Goal: Task Accomplishment & Management: Complete application form

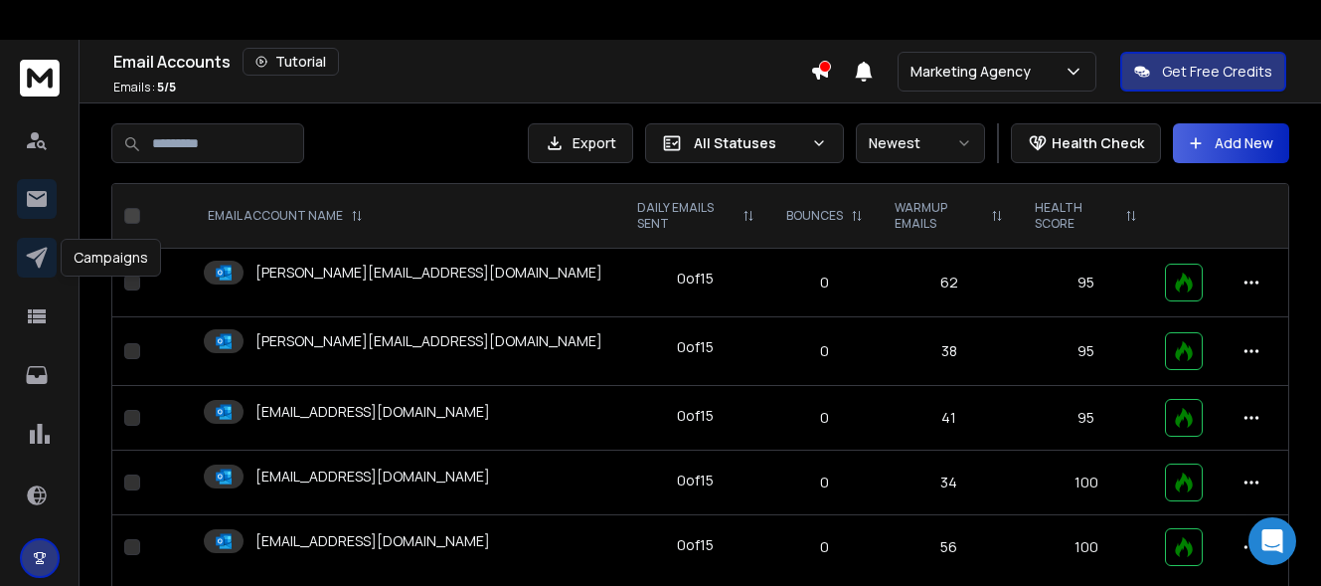
click at [43, 253] on icon at bounding box center [36, 258] width 21 height 21
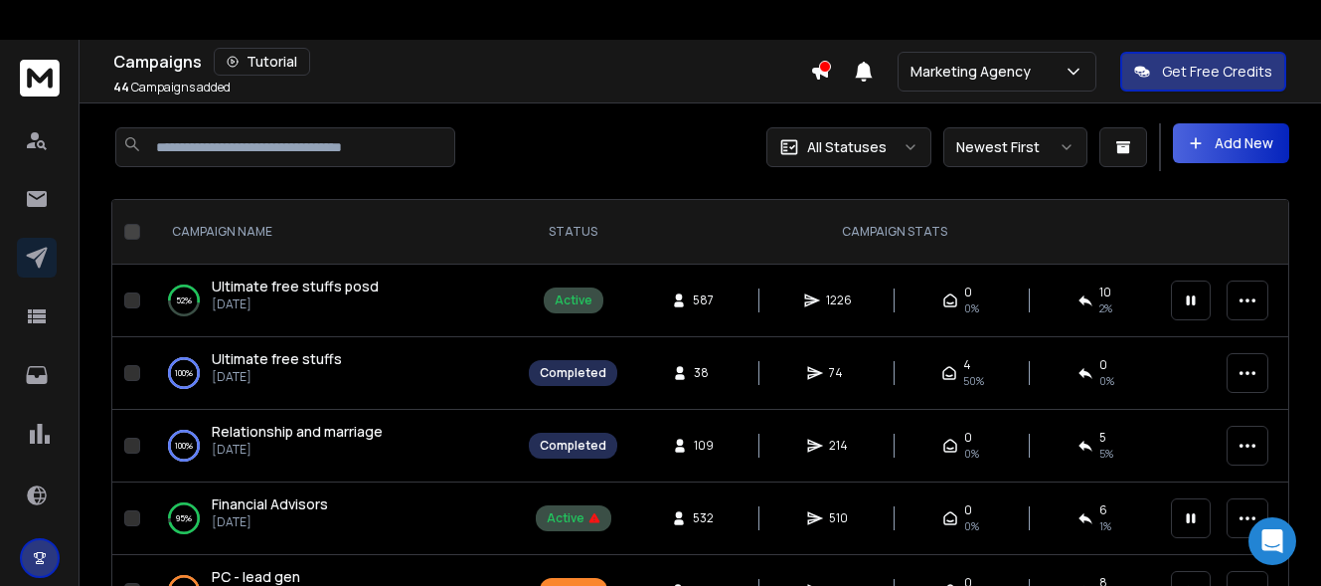
click at [211, 283] on div "52 % Ultimate free stuffs posd [DATE]" at bounding box center [332, 300] width 329 height 48
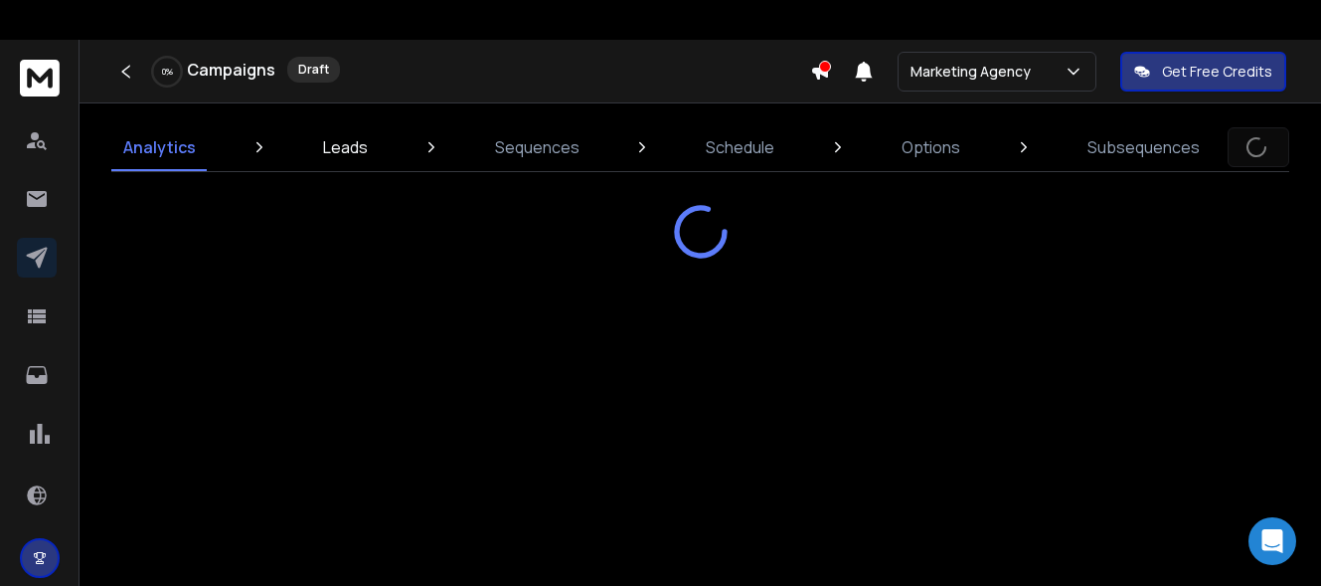
click at [354, 143] on p "Leads" at bounding box center [345, 147] width 45 height 24
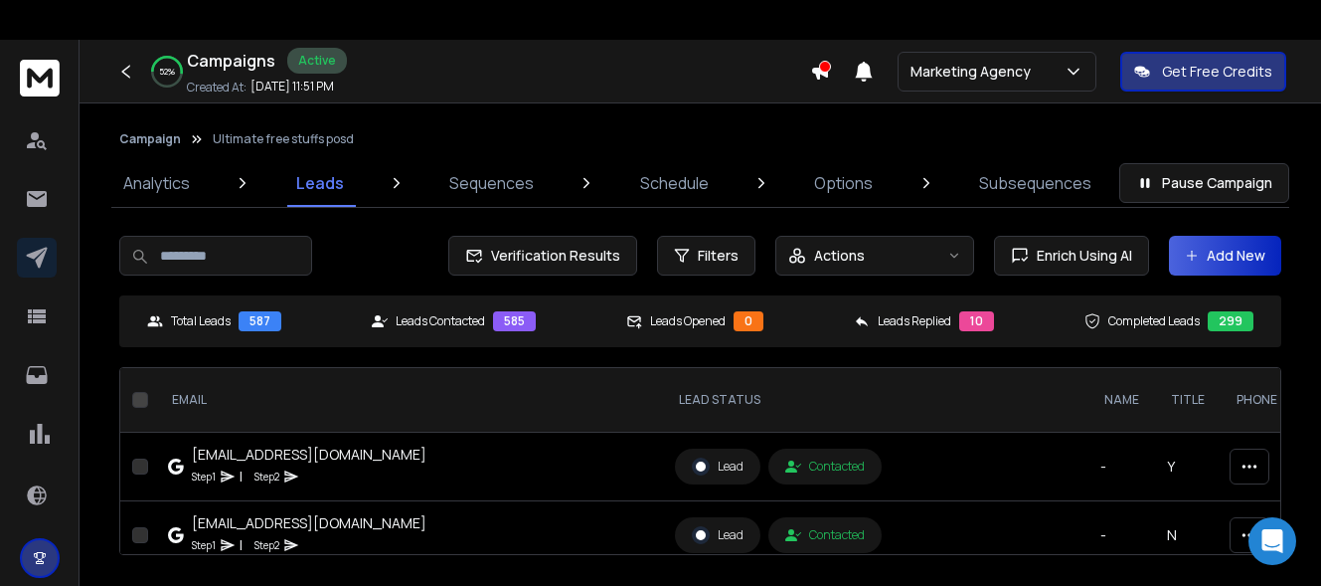
click at [1272, 245] on button "Add New" at bounding box center [1225, 256] width 112 height 40
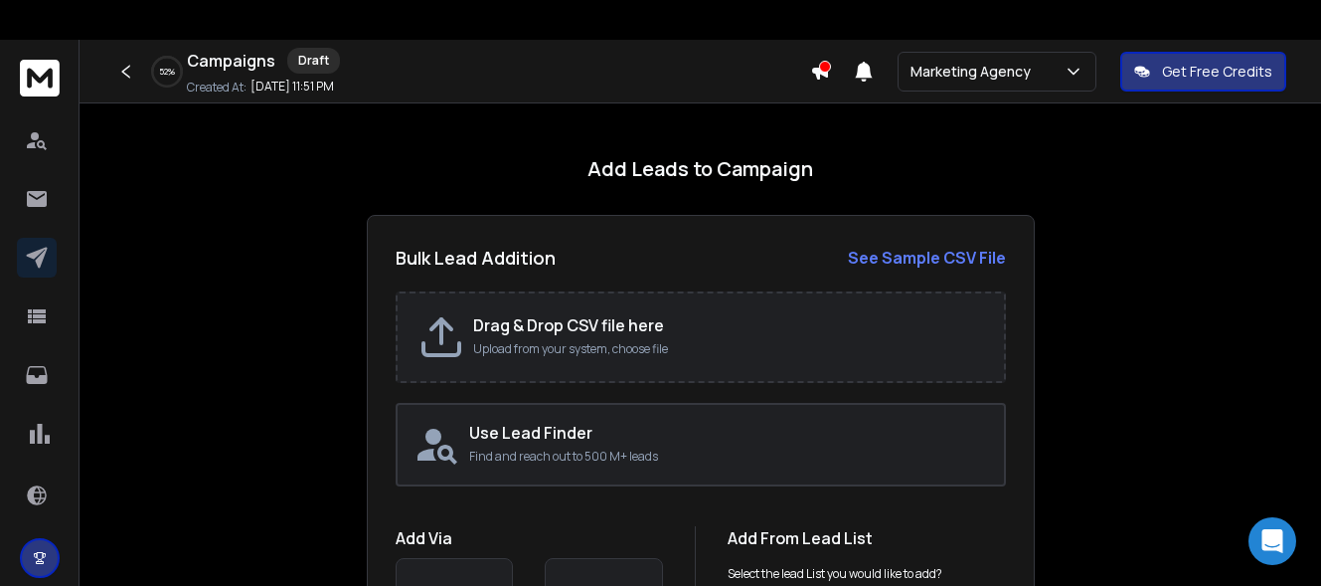
click at [844, 304] on div "Drag & Drop CSV file here Upload from your system, choose file" at bounding box center [701, 336] width 610 height 91
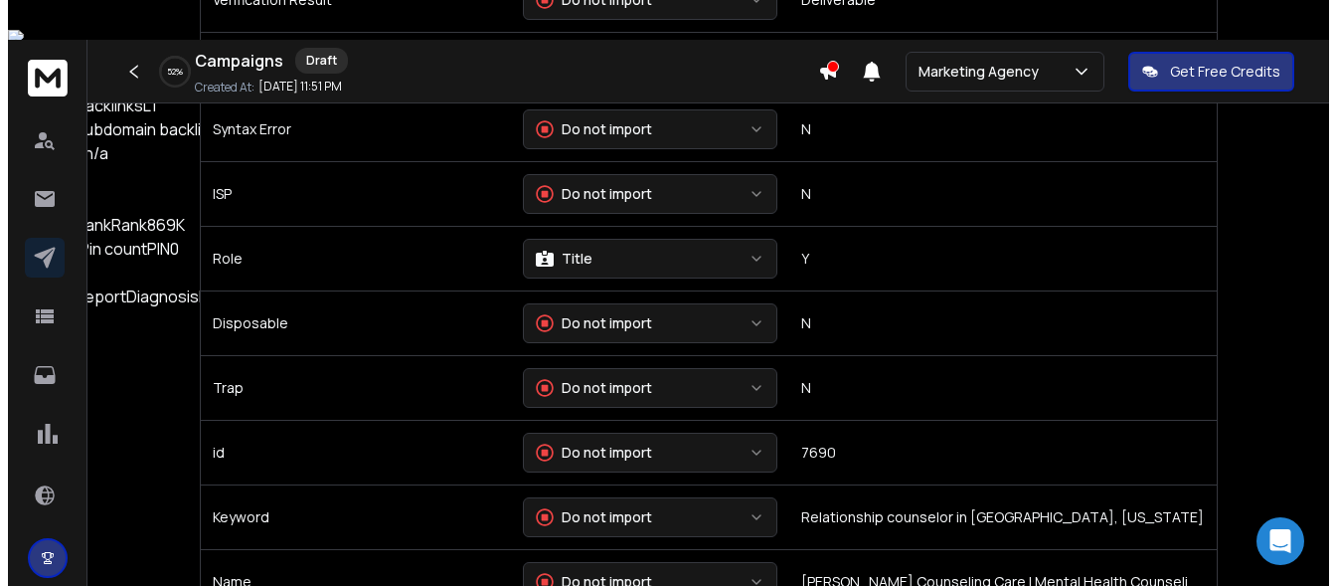
scroll to position [696, 0]
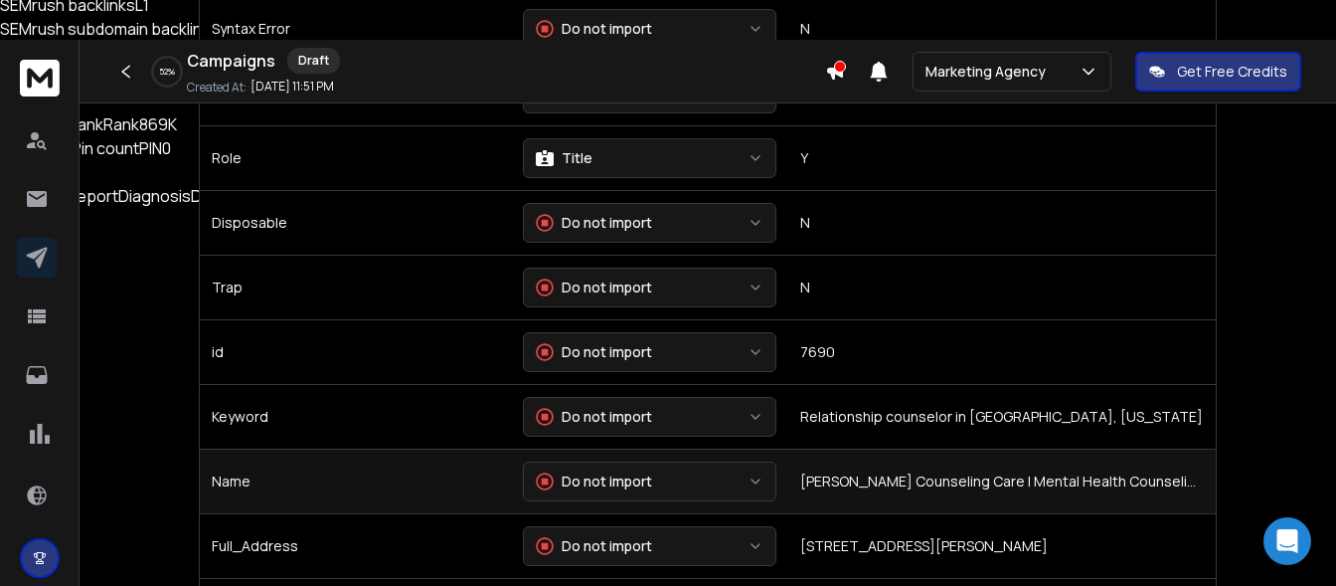
click at [668, 461] on button "Do not import" at bounding box center [650, 481] width 254 height 40
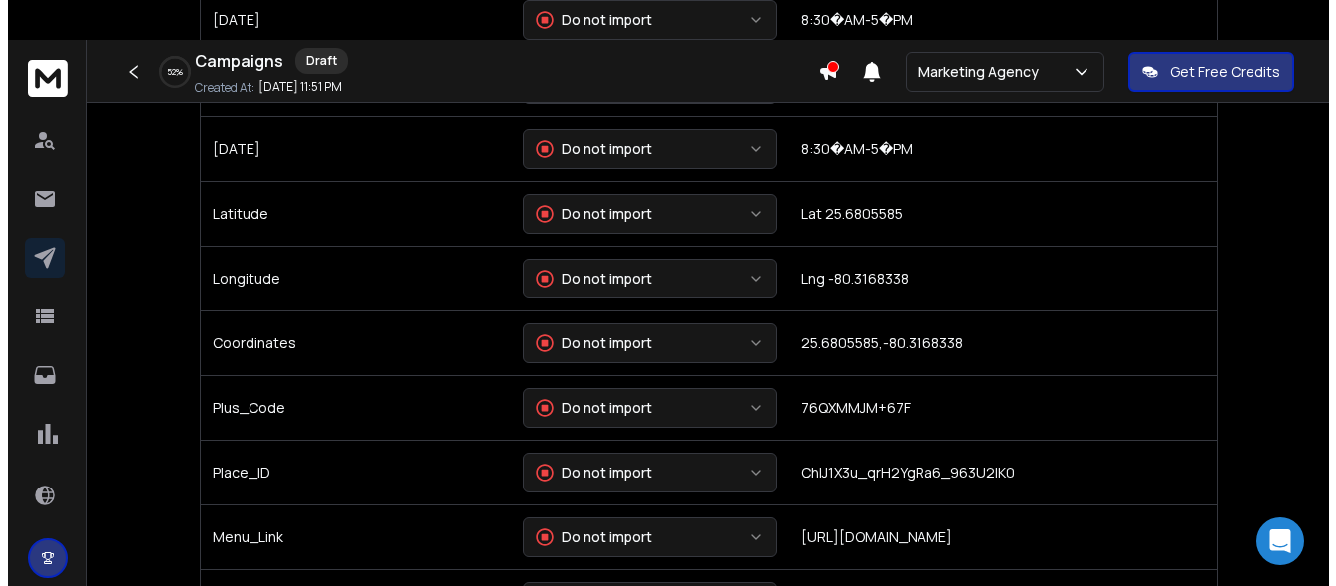
scroll to position [2784, 0]
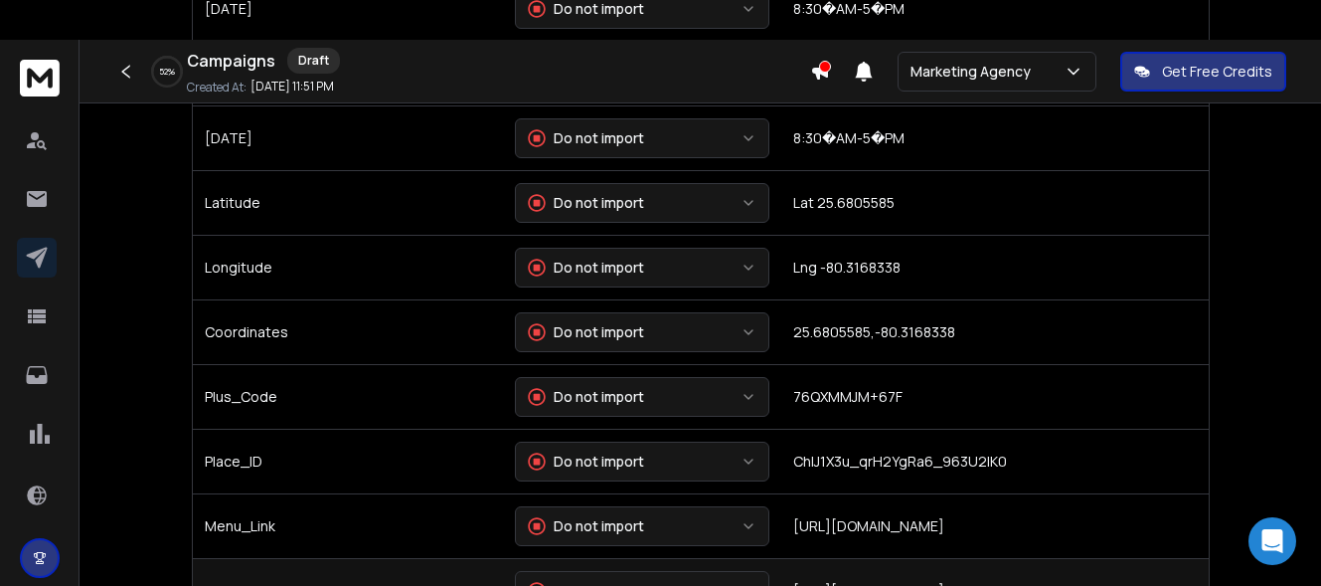
click at [680, 571] on button "Do not import" at bounding box center [642, 591] width 254 height 40
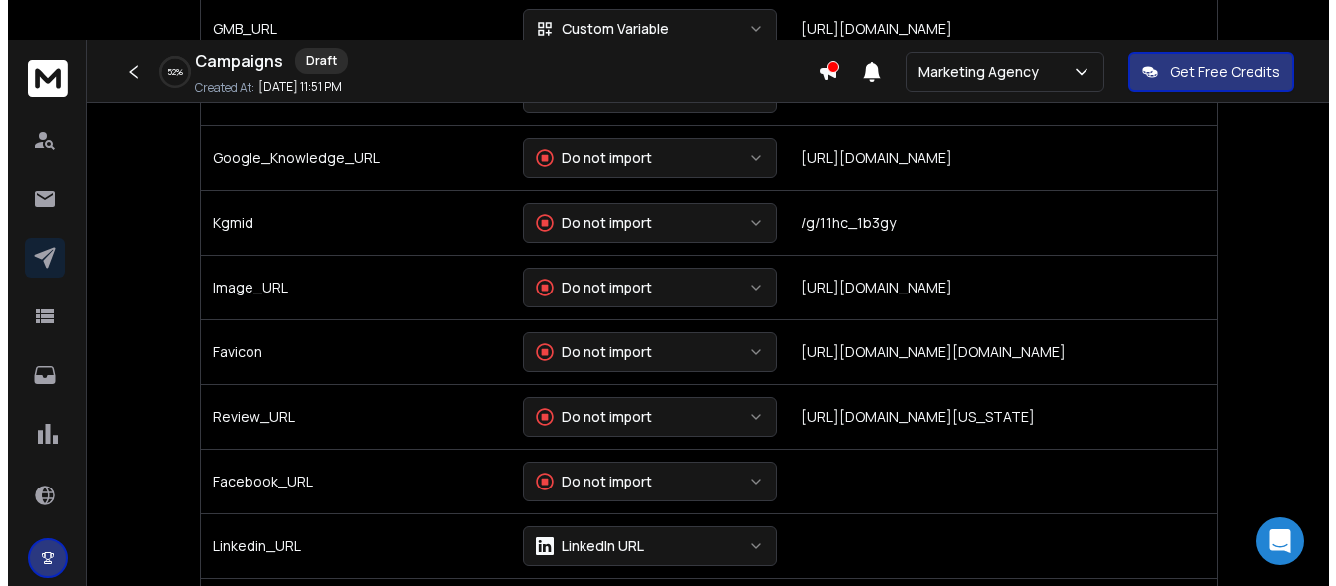
scroll to position [3380, 0]
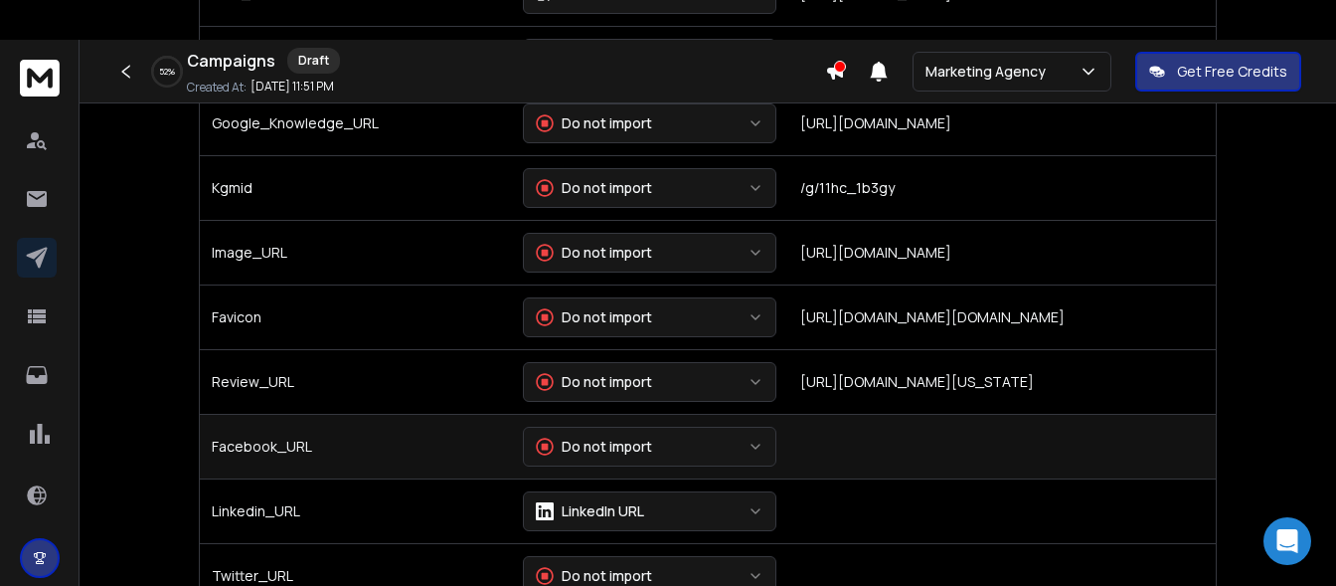
click at [626, 436] on div "Do not import" at bounding box center [594, 446] width 116 height 20
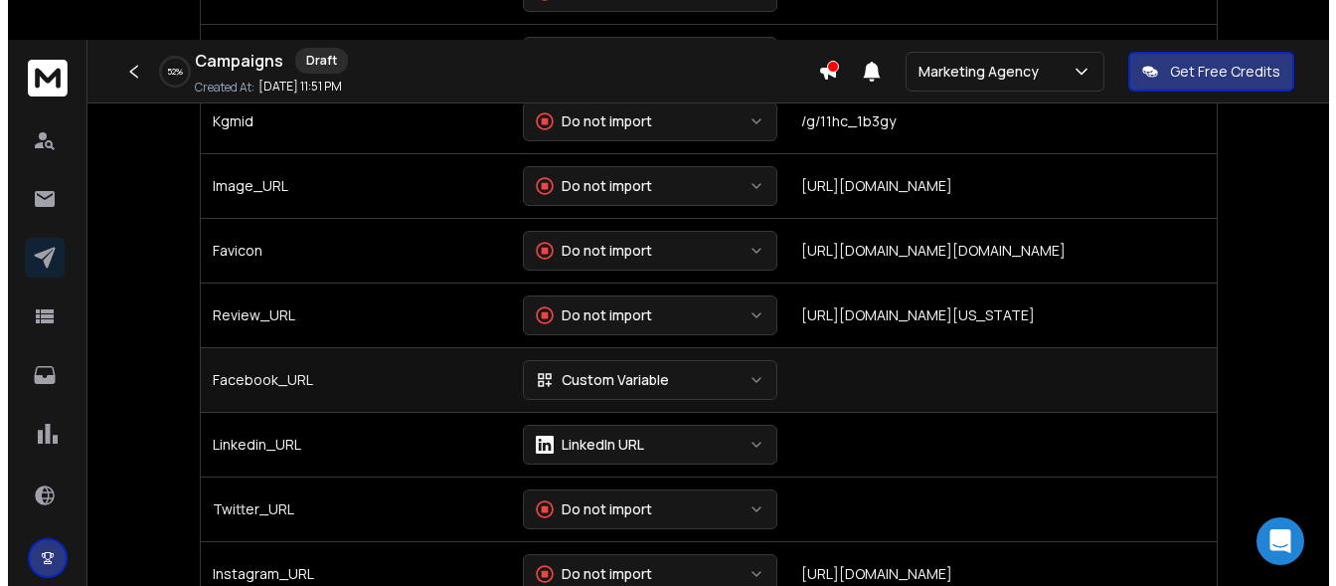
scroll to position [3480, 0]
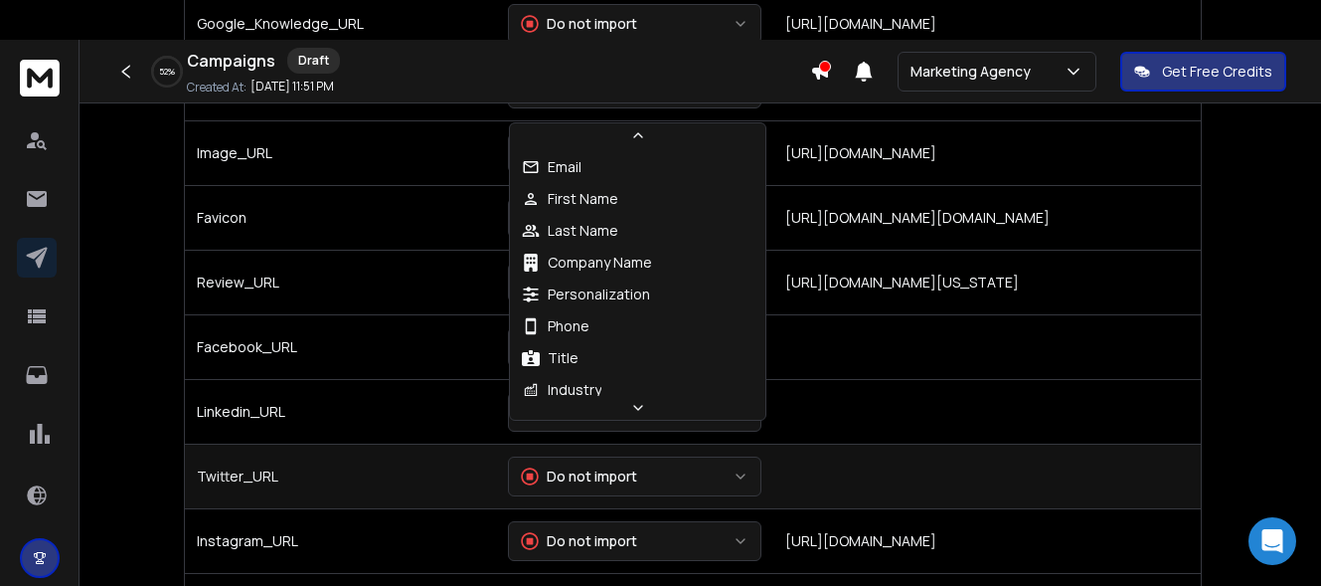
click at [678, 456] on button "Do not import" at bounding box center [635, 476] width 254 height 40
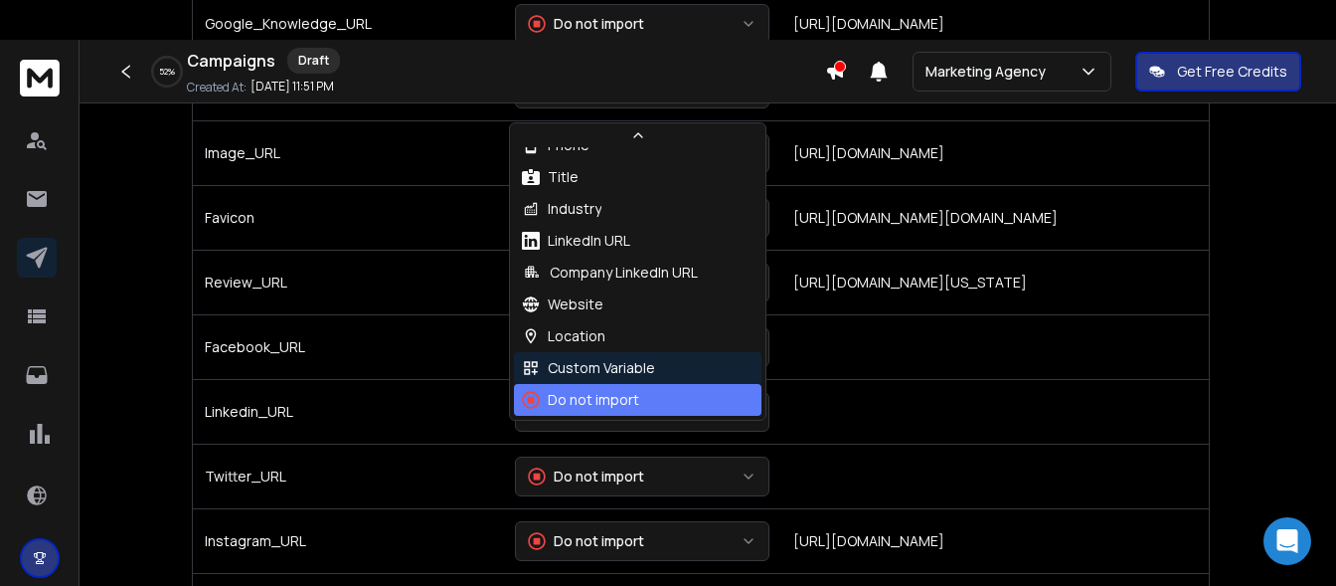
scroll to position [181, 0]
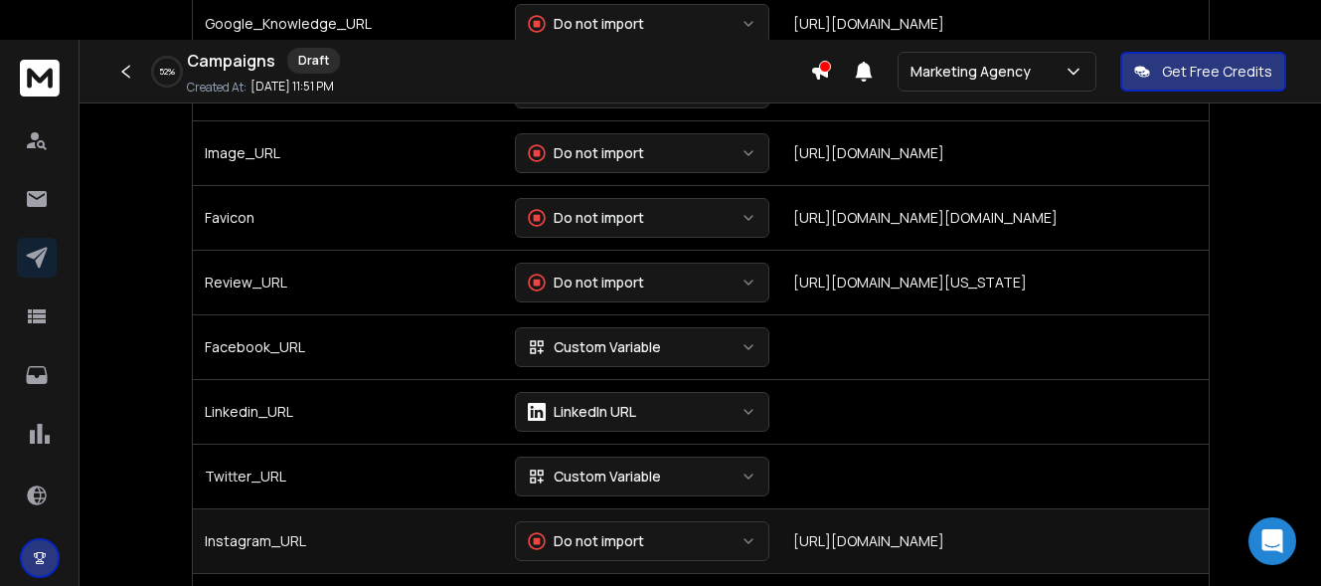
click at [656, 521] on button "Do not import" at bounding box center [642, 541] width 254 height 40
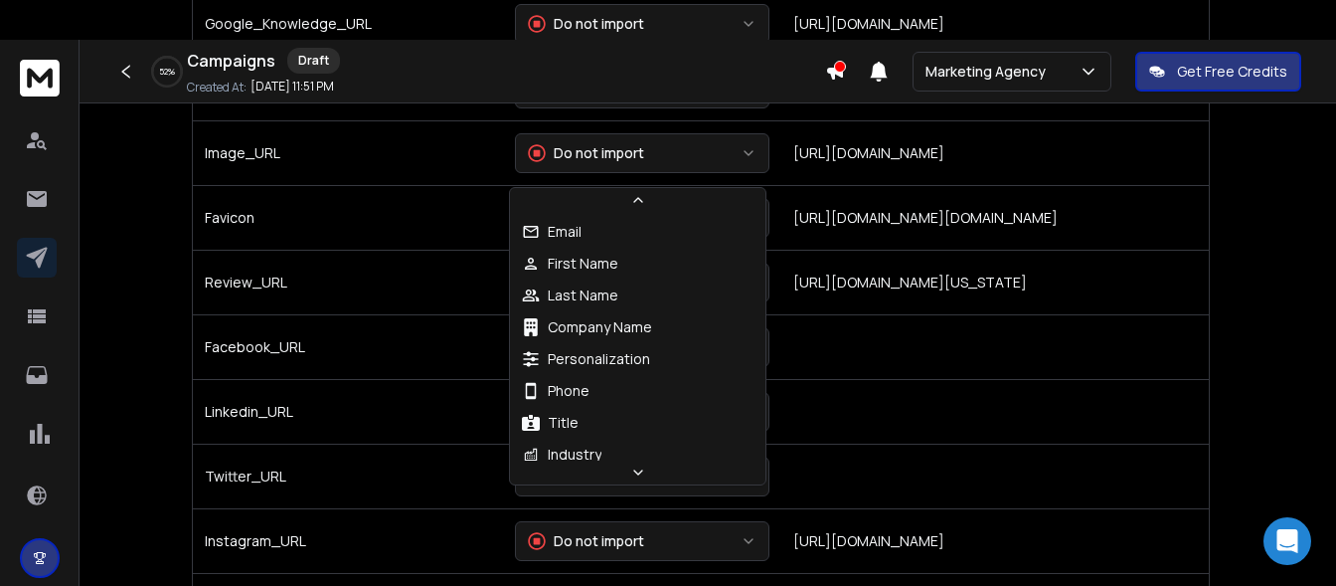
scroll to position [201, 0]
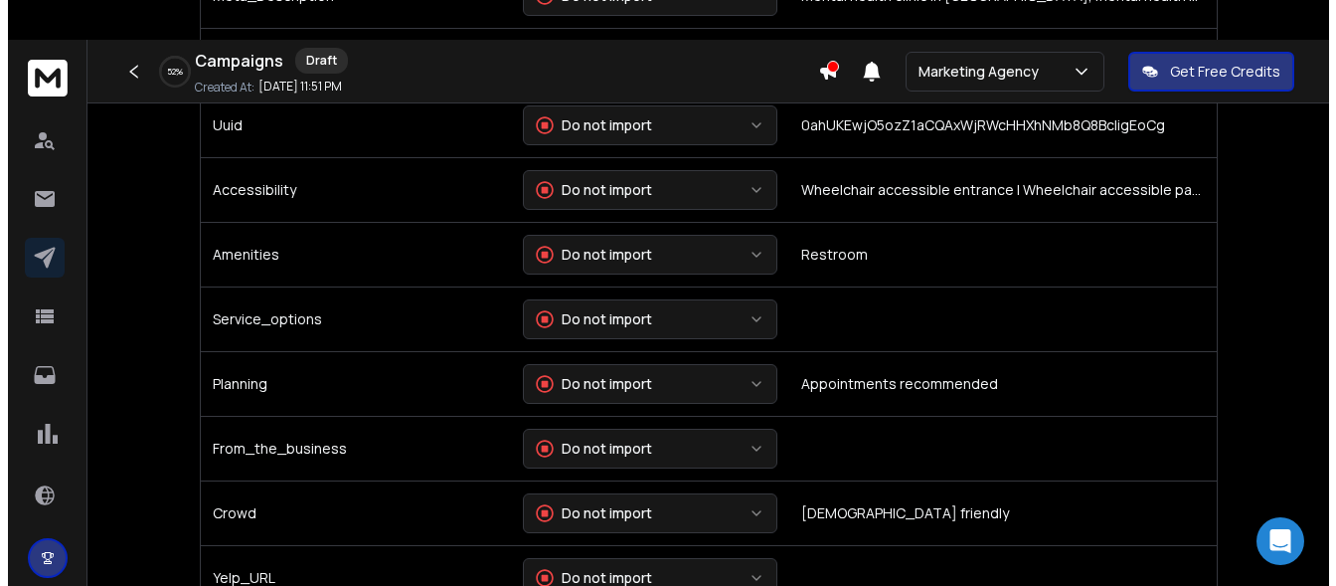
scroll to position [4176, 0]
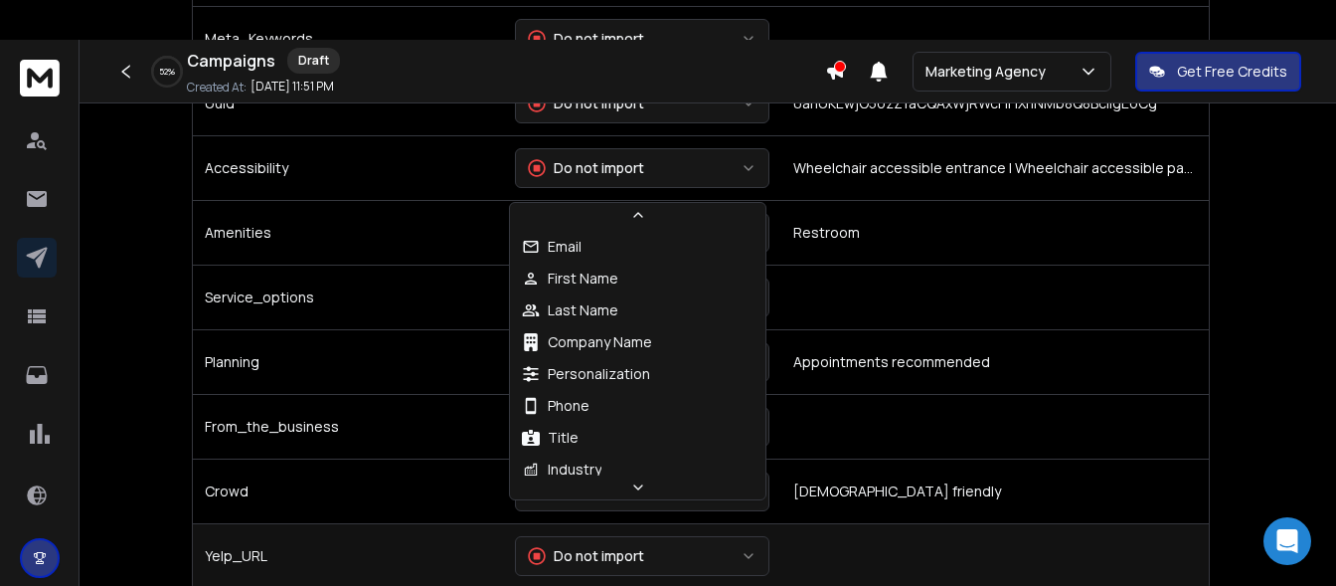
click at [622, 546] on div "Do not import" at bounding box center [586, 556] width 116 height 20
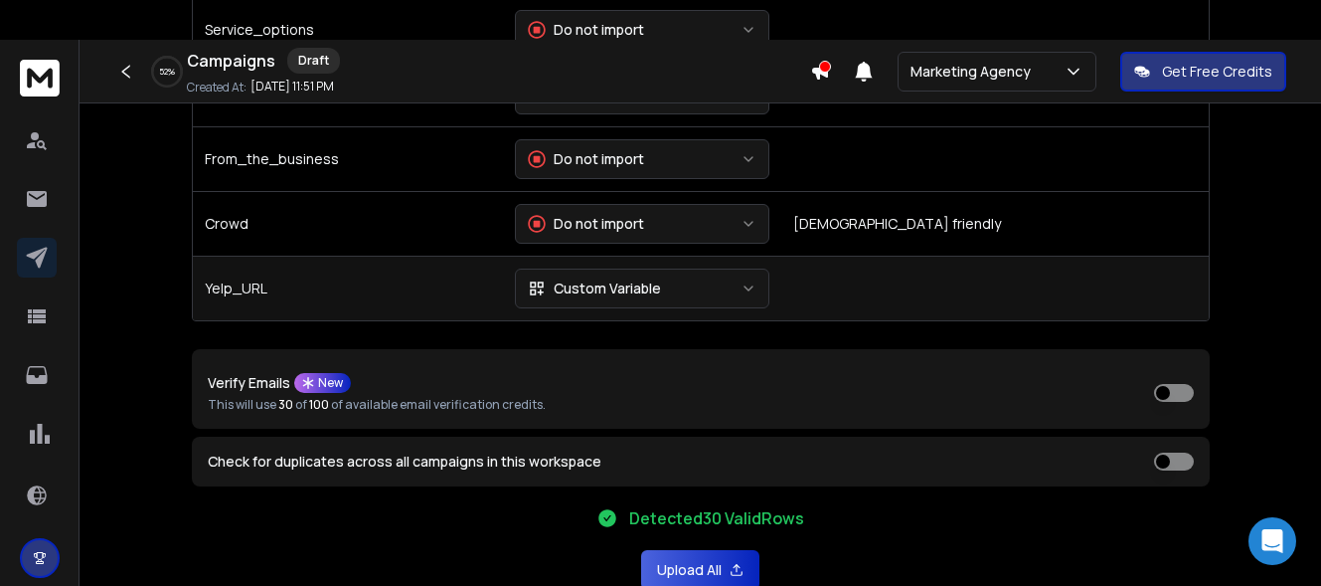
scroll to position [4447, 0]
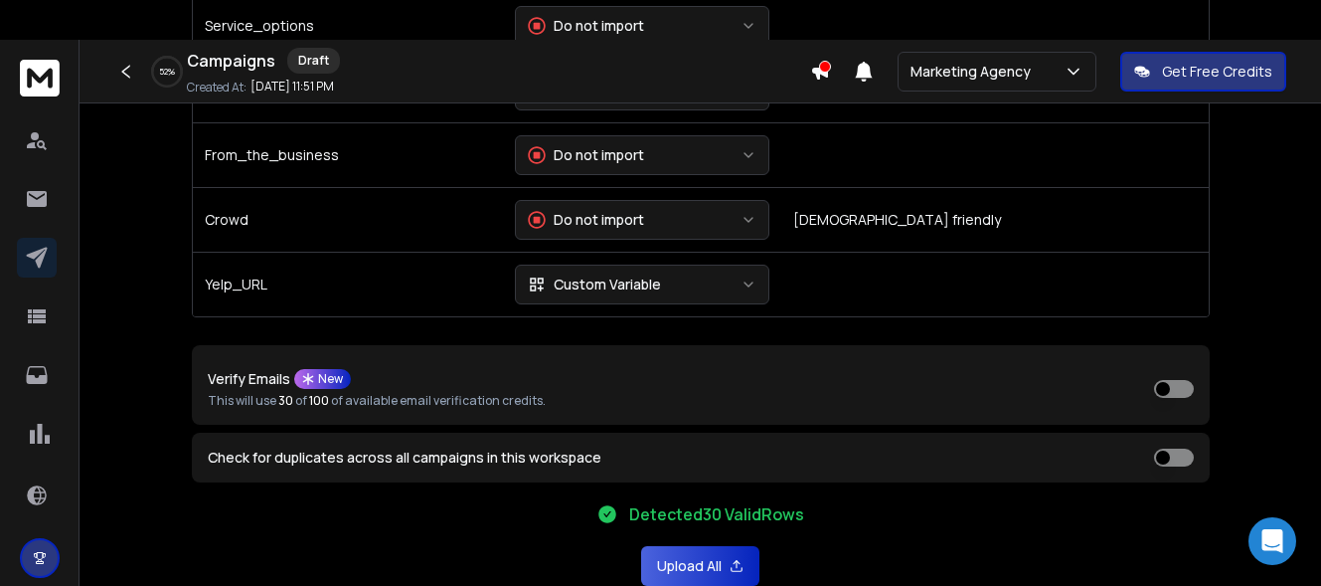
click at [1192, 448] on button "Check for duplicates across all campaigns in this workspace" at bounding box center [1174, 457] width 40 height 18
click at [724, 546] on button "Upload All" at bounding box center [700, 566] width 118 height 40
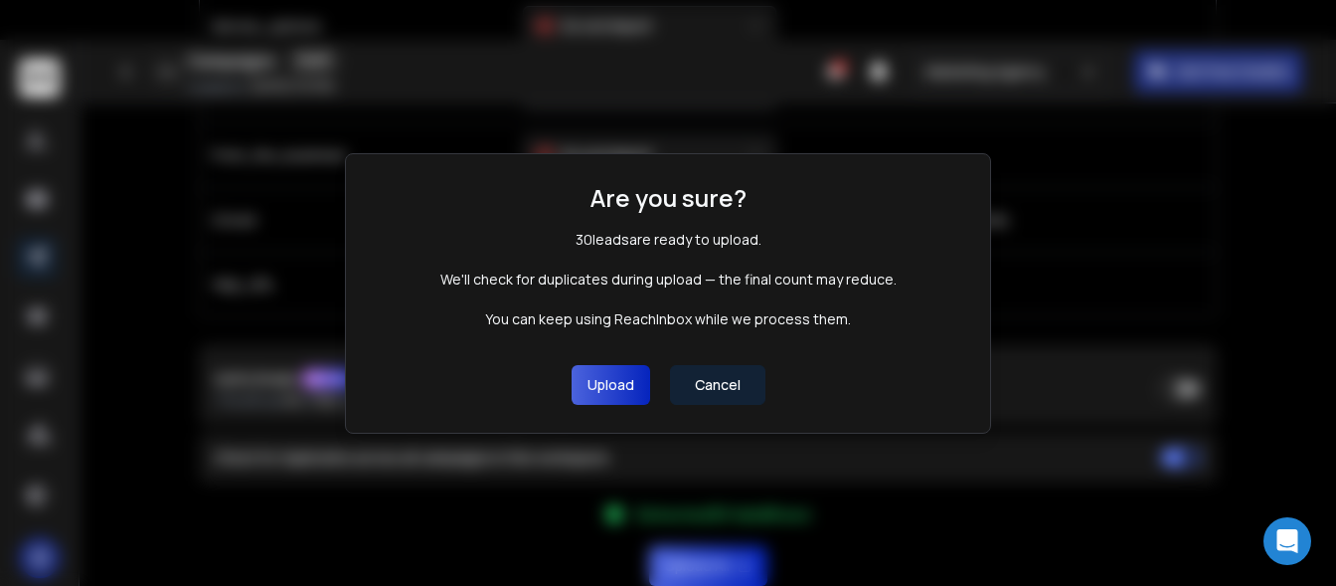
click at [639, 382] on button "Upload" at bounding box center [611, 385] width 79 height 40
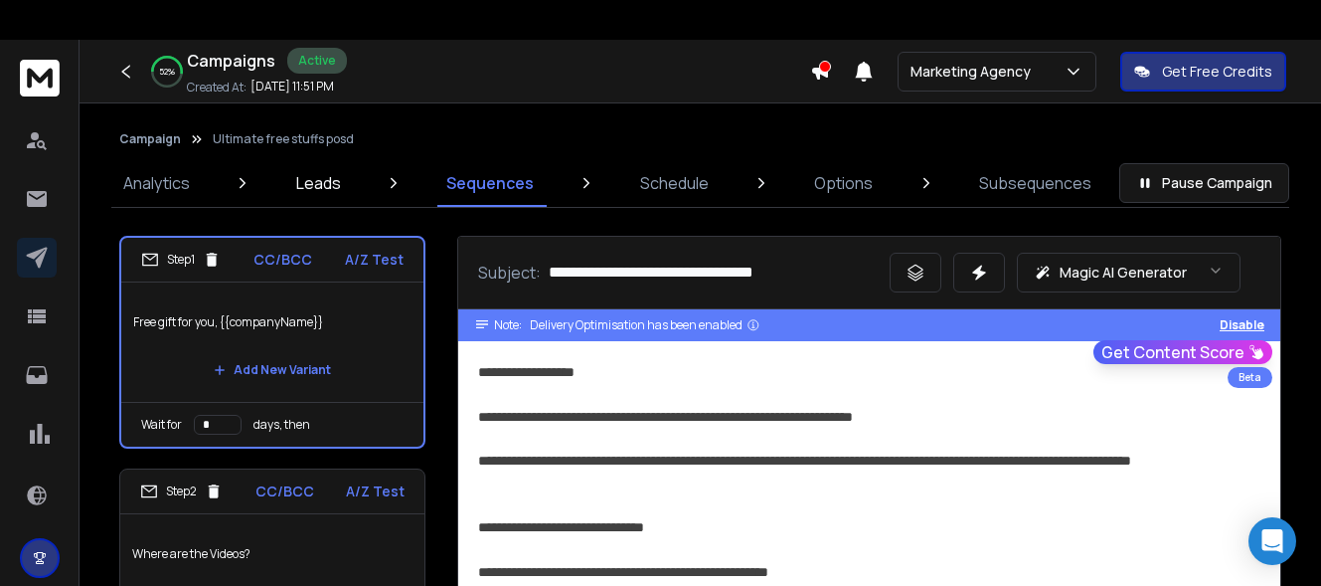
click at [334, 187] on p "Leads" at bounding box center [318, 183] width 45 height 24
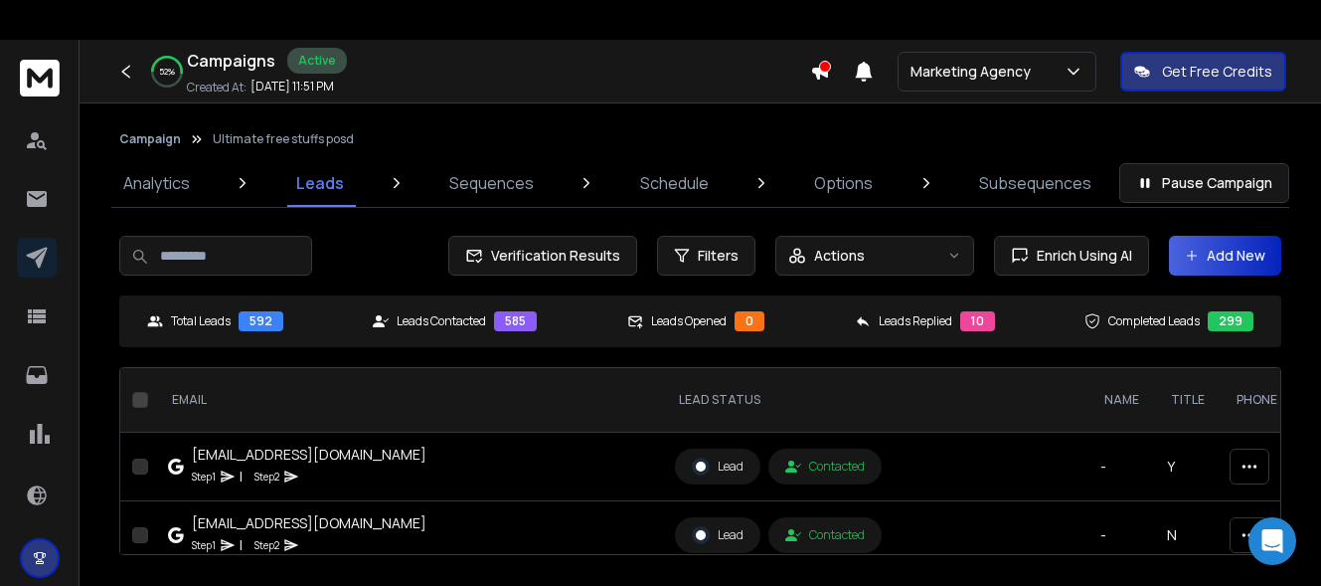
click at [1255, 250] on button "Add New" at bounding box center [1225, 256] width 112 height 40
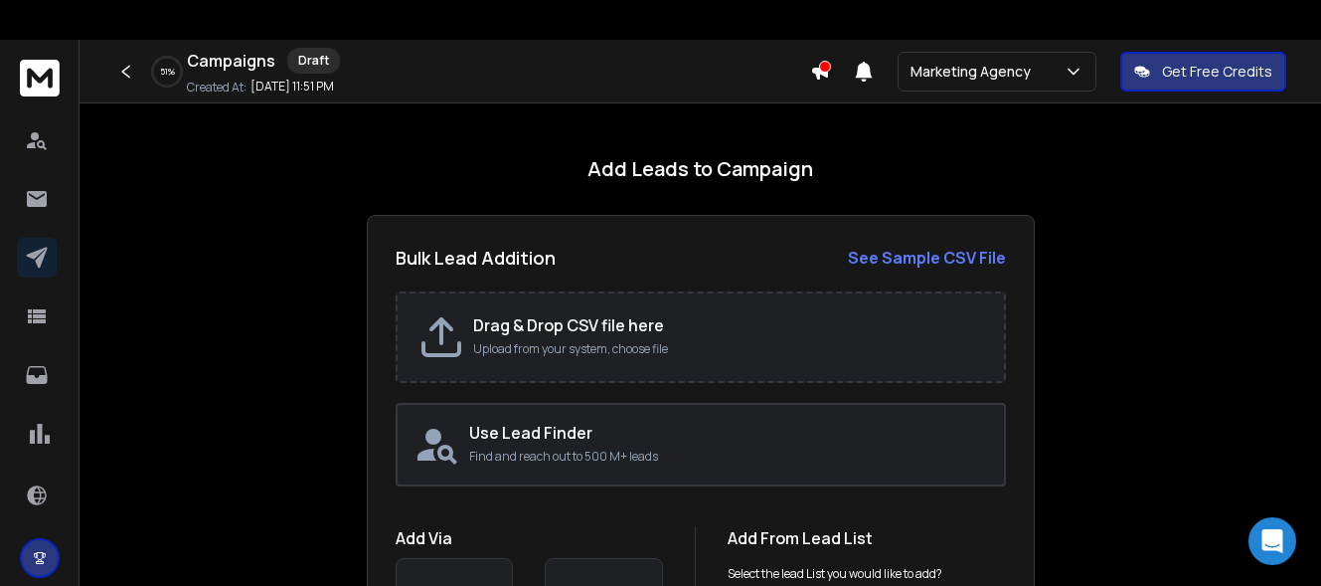
click at [773, 312] on div "Drag & Drop CSV file here Upload from your system, choose file" at bounding box center [701, 336] width 610 height 91
click at [850, 334] on h2 "Drag & Drop CSV file here" at bounding box center [728, 325] width 511 height 24
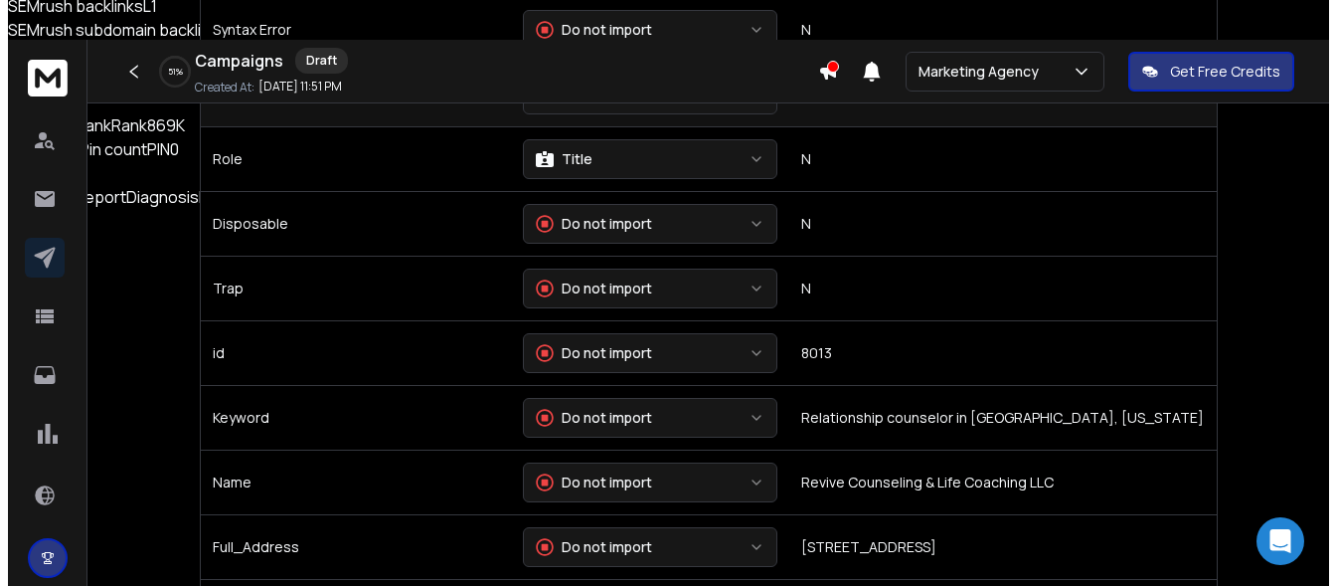
scroll to position [696, 0]
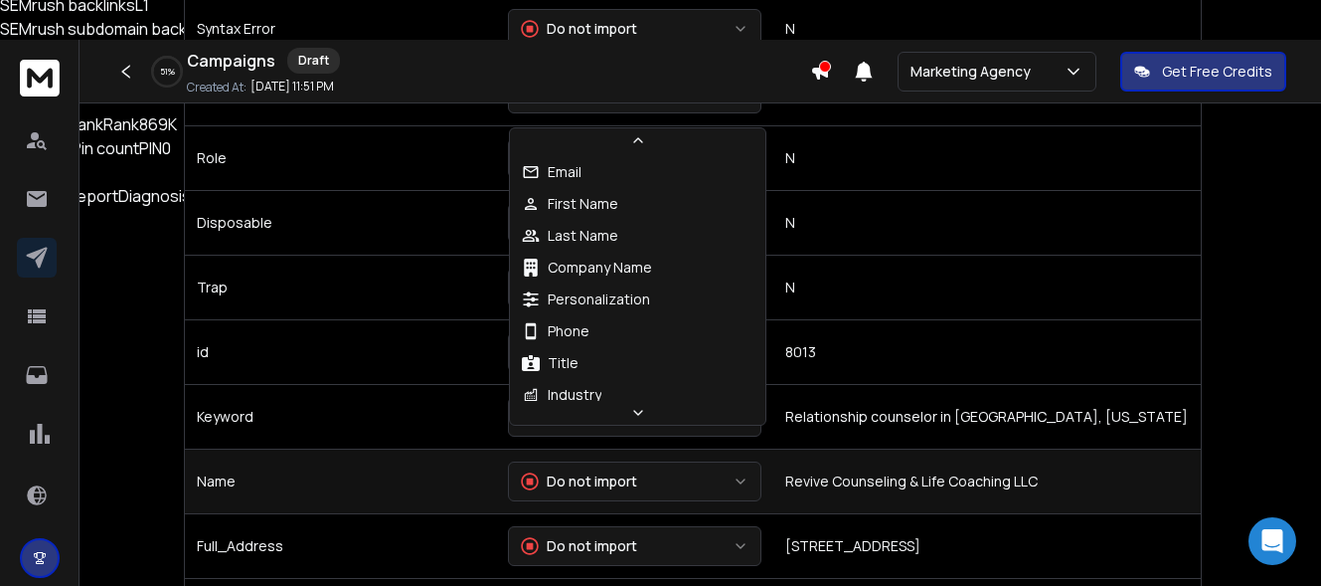
click at [718, 461] on button "Do not import" at bounding box center [635, 481] width 254 height 40
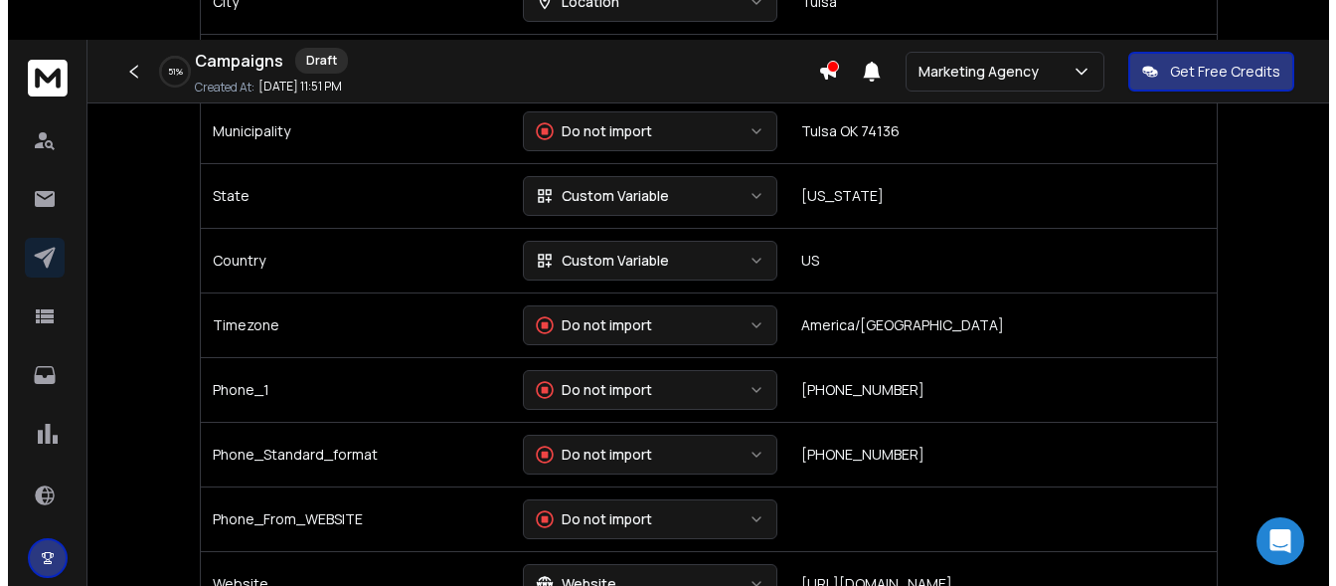
scroll to position [1392, 0]
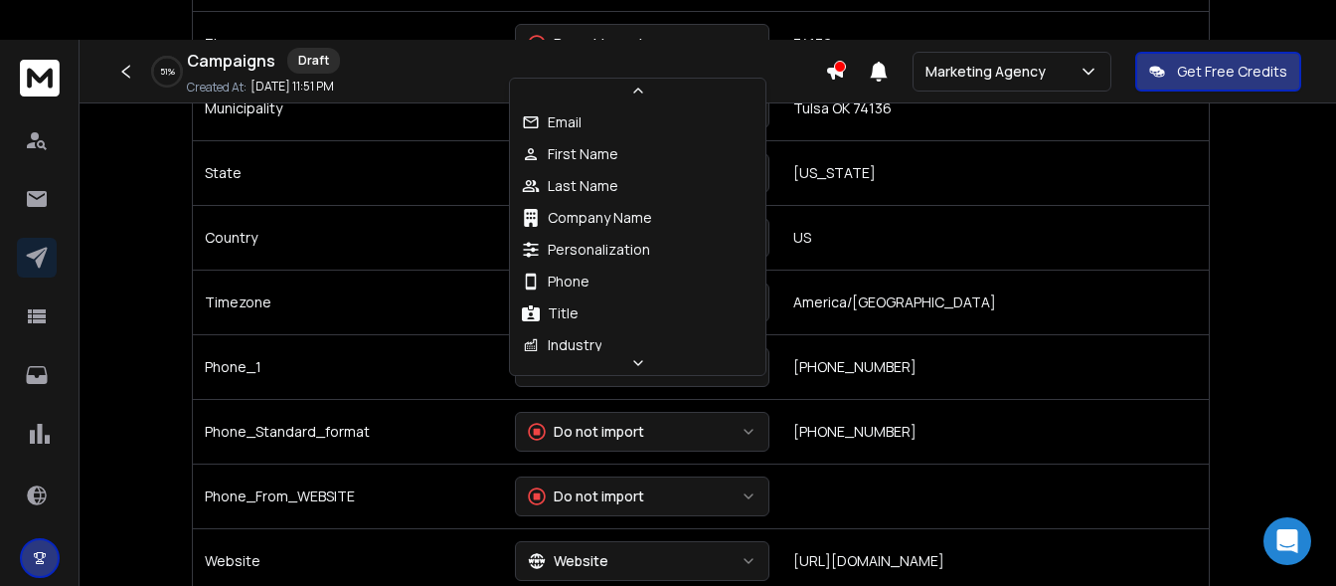
click at [690, 413] on button "Do not import" at bounding box center [642, 432] width 254 height 40
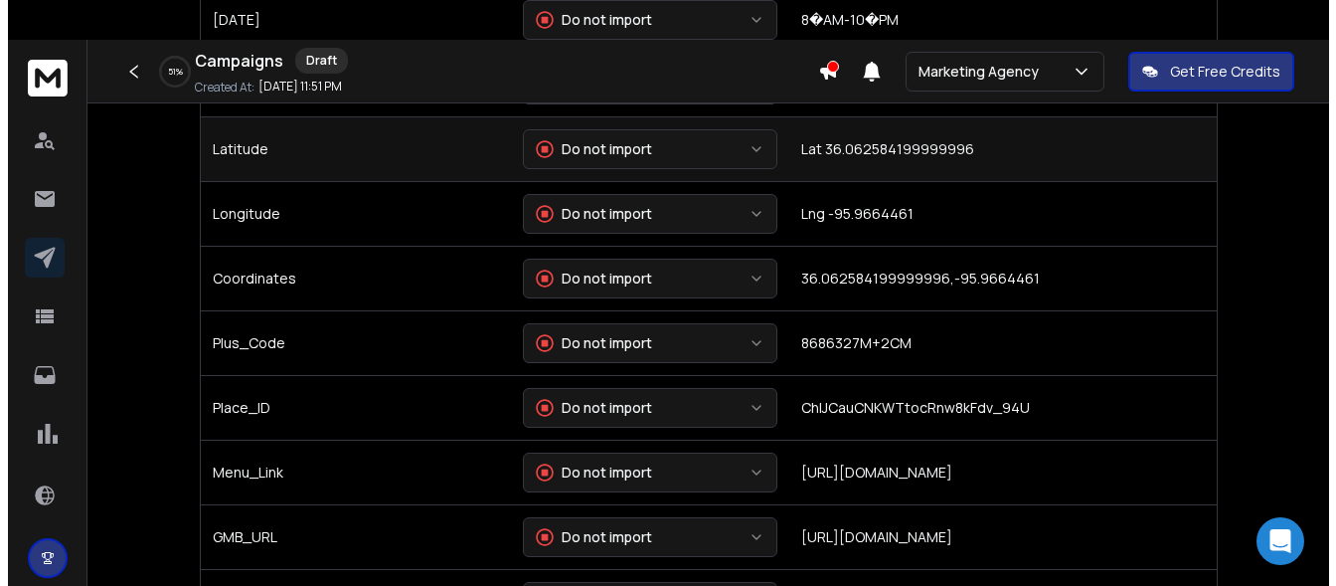
scroll to position [2883, 0]
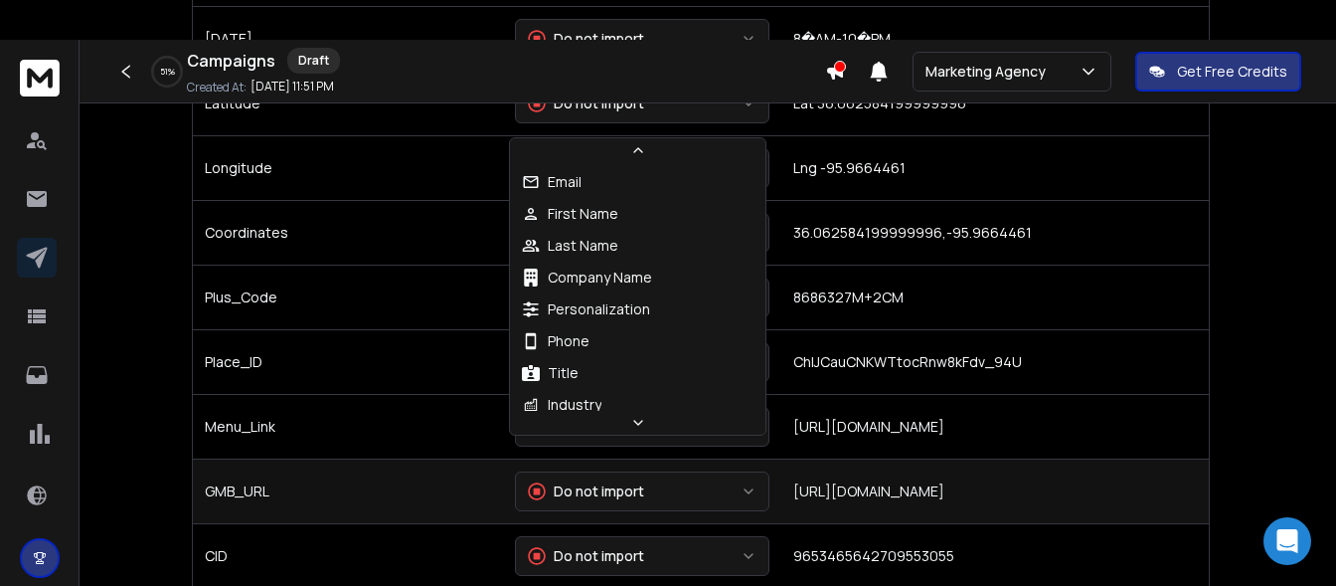
click at [677, 471] on button "Do not import" at bounding box center [642, 491] width 254 height 40
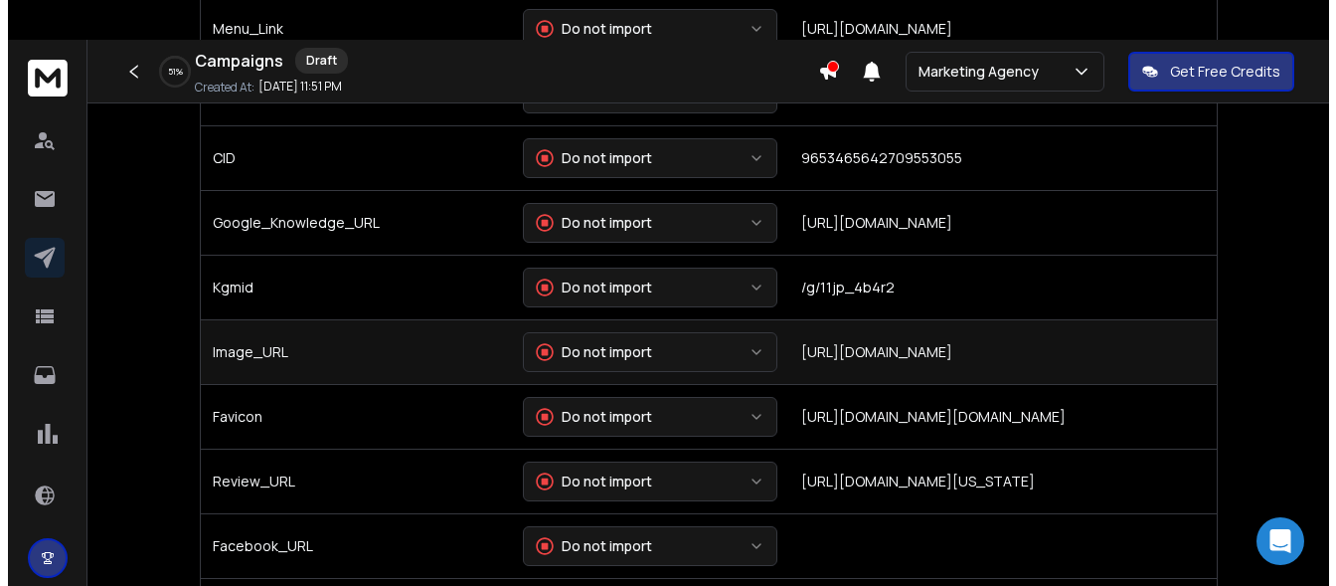
scroll to position [3380, 0]
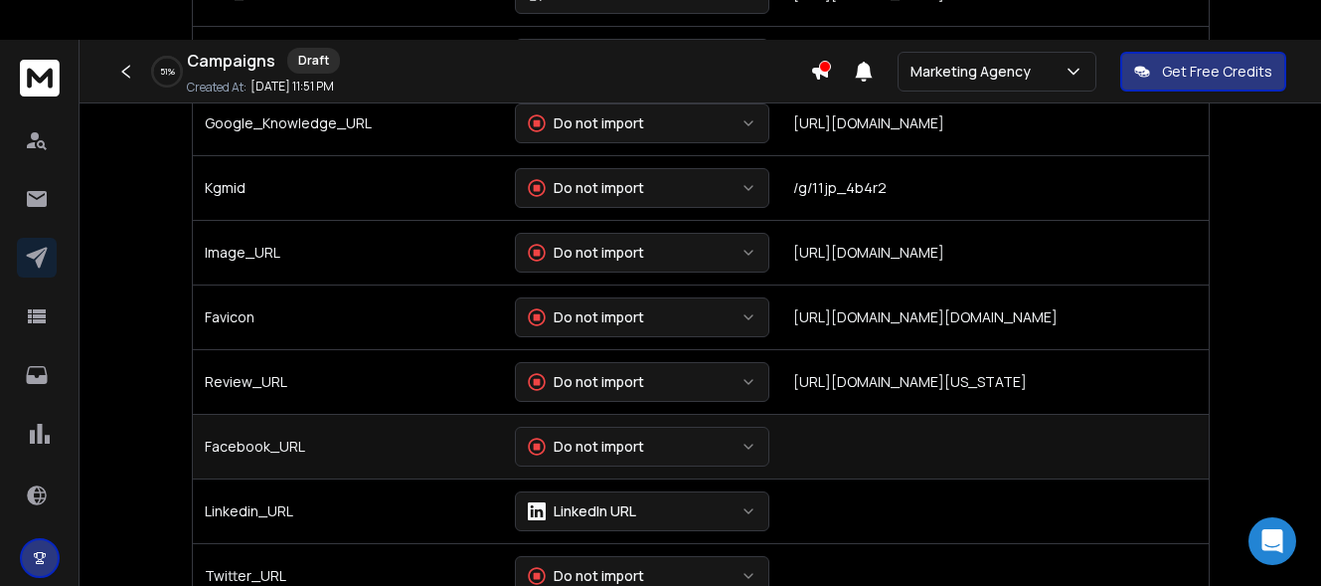
click at [652, 426] on button "Do not import" at bounding box center [642, 446] width 254 height 40
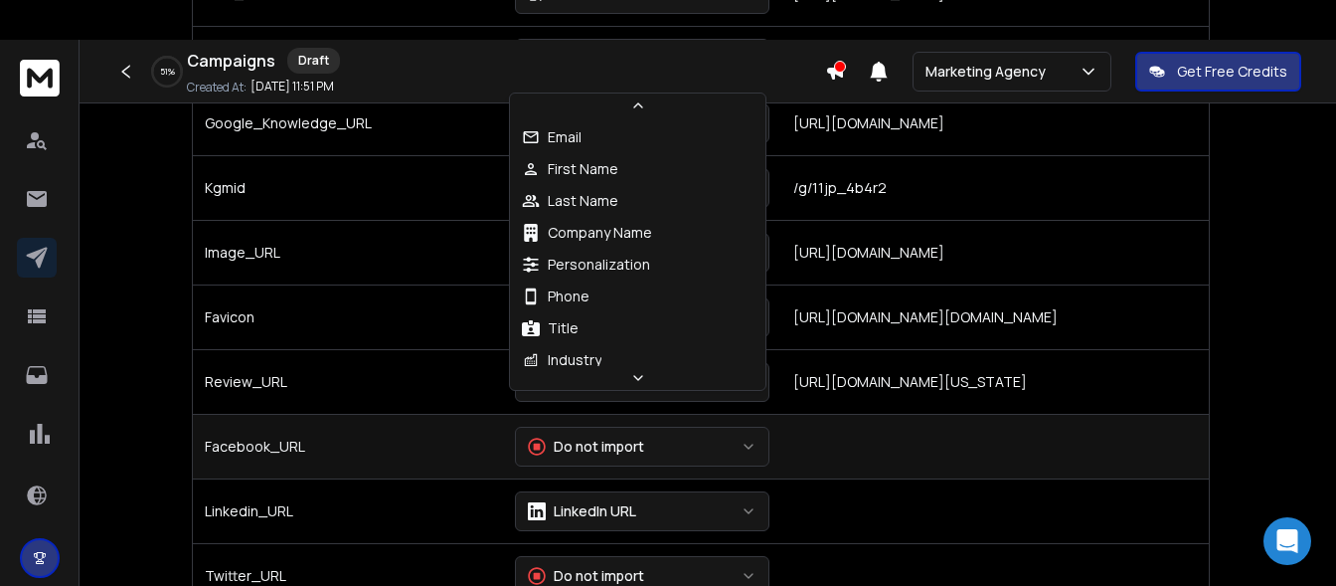
scroll to position [201, 0]
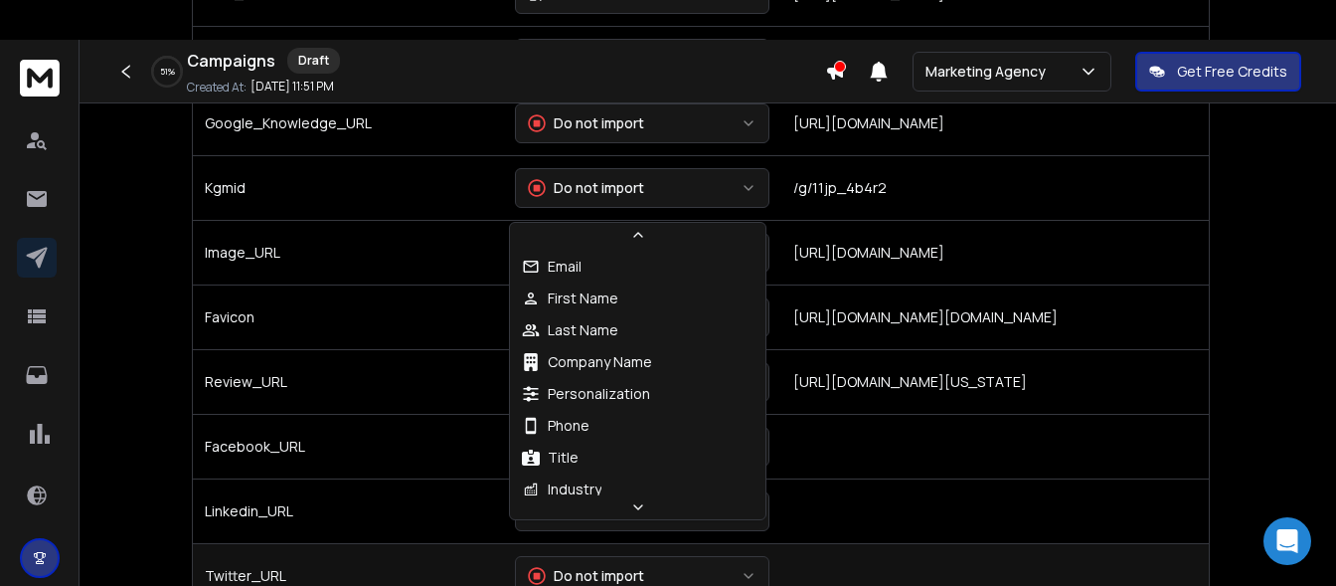
click at [659, 556] on button "Do not import" at bounding box center [642, 576] width 254 height 40
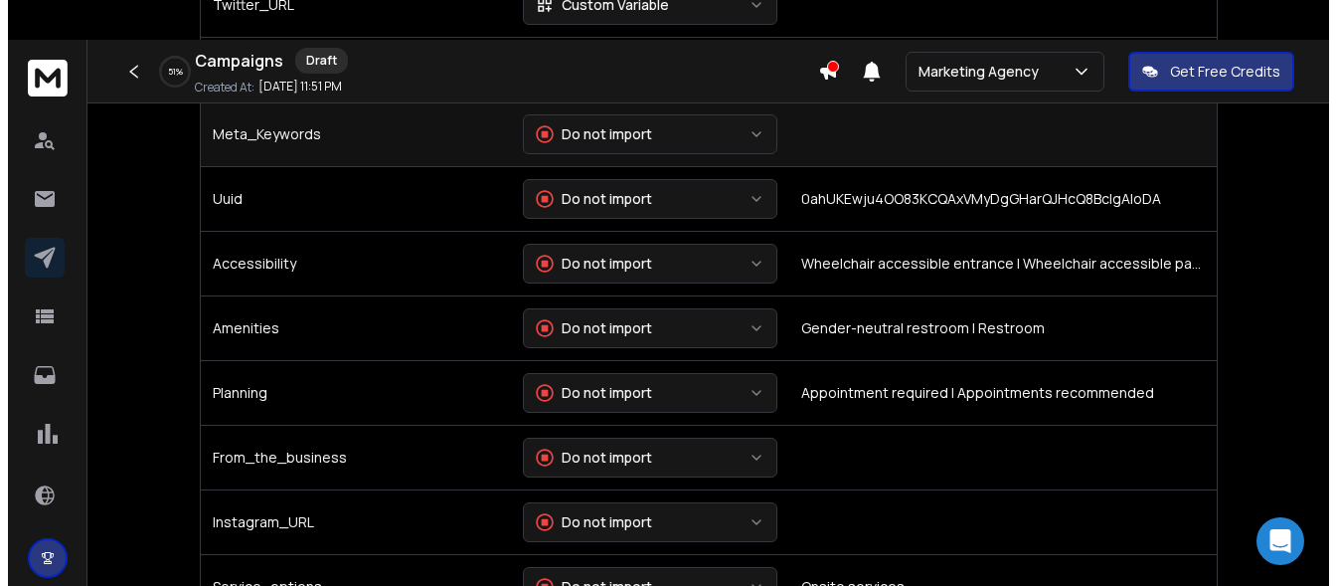
scroll to position [3977, 0]
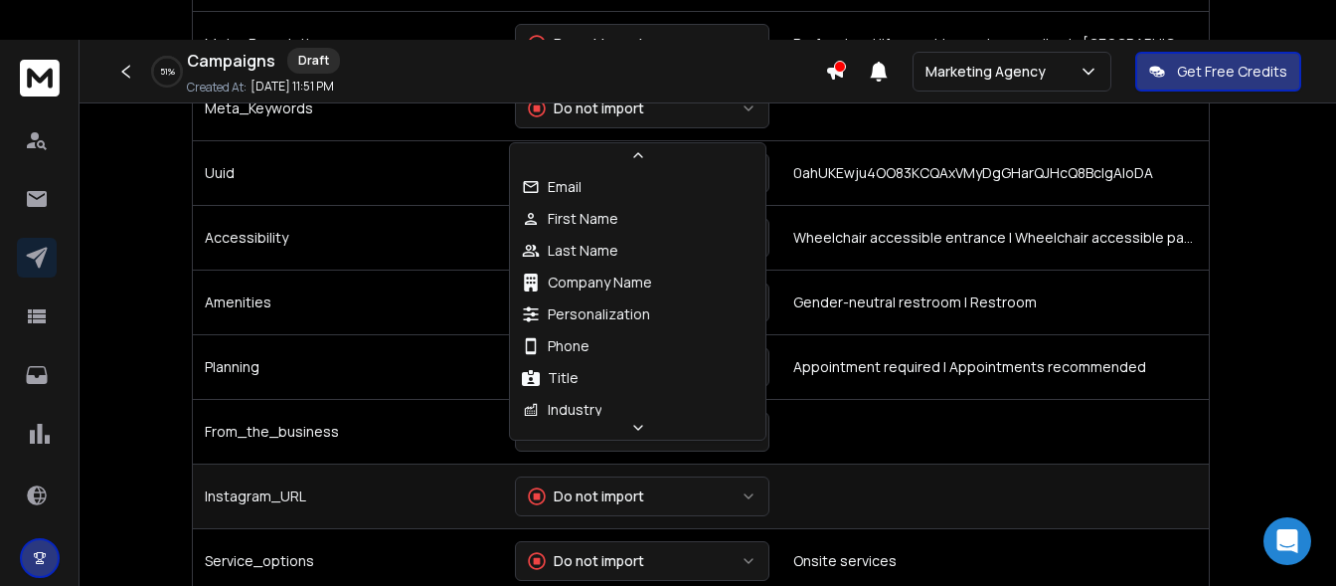
click at [639, 476] on button "Do not import" at bounding box center [642, 496] width 254 height 40
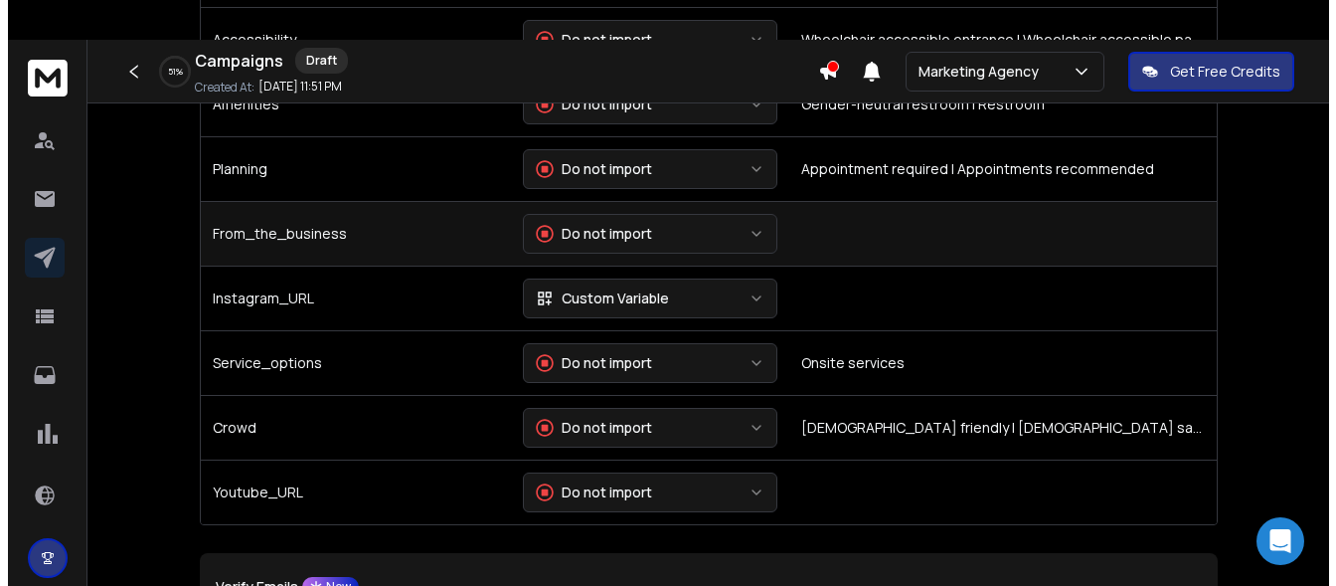
scroll to position [4176, 0]
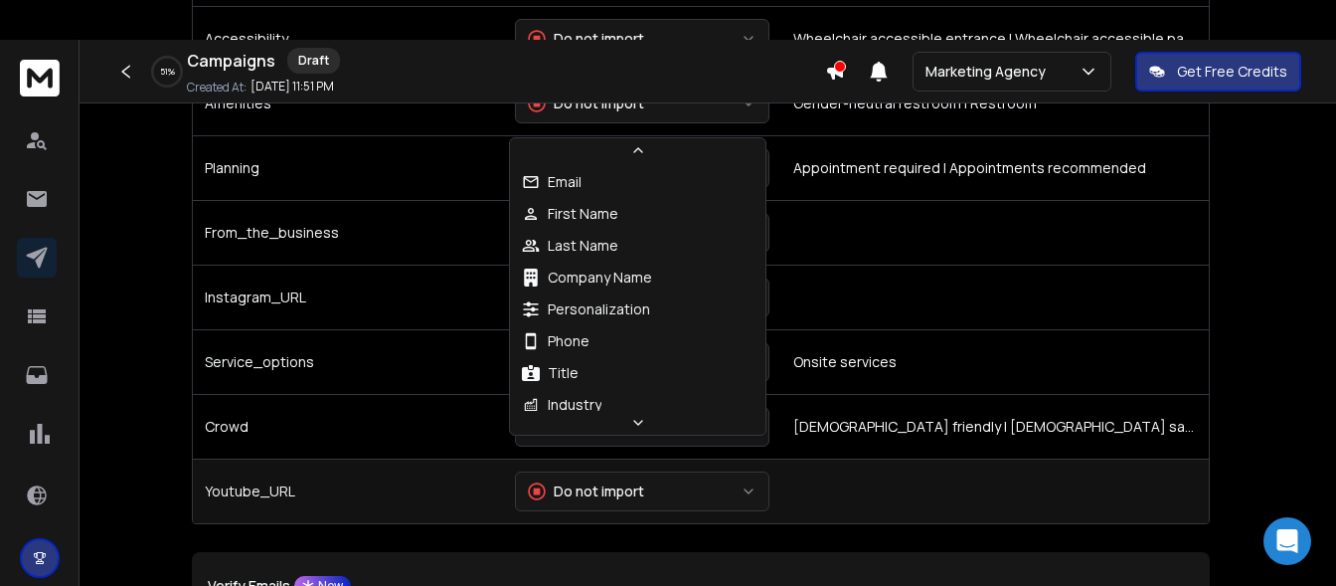
click at [661, 471] on button "Do not import" at bounding box center [642, 491] width 254 height 40
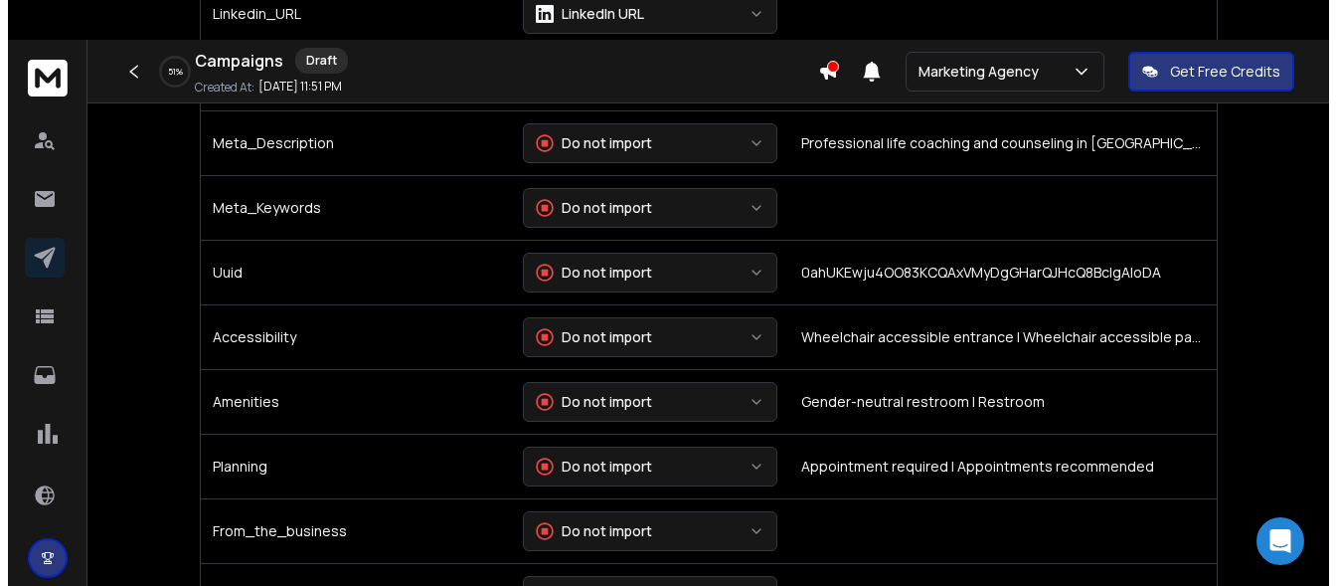
scroll to position [4382, 0]
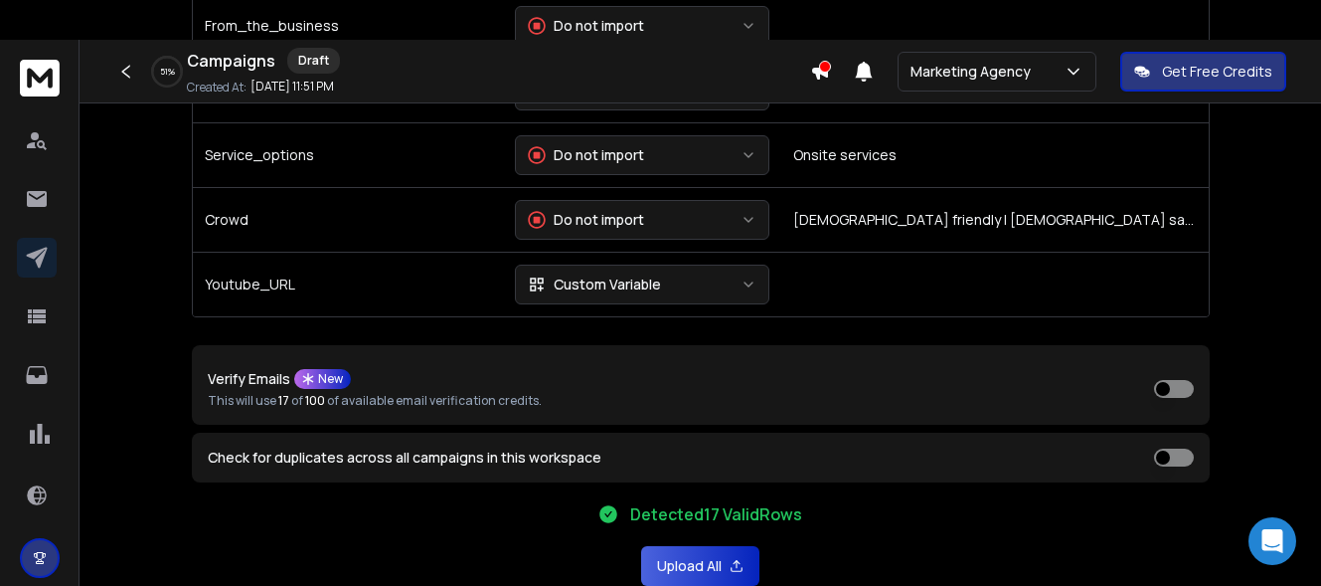
click at [1180, 448] on button "Check for duplicates across all campaigns in this workspace" at bounding box center [1174, 457] width 40 height 18
click at [741, 567] on icon at bounding box center [737, 569] width 11 height 4
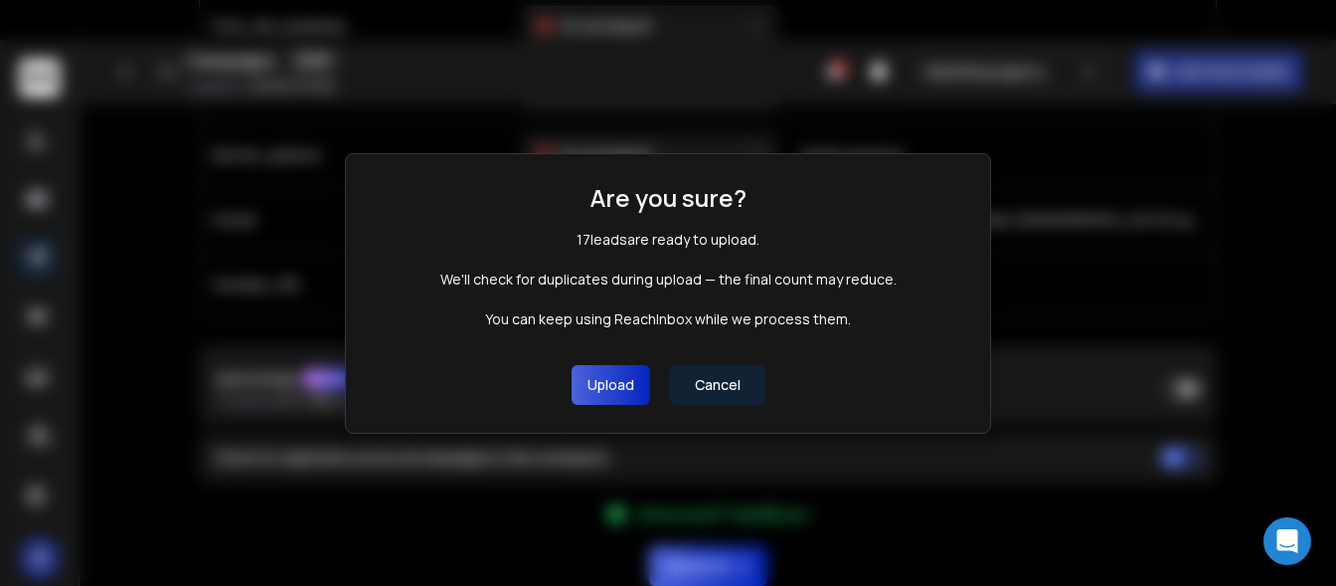
click at [626, 387] on button "Upload" at bounding box center [611, 385] width 79 height 40
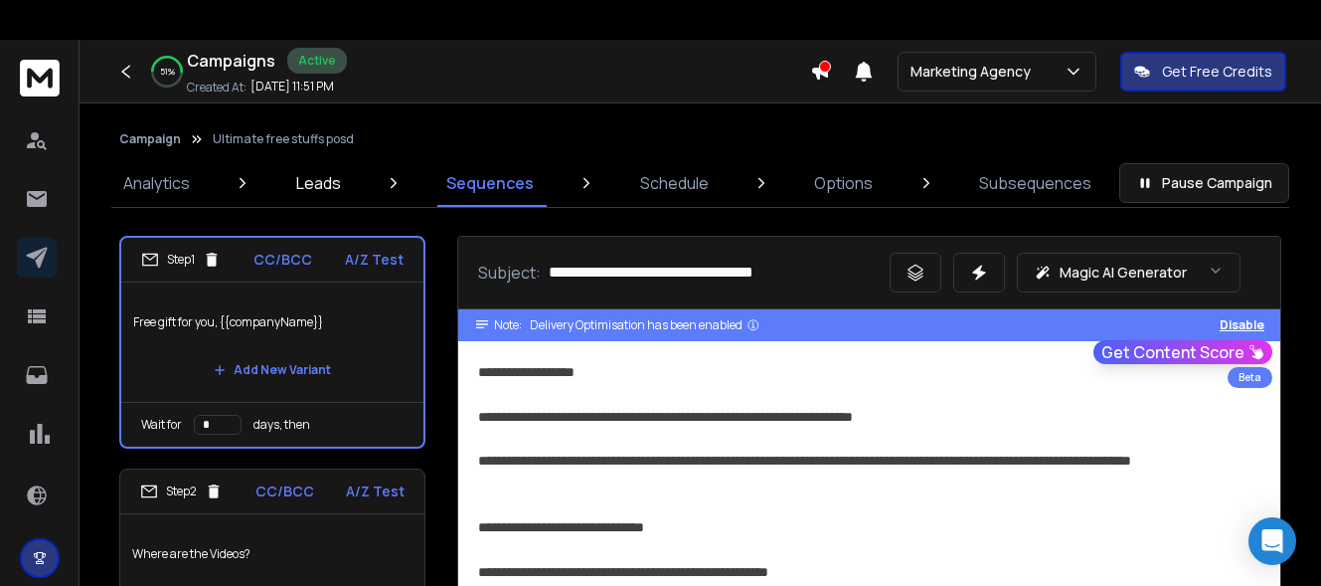
click at [330, 174] on p "Leads" at bounding box center [318, 183] width 45 height 24
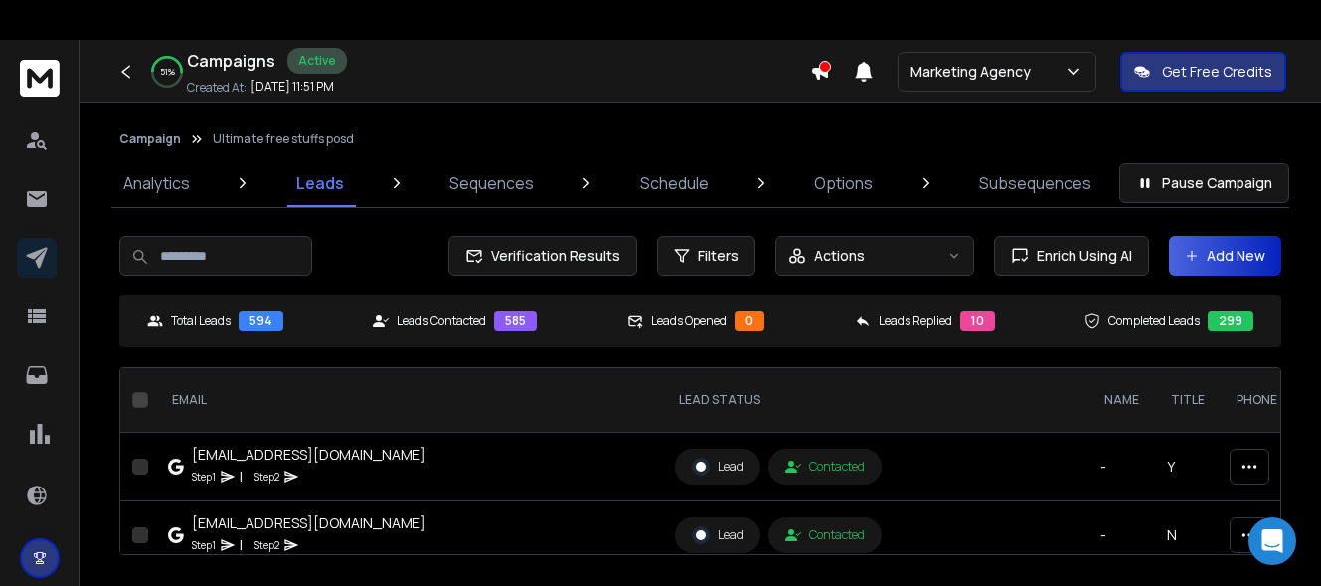
click at [1265, 248] on button "Add New" at bounding box center [1225, 256] width 112 height 40
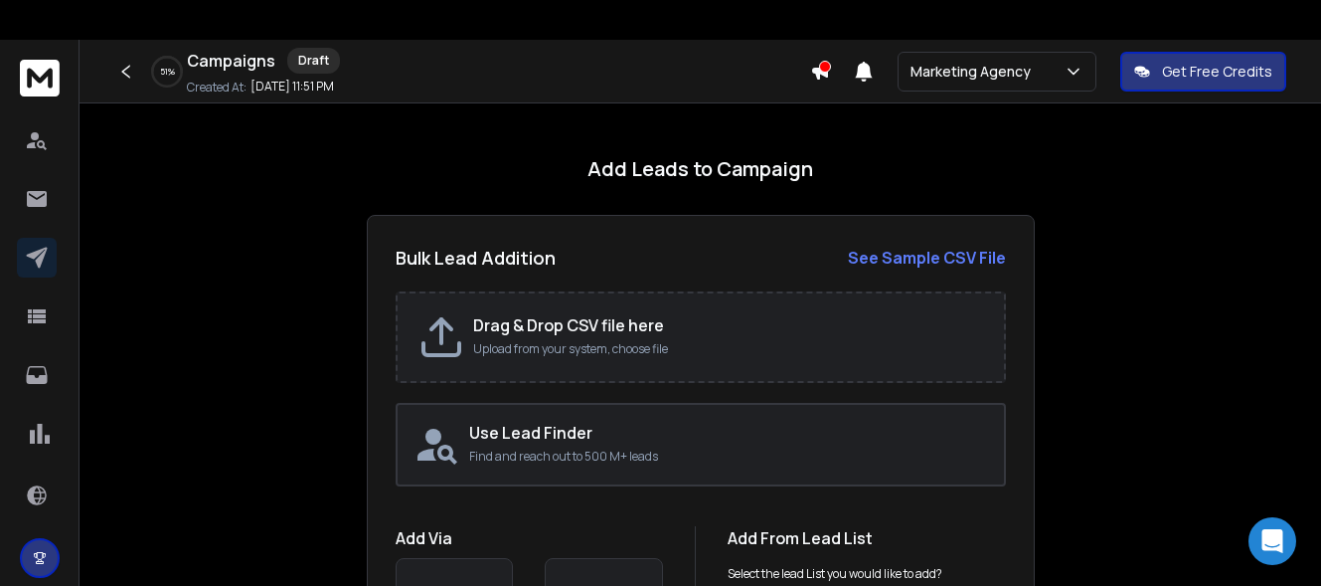
click at [810, 322] on h2 "Drag & Drop CSV file here" at bounding box center [728, 325] width 511 height 24
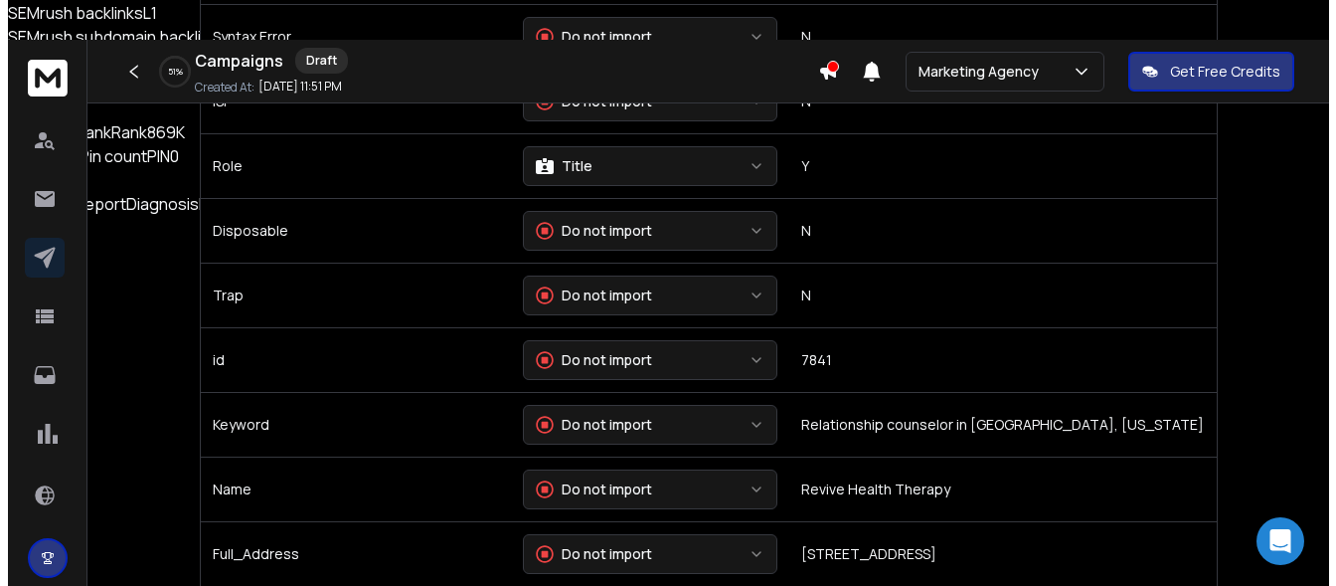
scroll to position [696, 0]
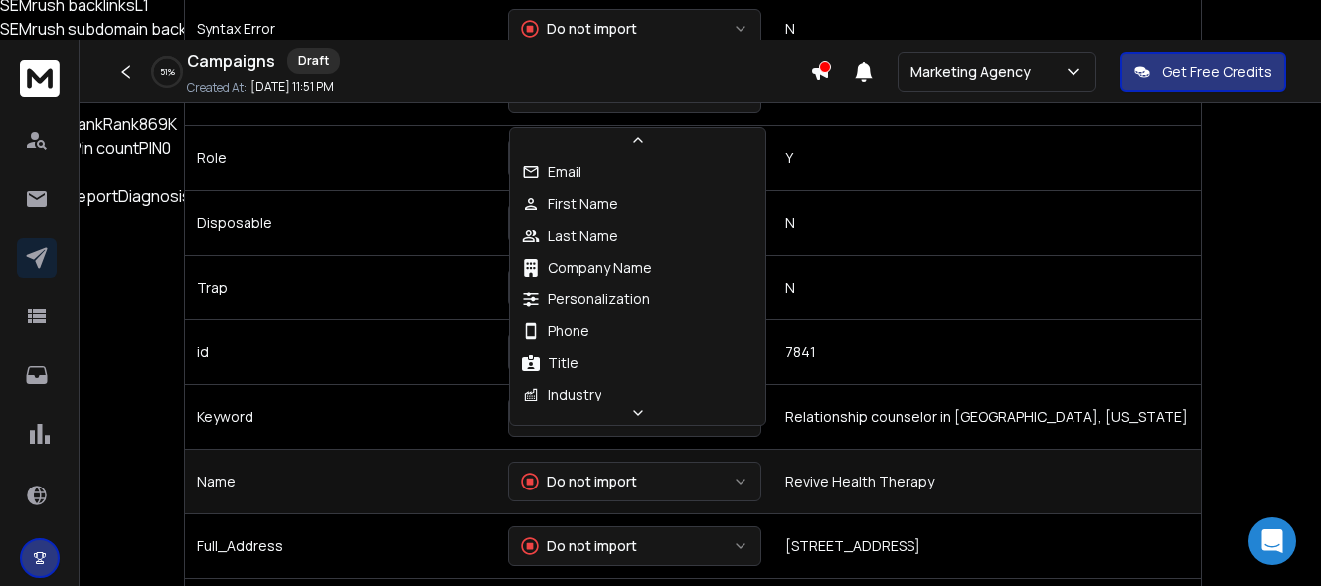
click at [679, 461] on button "Do not import" at bounding box center [635, 481] width 254 height 40
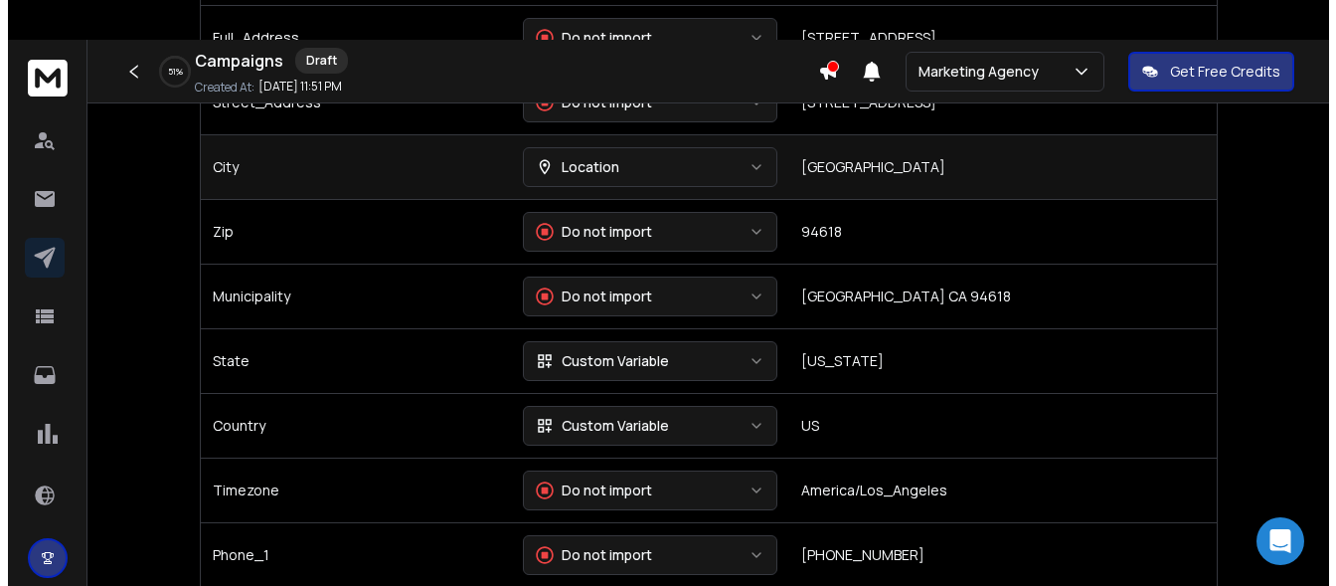
scroll to position [1491, 0]
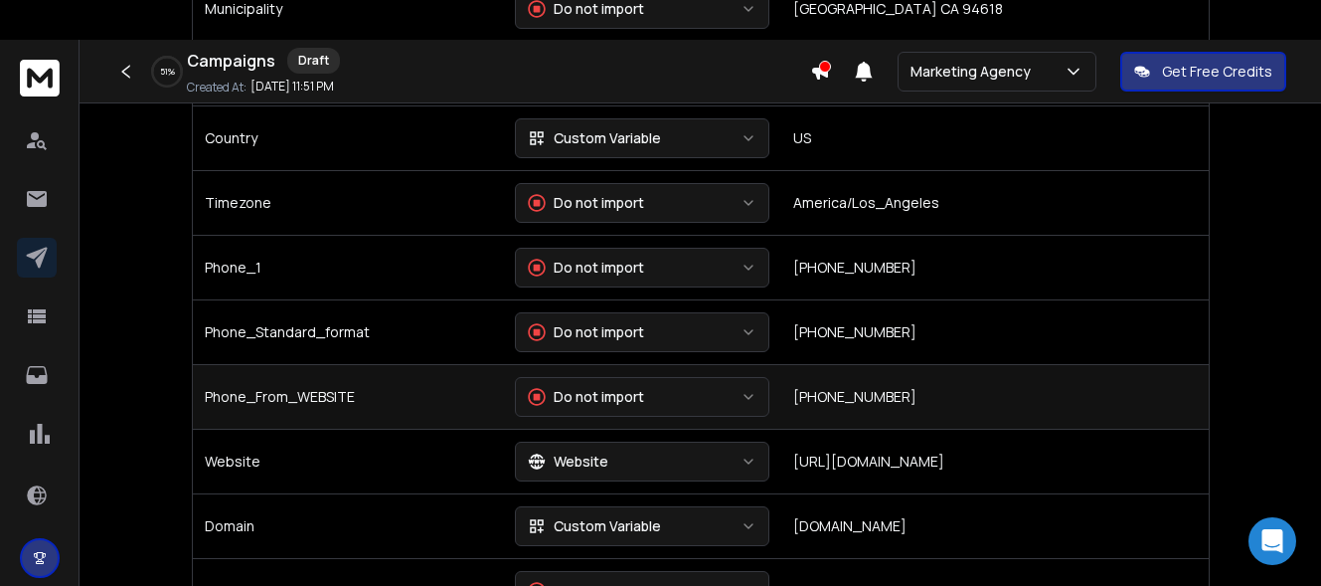
click at [657, 377] on button "Do not import" at bounding box center [642, 397] width 254 height 40
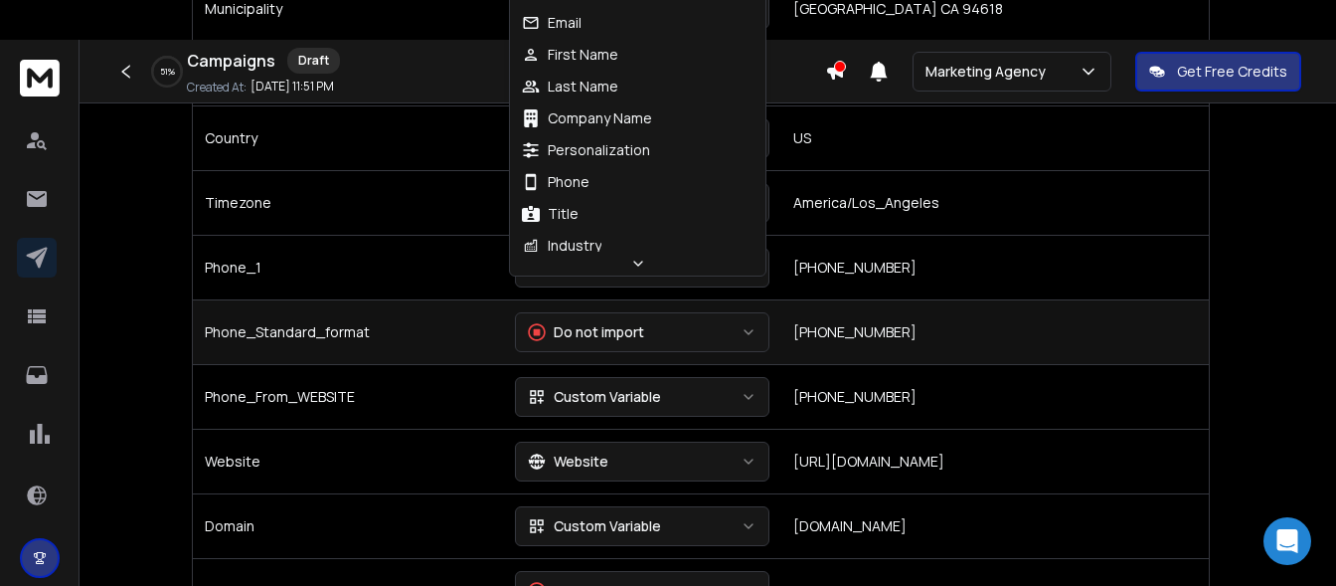
click at [670, 312] on button "Do not import" at bounding box center [642, 332] width 254 height 40
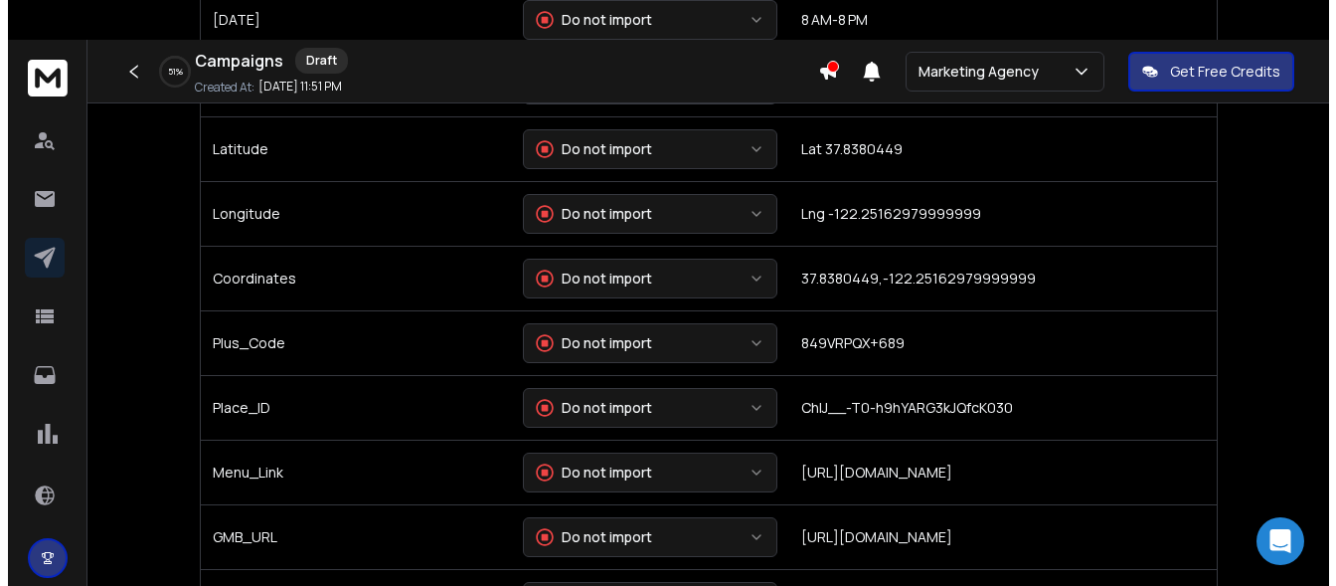
scroll to position [2883, 0]
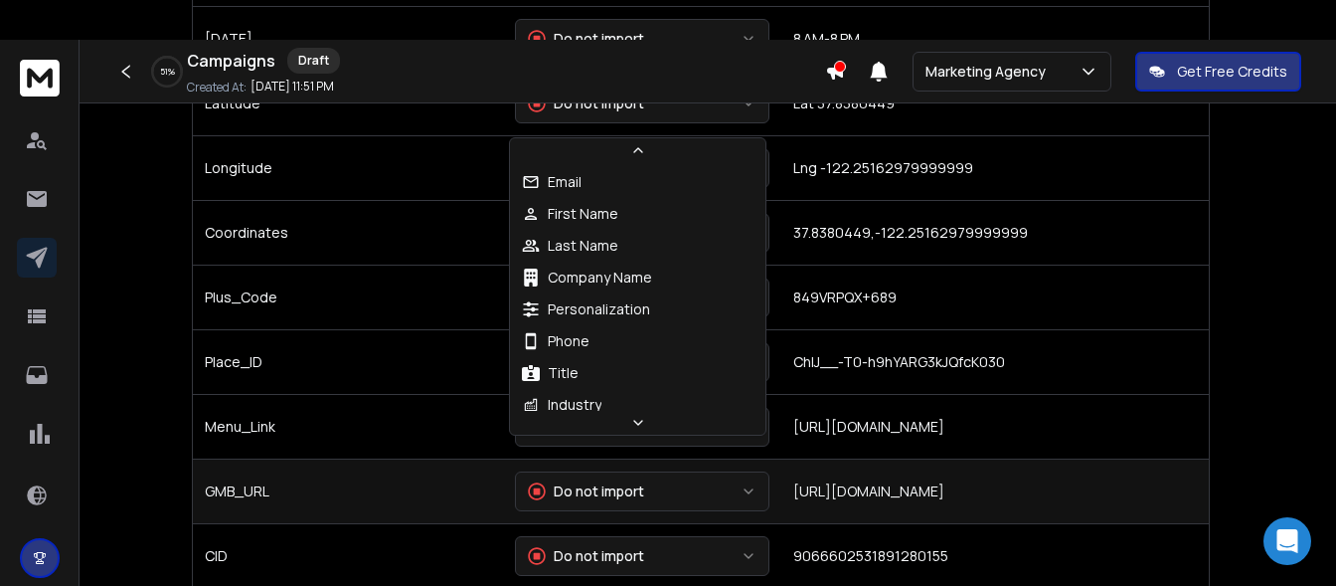
click at [680, 471] on button "Do not import" at bounding box center [642, 491] width 254 height 40
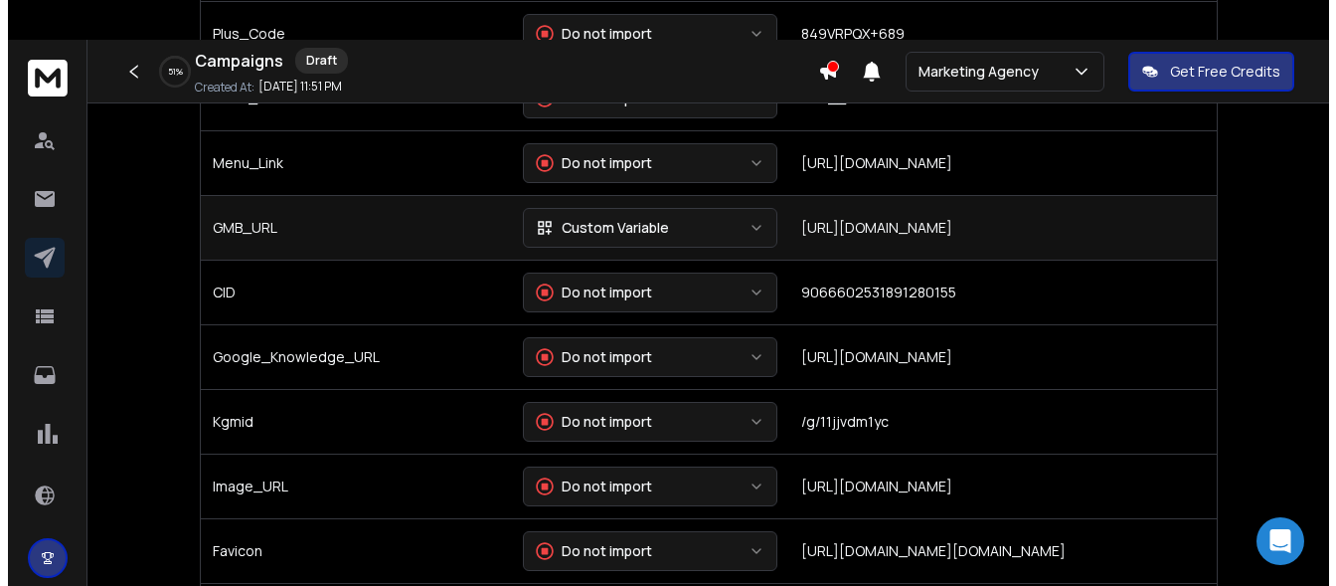
scroll to position [3181, 0]
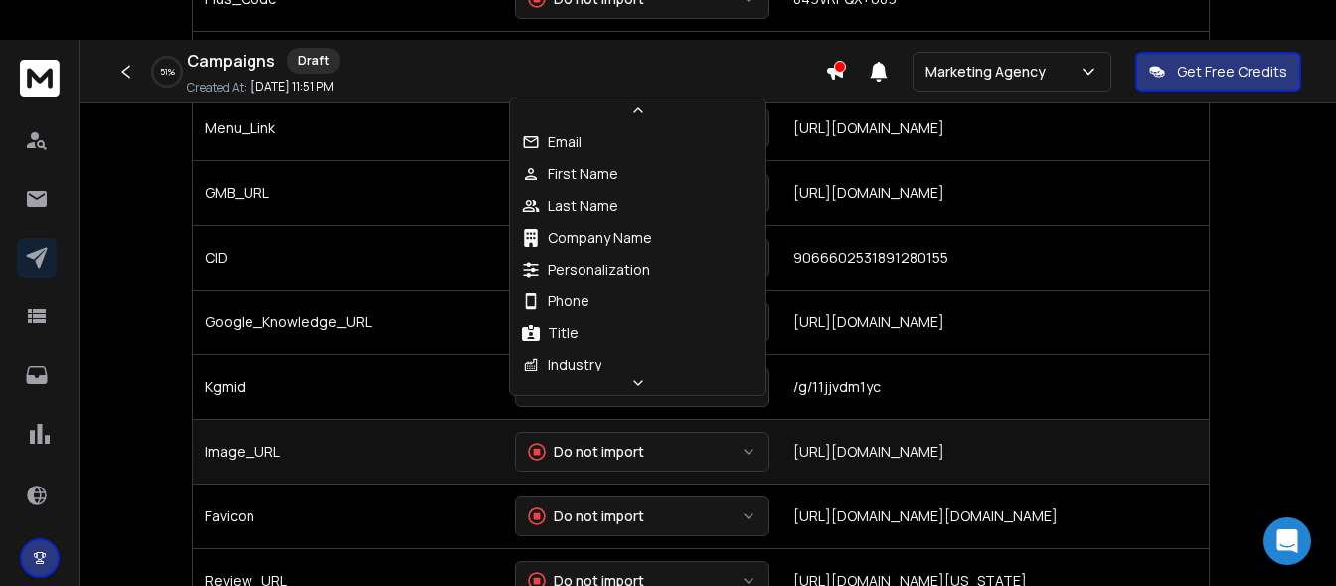
click at [679, 431] on button "Do not import" at bounding box center [642, 451] width 254 height 40
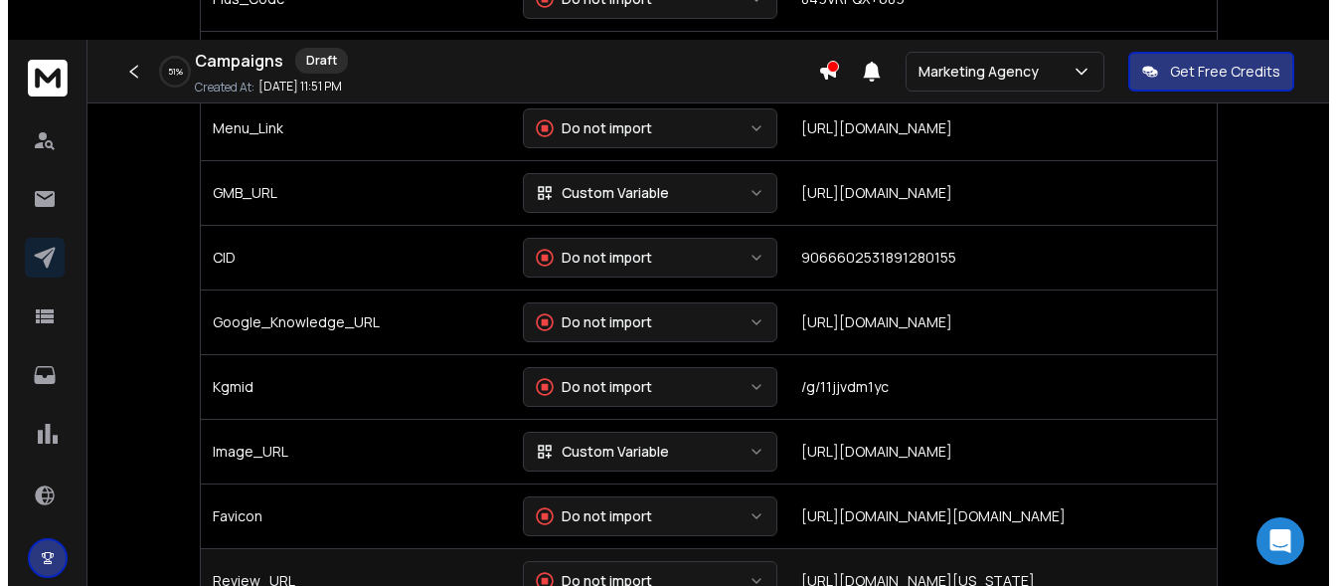
scroll to position [3281, 0]
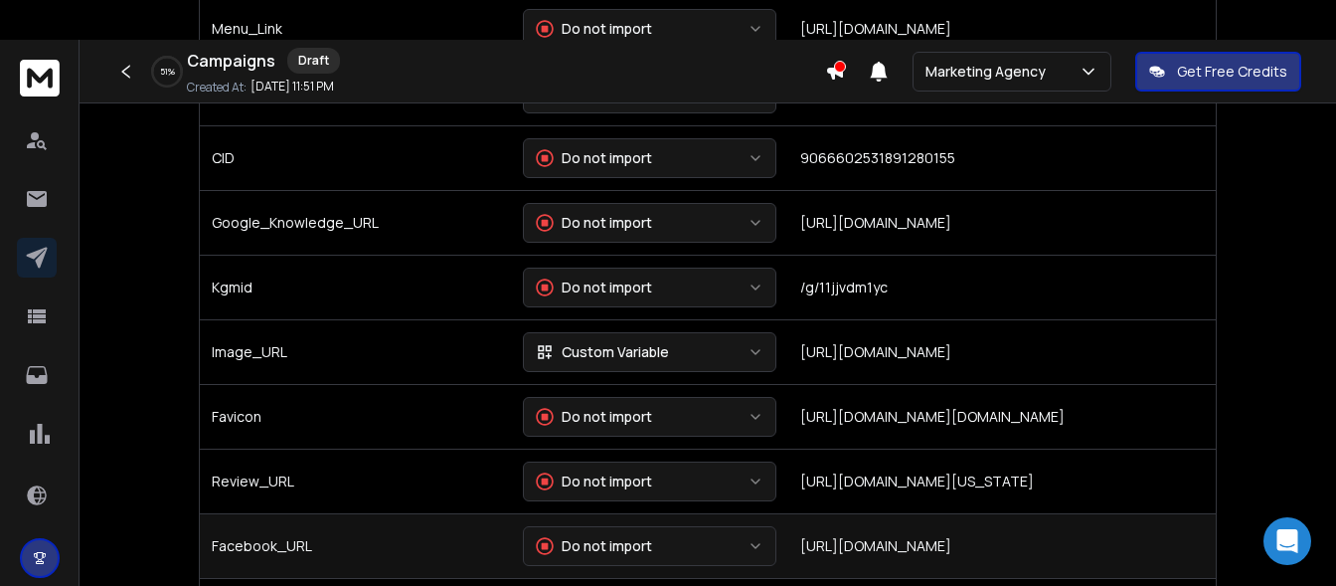
click at [663, 526] on button "Do not import" at bounding box center [650, 546] width 254 height 40
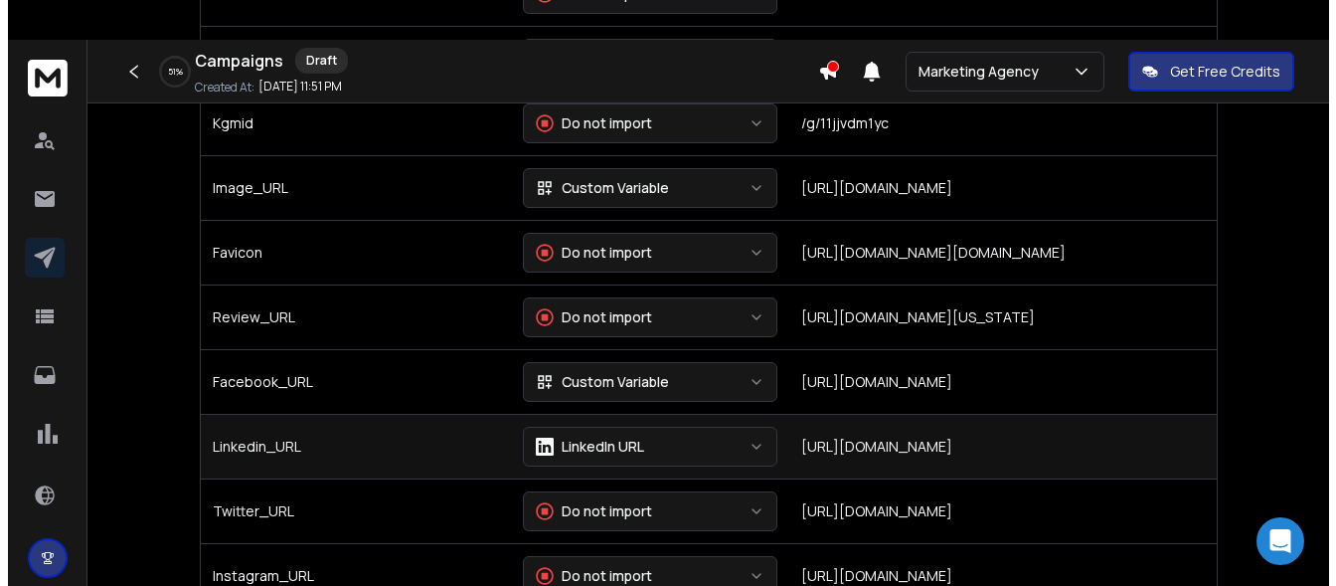
scroll to position [3480, 0]
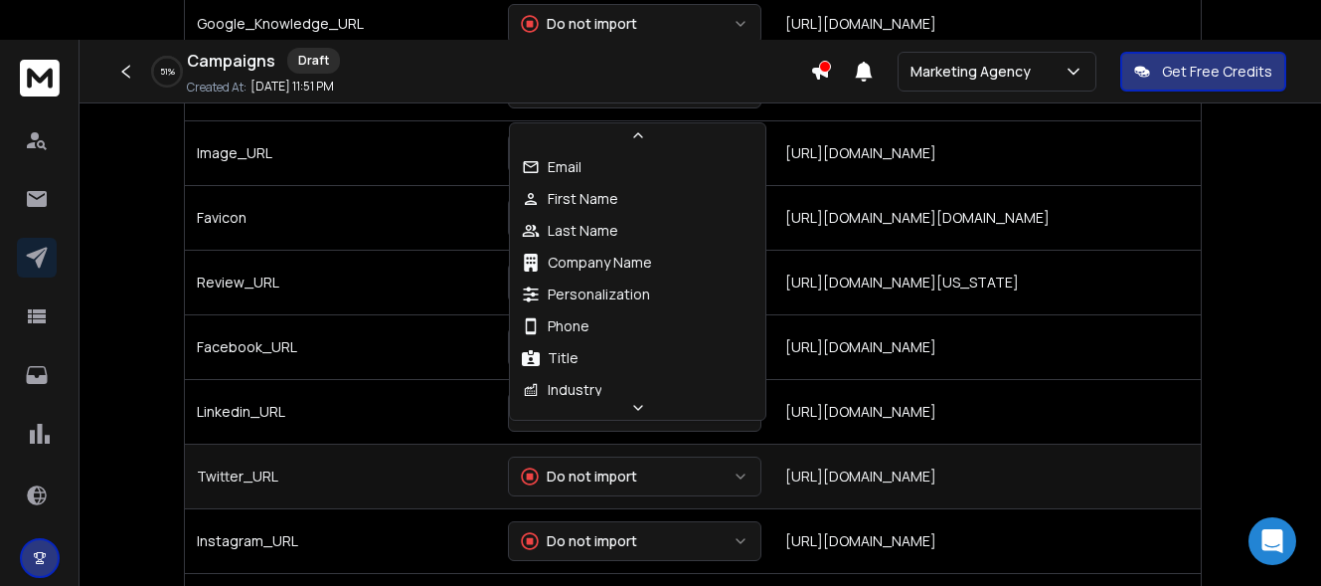
click at [657, 456] on button "Do not import" at bounding box center [635, 476] width 254 height 40
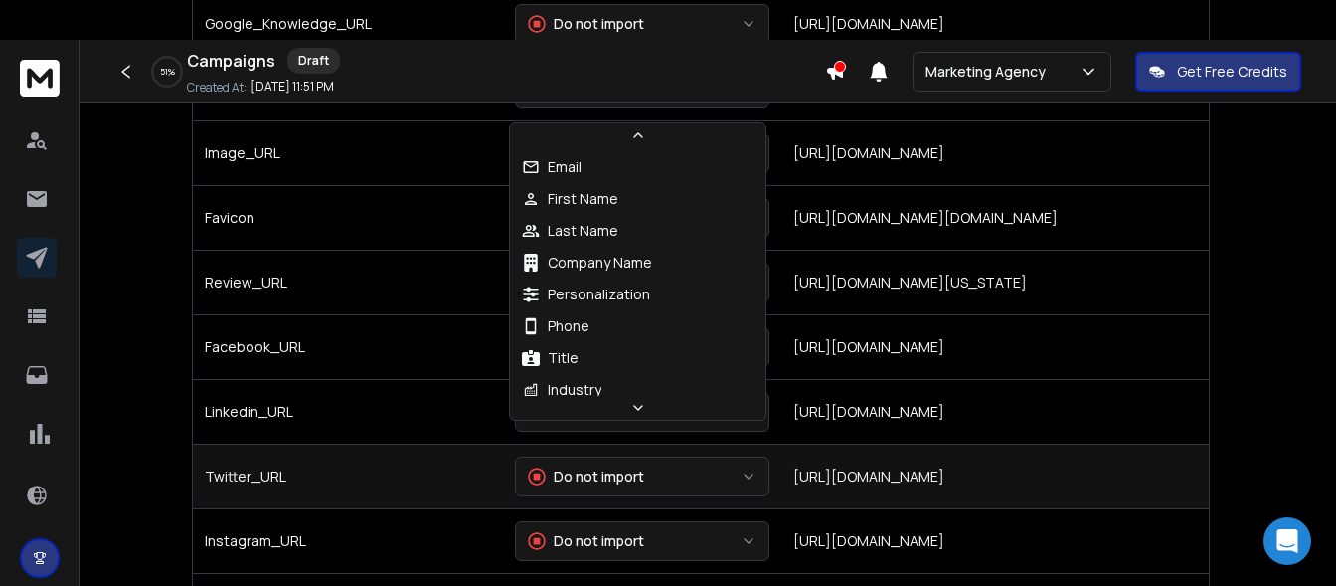
scroll to position [201, 0]
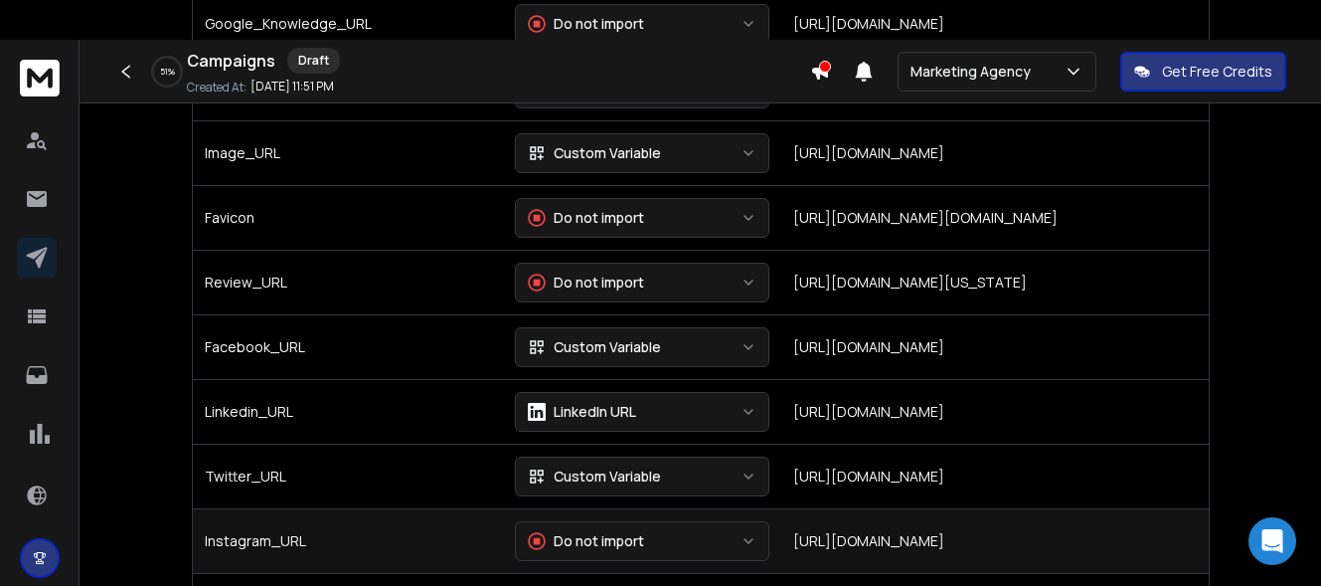
click at [646, 521] on button "Do not import" at bounding box center [642, 541] width 254 height 40
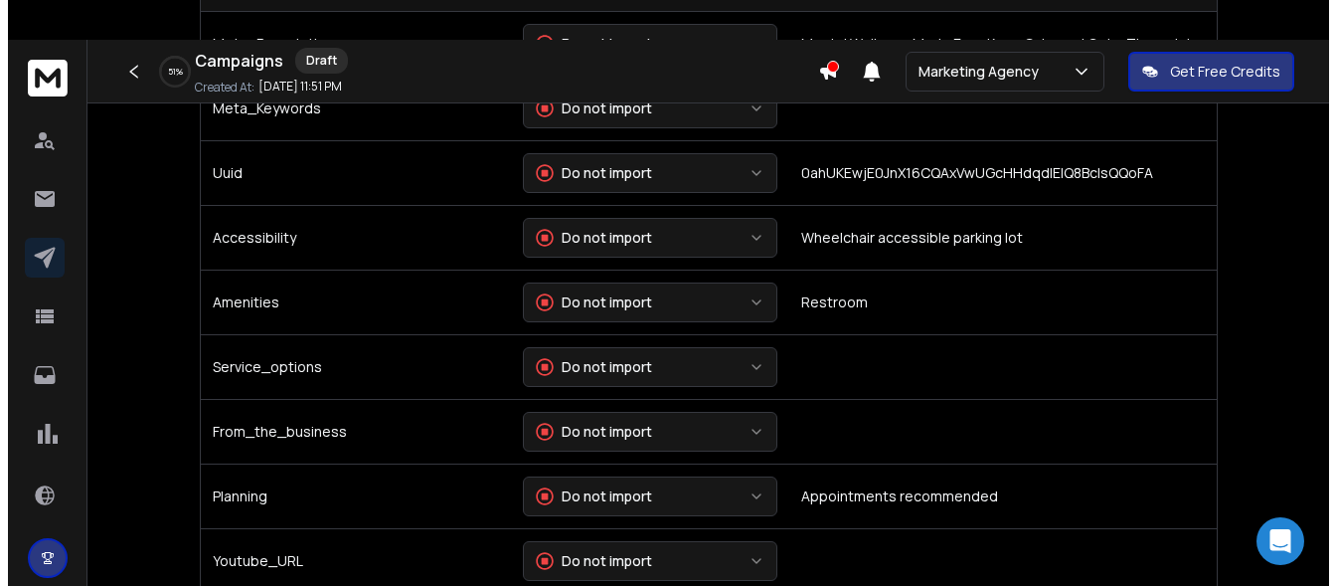
scroll to position [4076, 0]
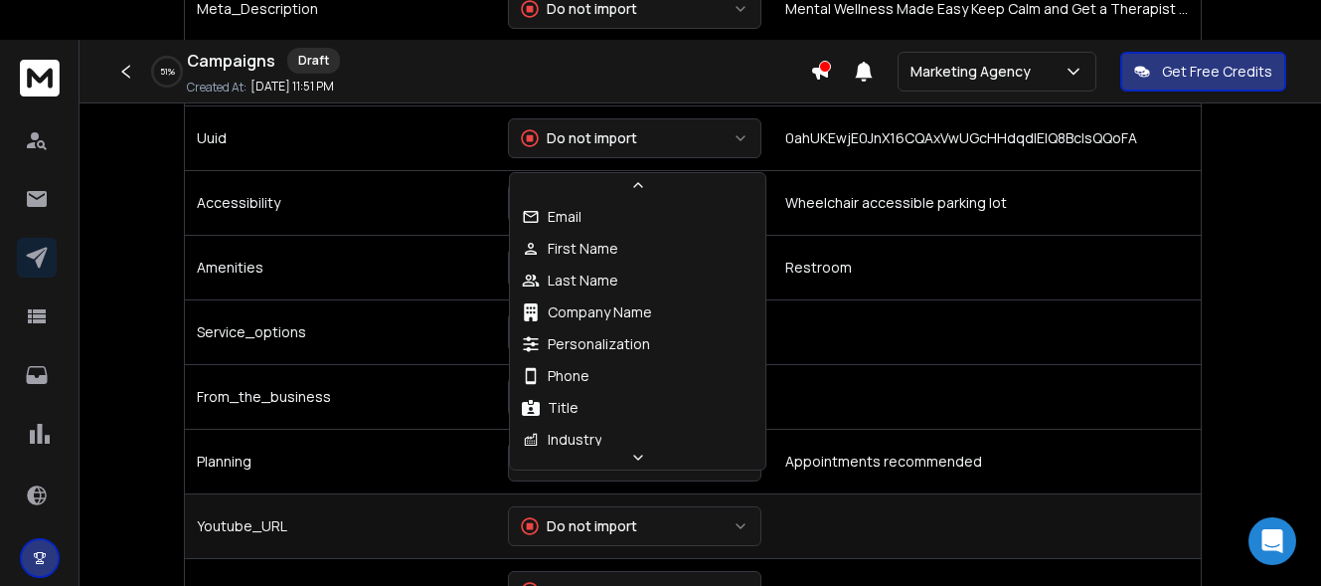
click at [630, 516] on div "Do not import" at bounding box center [579, 526] width 116 height 20
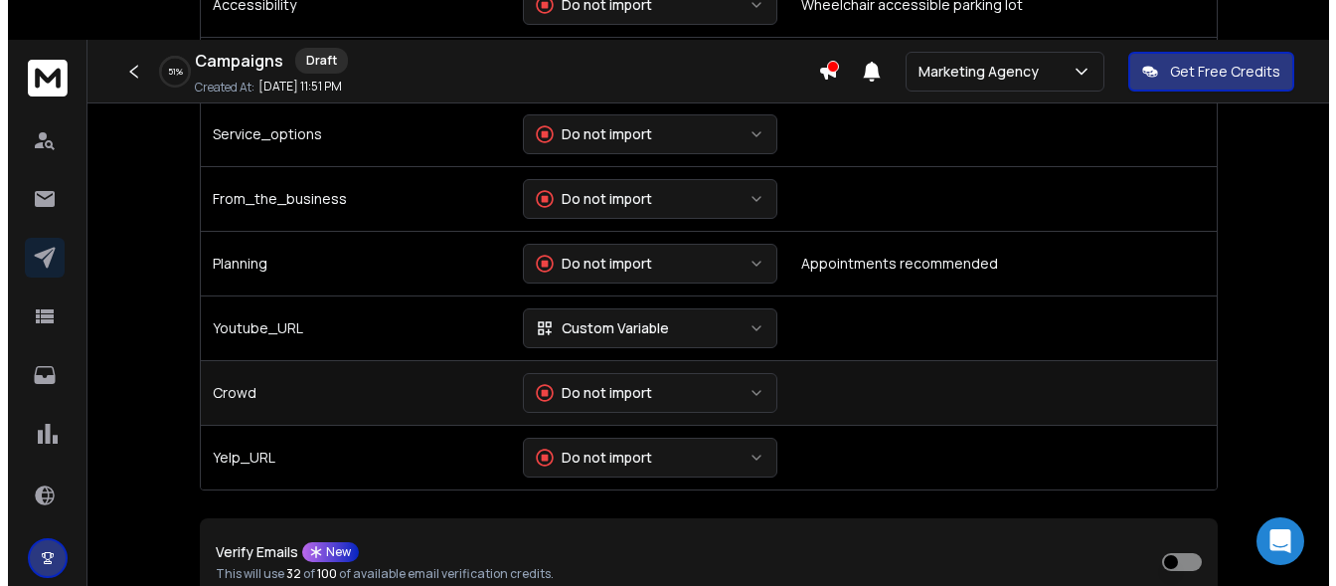
scroll to position [4275, 0]
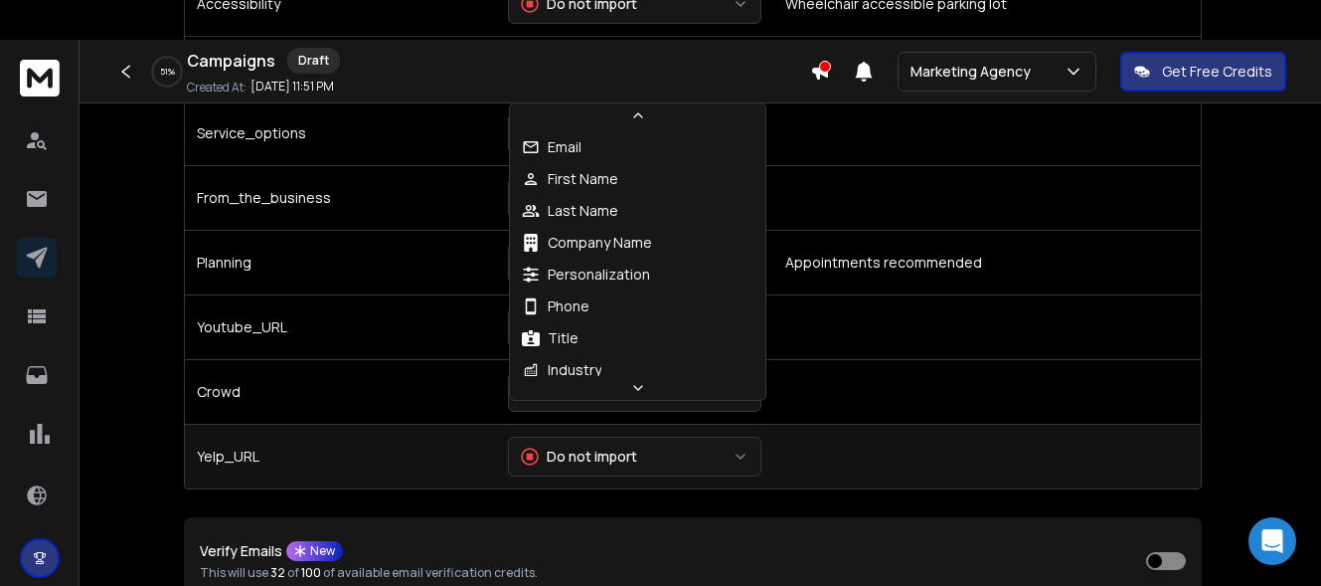
click at [643, 436] on button "Do not import" at bounding box center [635, 456] width 254 height 40
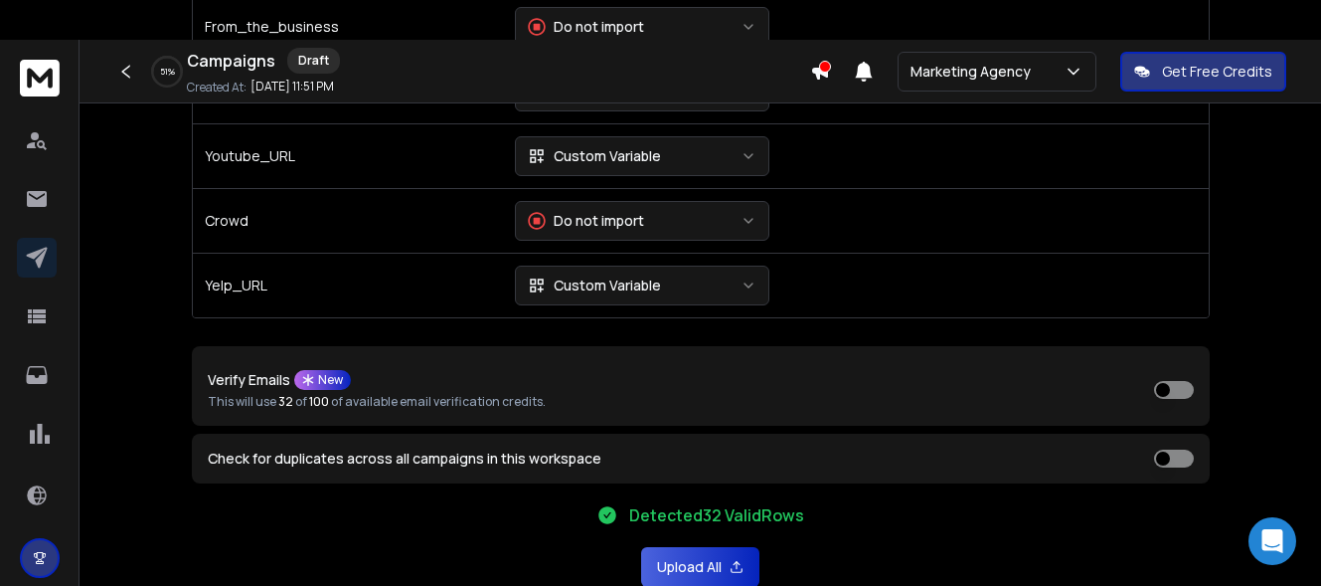
scroll to position [4447, 0]
click at [1180, 448] on button "Check for duplicates across all campaigns in this workspace" at bounding box center [1174, 457] width 40 height 18
click at [722, 546] on button "Upload All" at bounding box center [700, 566] width 118 height 40
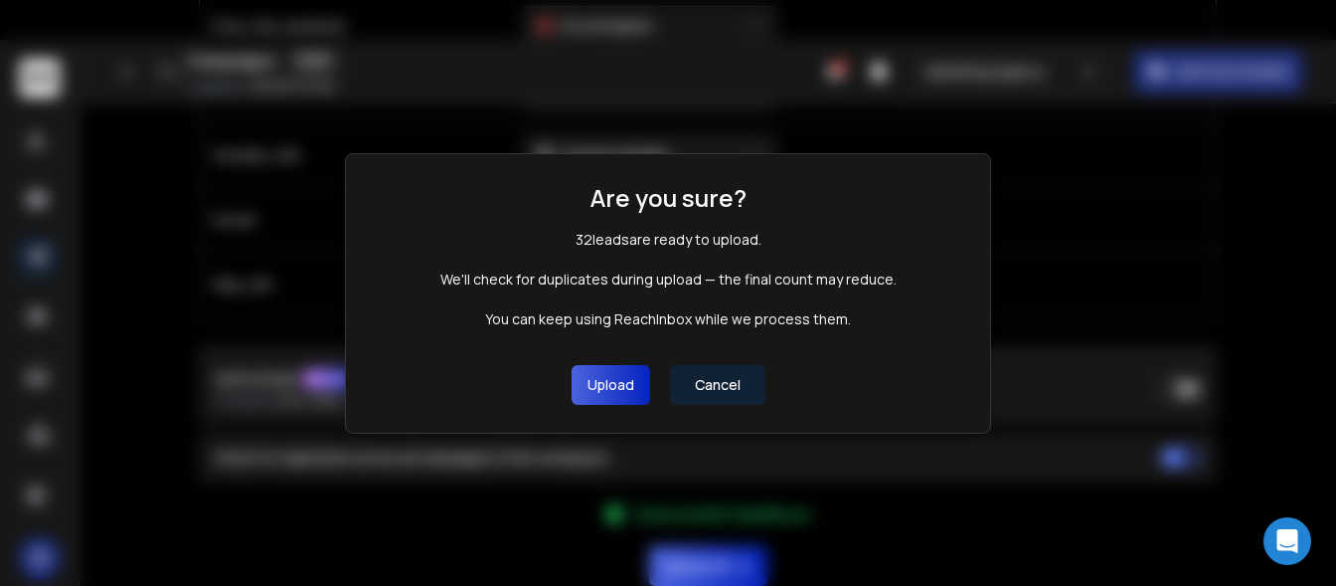
click at [632, 379] on button "Upload" at bounding box center [611, 385] width 79 height 40
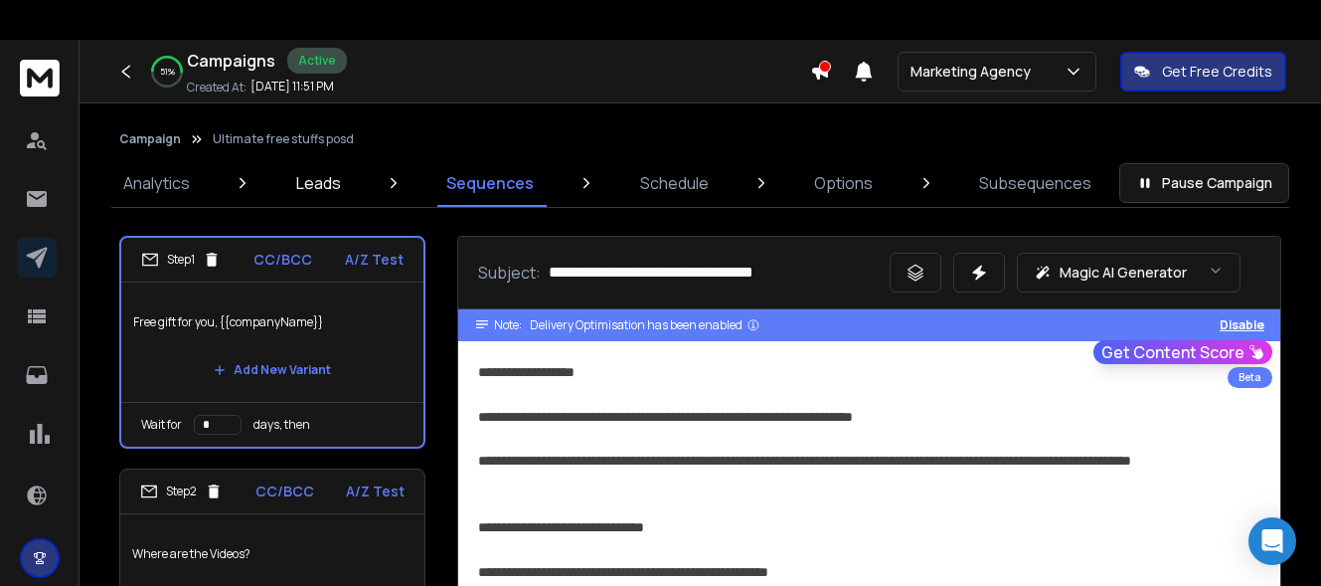
click at [339, 189] on p "Leads" at bounding box center [318, 183] width 45 height 24
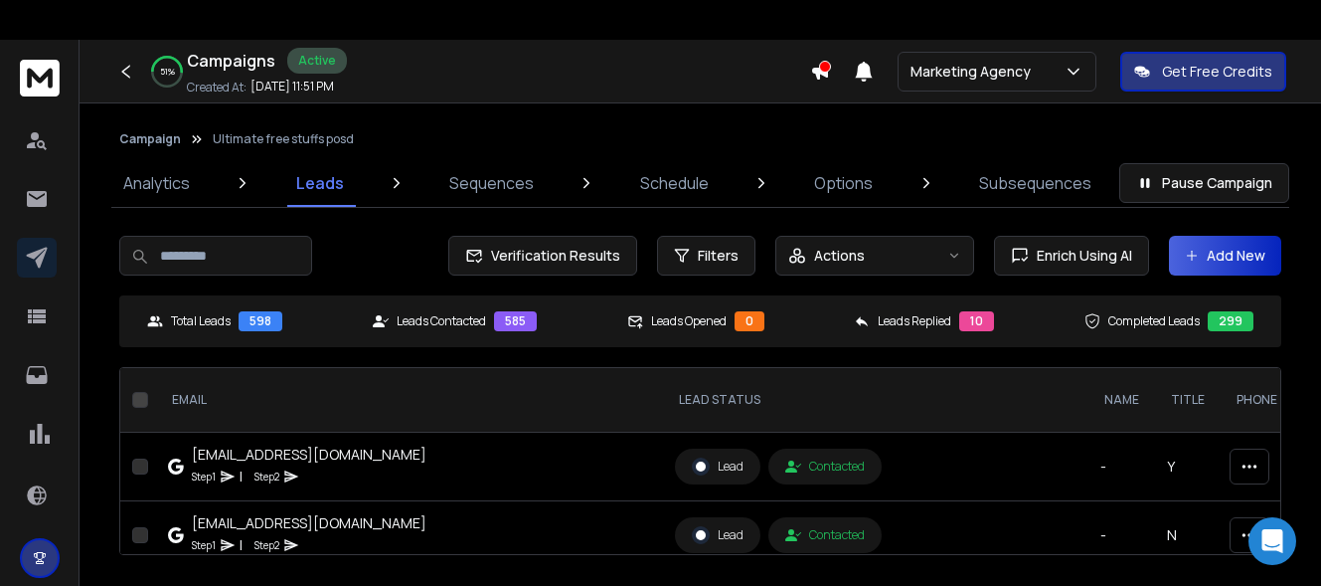
click at [1262, 249] on button "Add New" at bounding box center [1225, 256] width 112 height 40
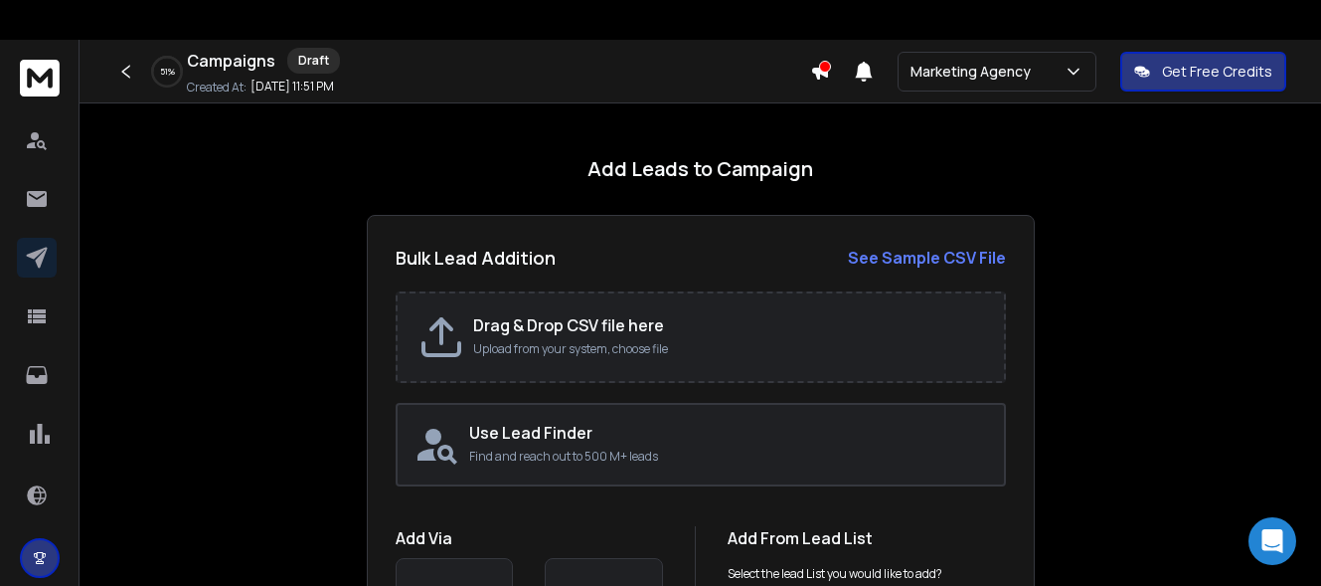
click at [841, 314] on h2 "Drag & Drop CSV file here" at bounding box center [728, 325] width 511 height 24
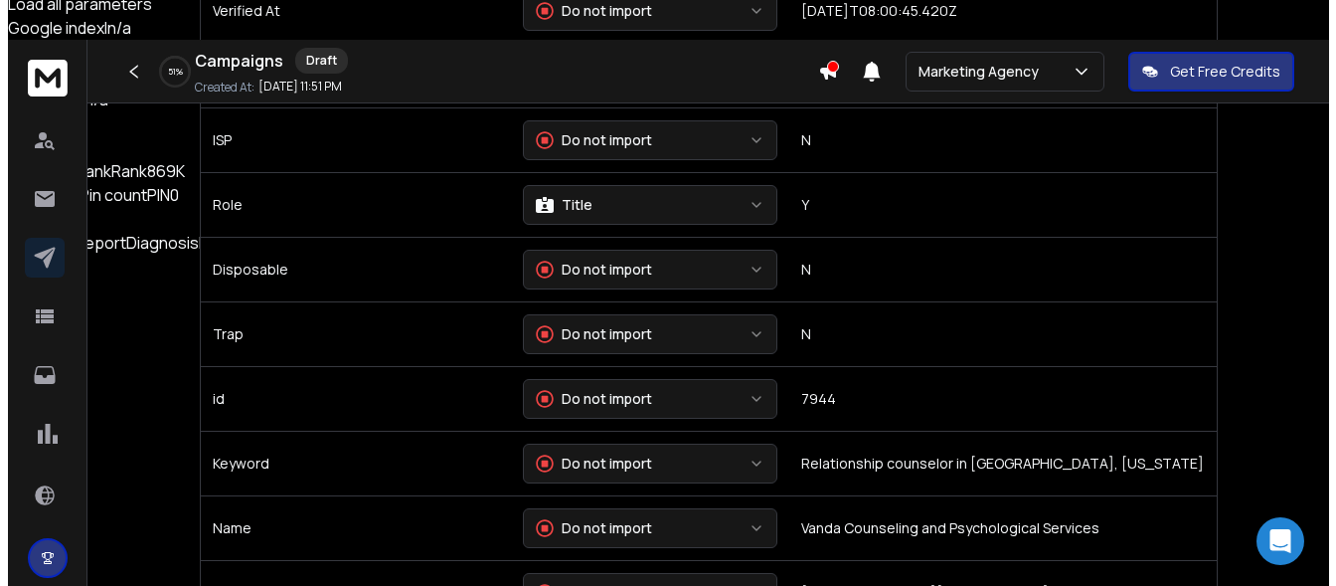
scroll to position [696, 0]
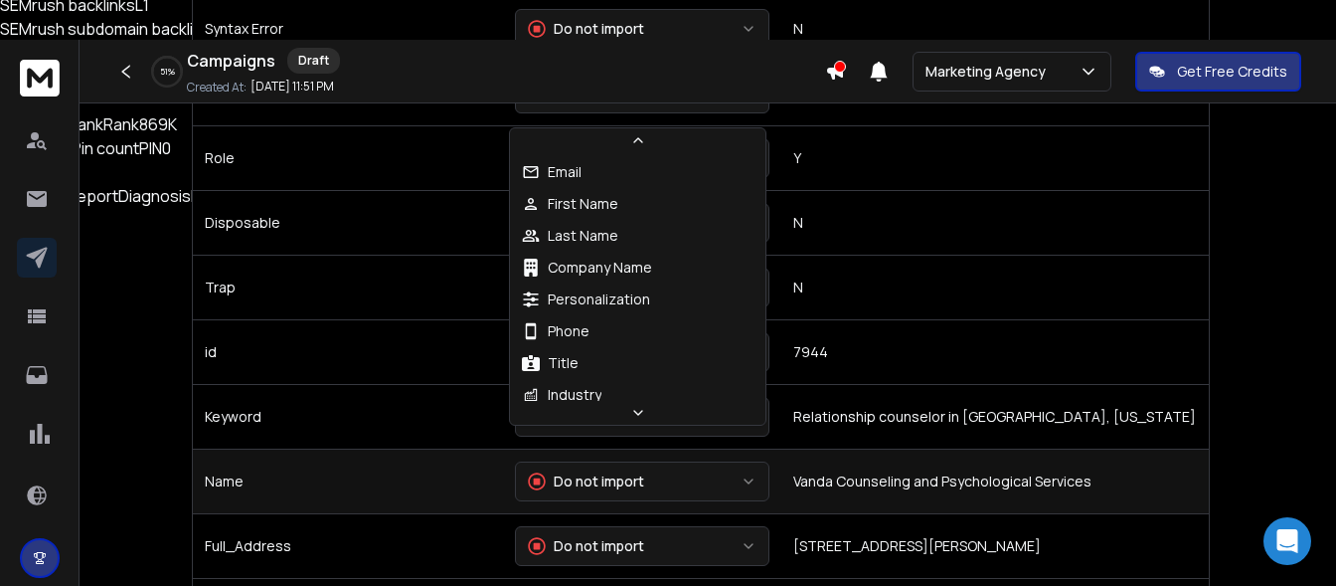
click at [698, 461] on button "Do not import" at bounding box center [642, 481] width 254 height 40
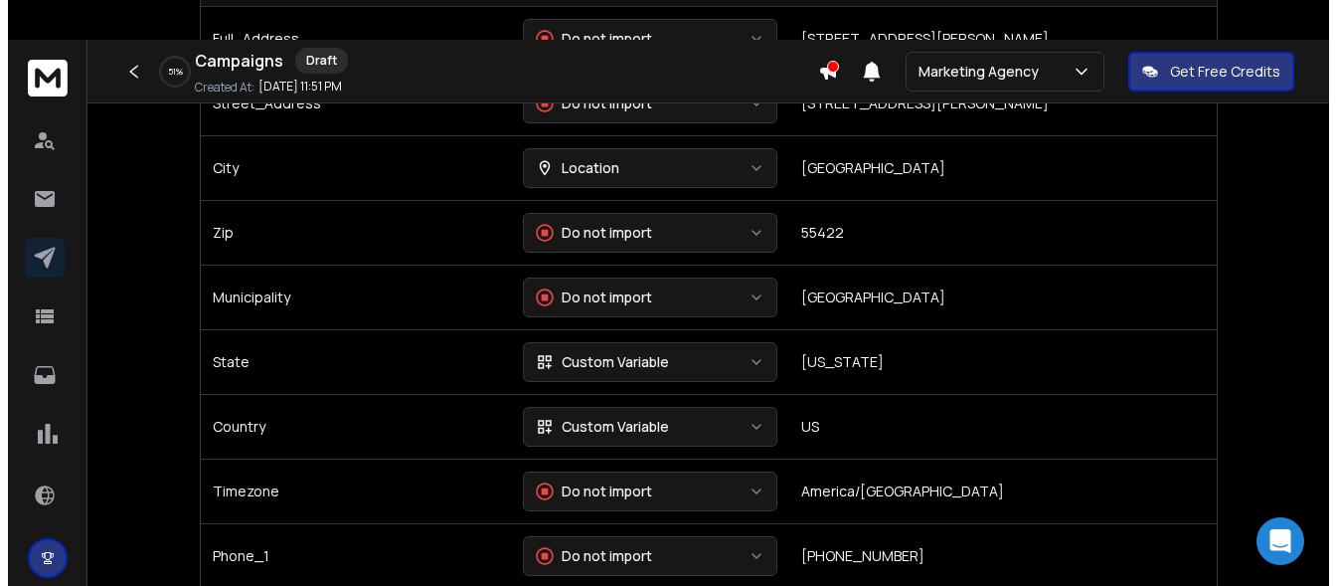
scroll to position [1292, 0]
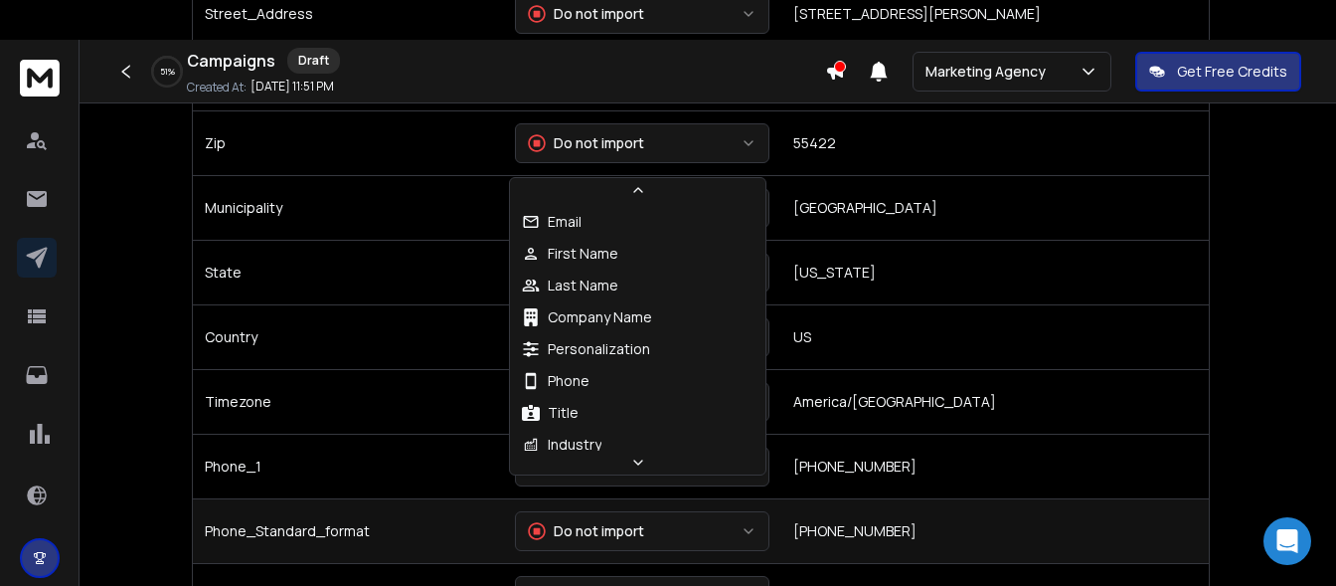
click at [663, 511] on button "Do not import" at bounding box center [642, 531] width 254 height 40
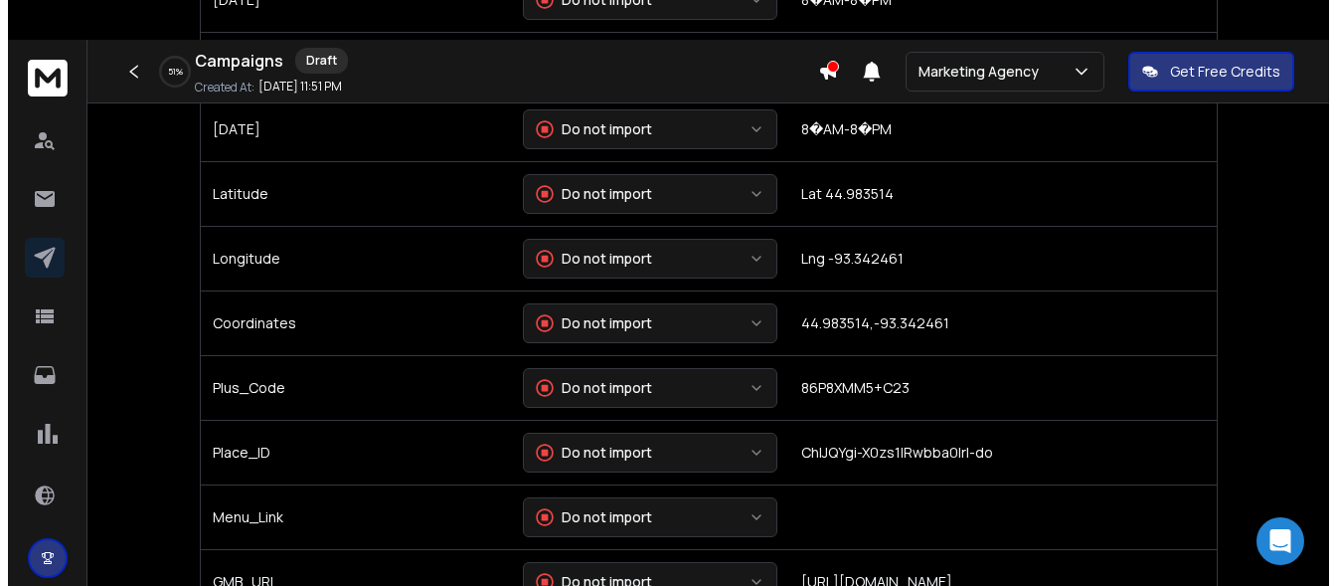
scroll to position [2883, 0]
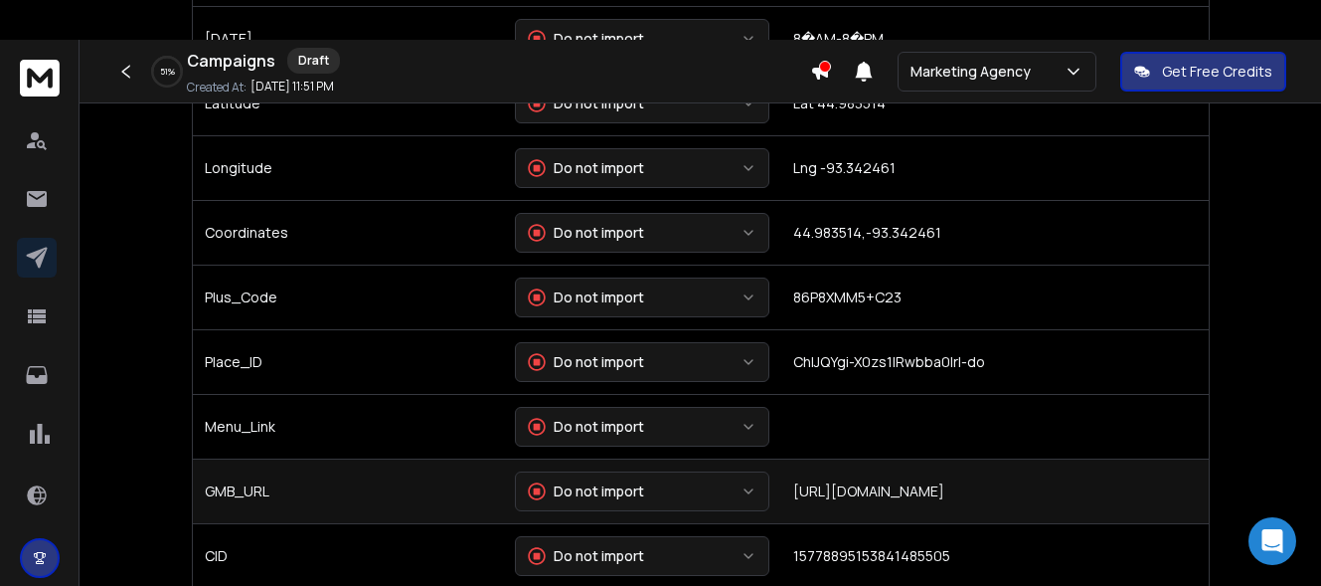
click at [679, 471] on button "Do not import" at bounding box center [642, 491] width 254 height 40
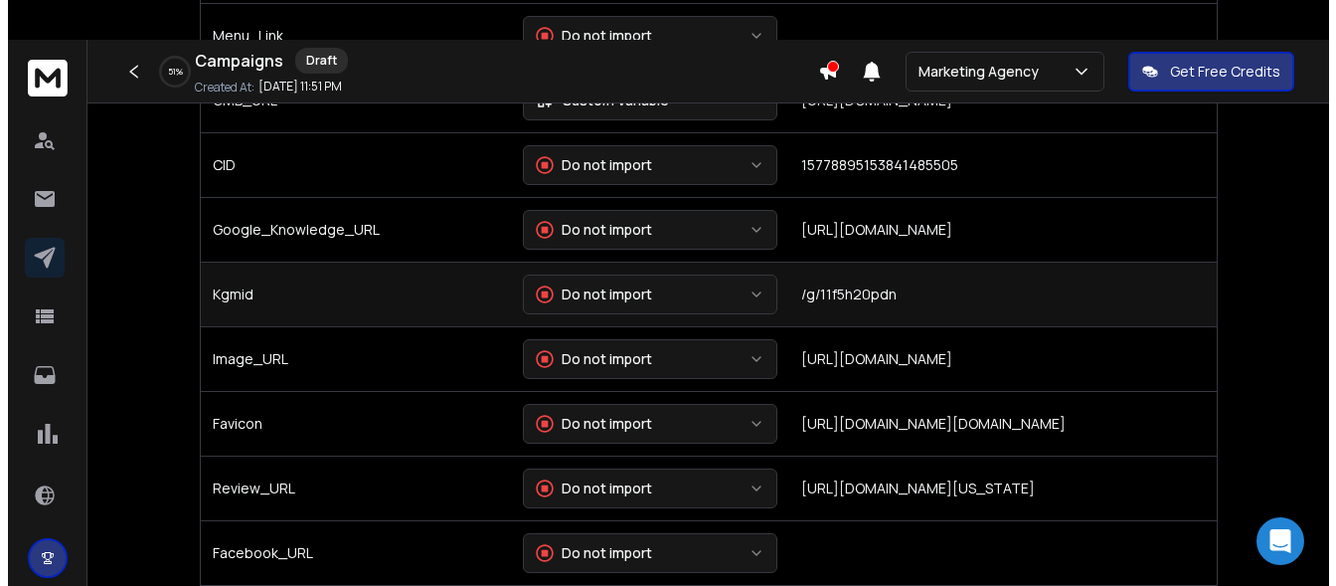
scroll to position [3281, 0]
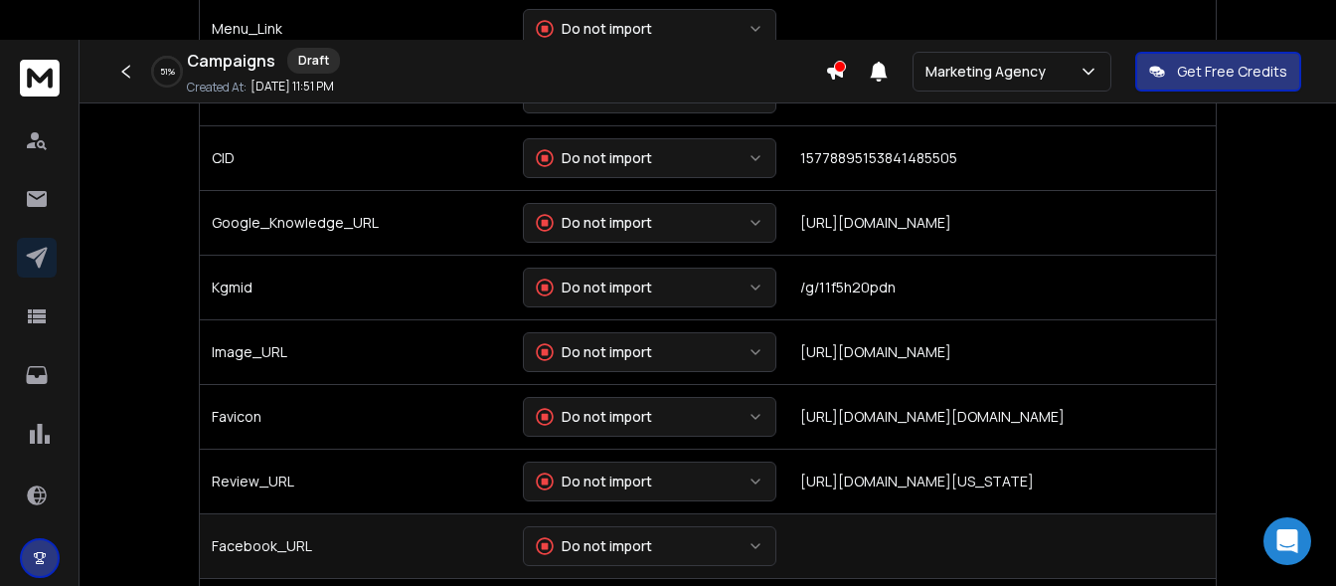
click at [674, 526] on button "Do not import" at bounding box center [650, 546] width 254 height 40
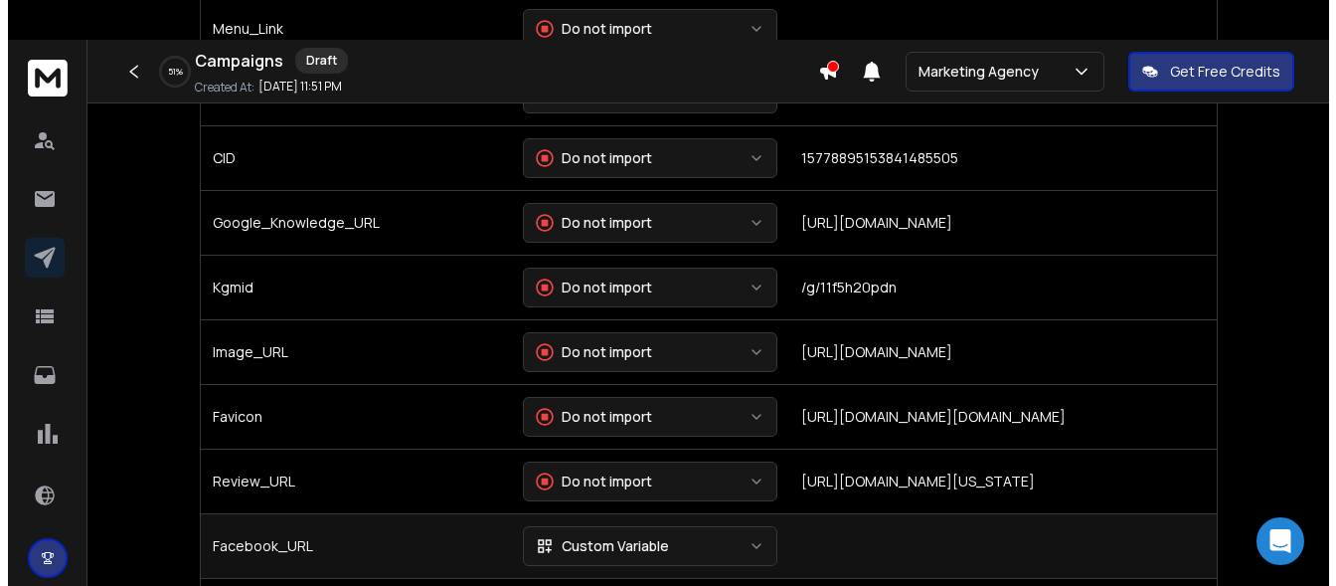
scroll to position [3380, 0]
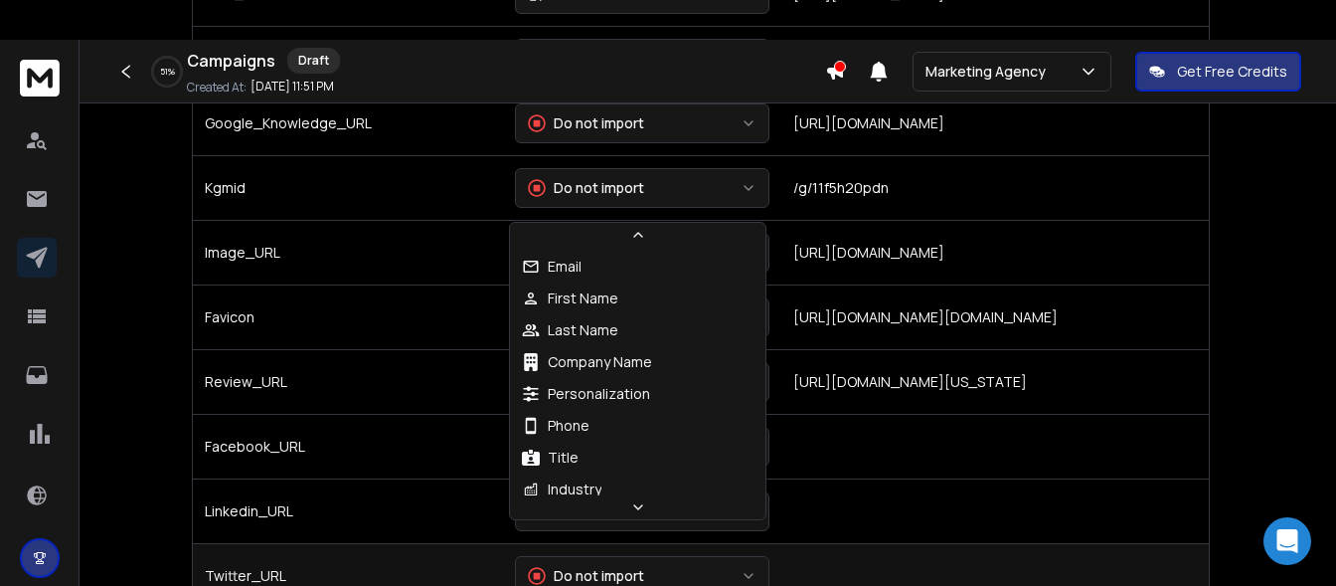
click at [680, 556] on button "Do not import" at bounding box center [642, 576] width 254 height 40
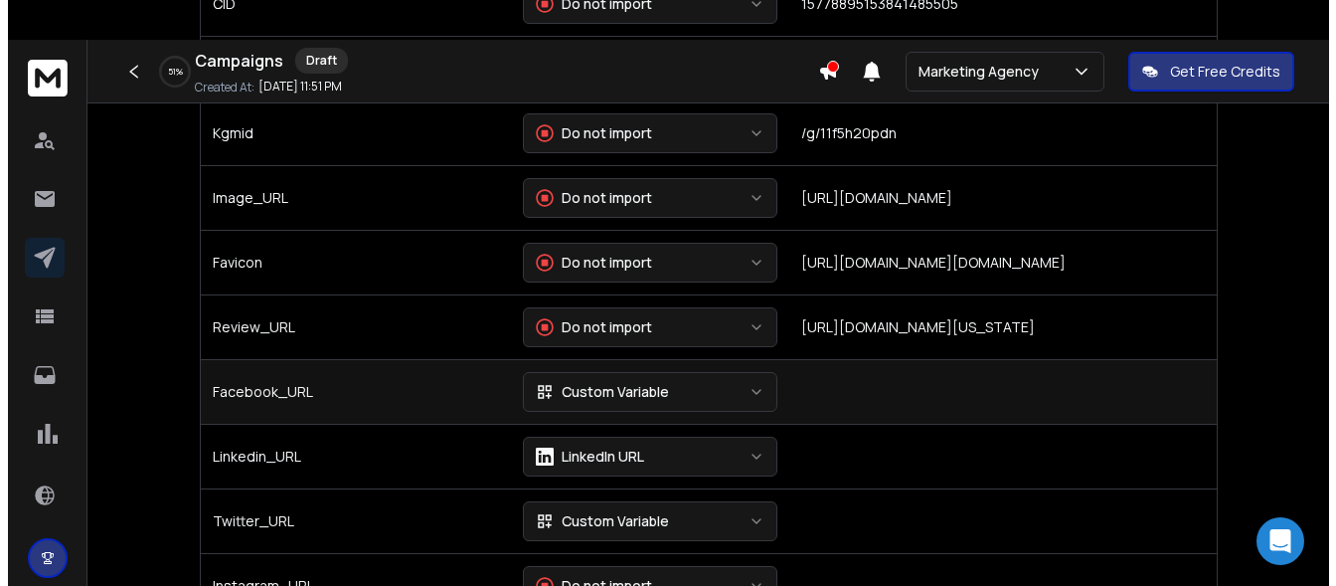
scroll to position [3480, 0]
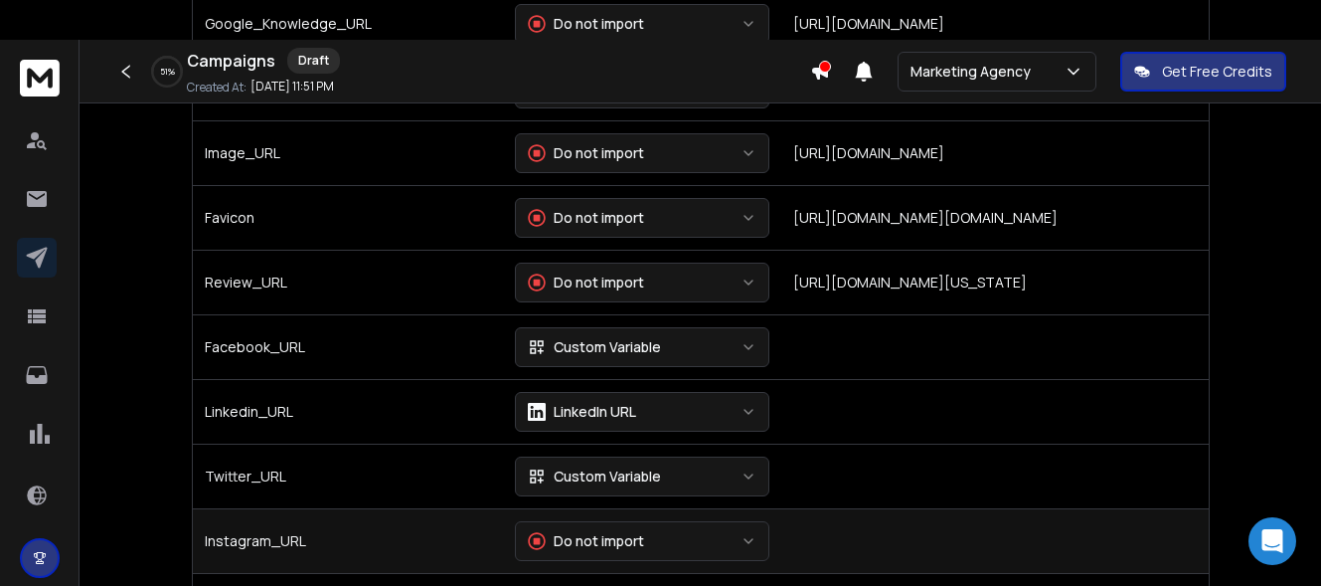
click at [699, 521] on button "Do not import" at bounding box center [642, 541] width 254 height 40
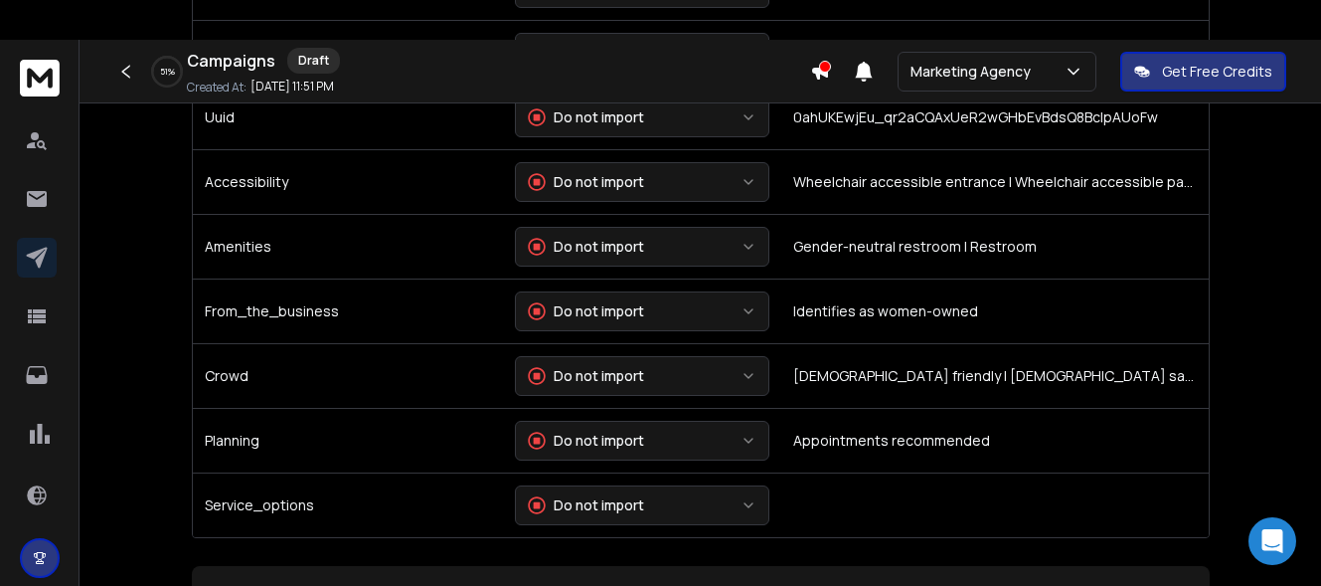
scroll to position [4318, 0]
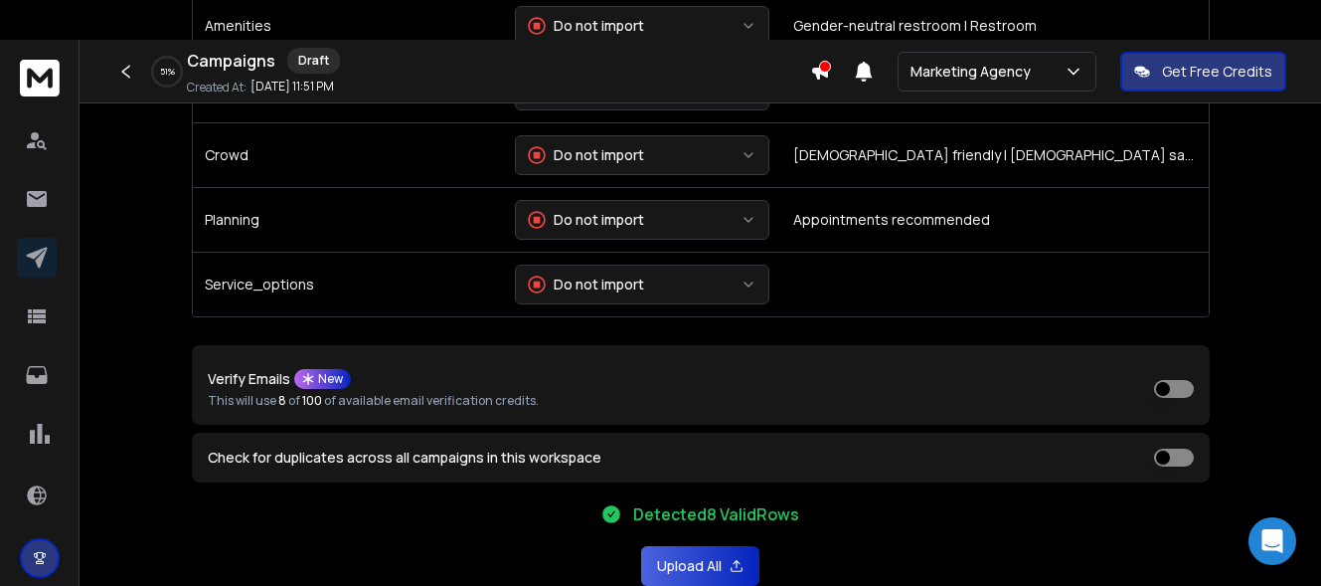
click at [1188, 448] on button "Check for duplicates across all campaigns in this workspace" at bounding box center [1174, 457] width 40 height 18
click at [735, 560] on polyline at bounding box center [737, 561] width 6 height 3
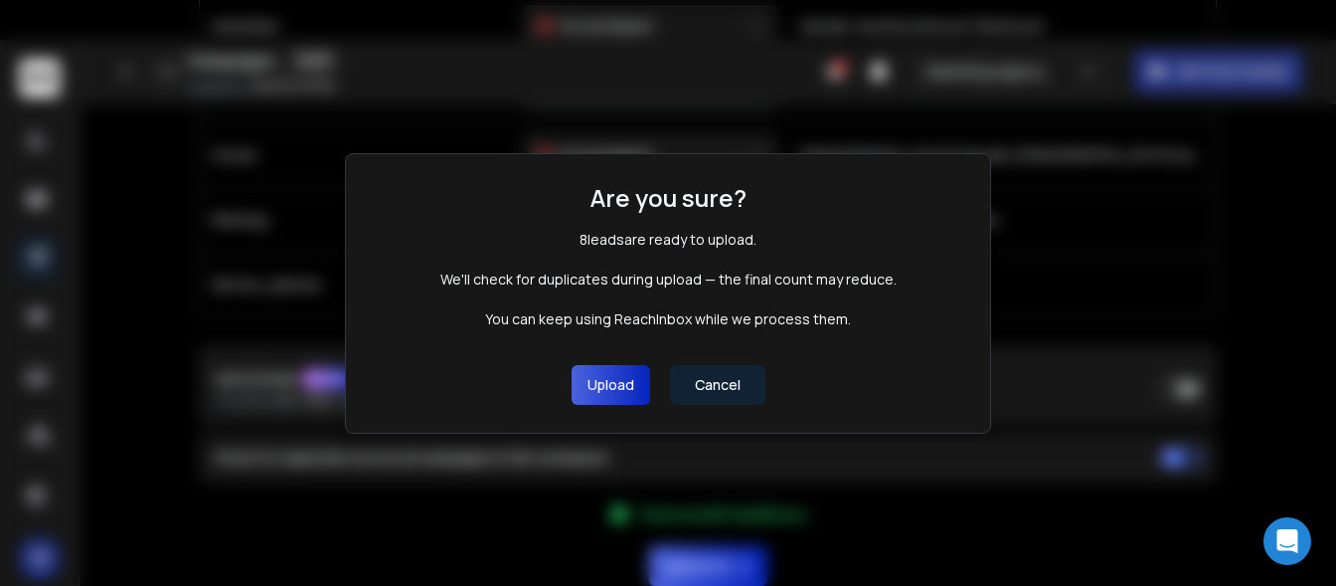
click at [618, 379] on button "Upload" at bounding box center [611, 385] width 79 height 40
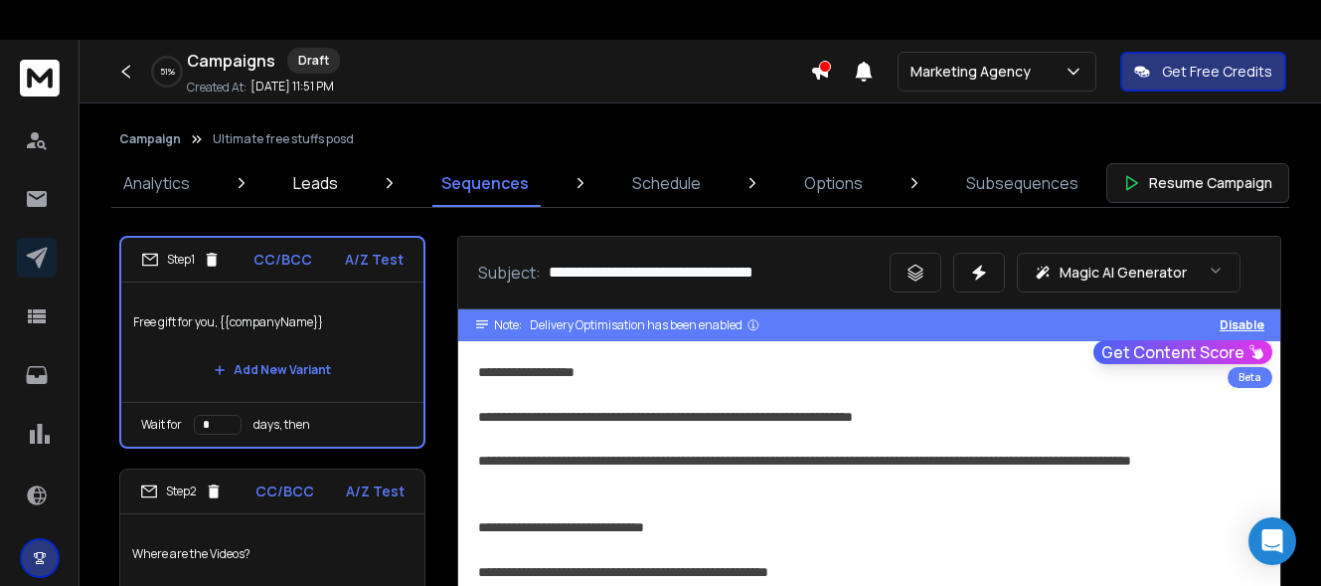
click at [320, 179] on p "Leads" at bounding box center [315, 183] width 45 height 24
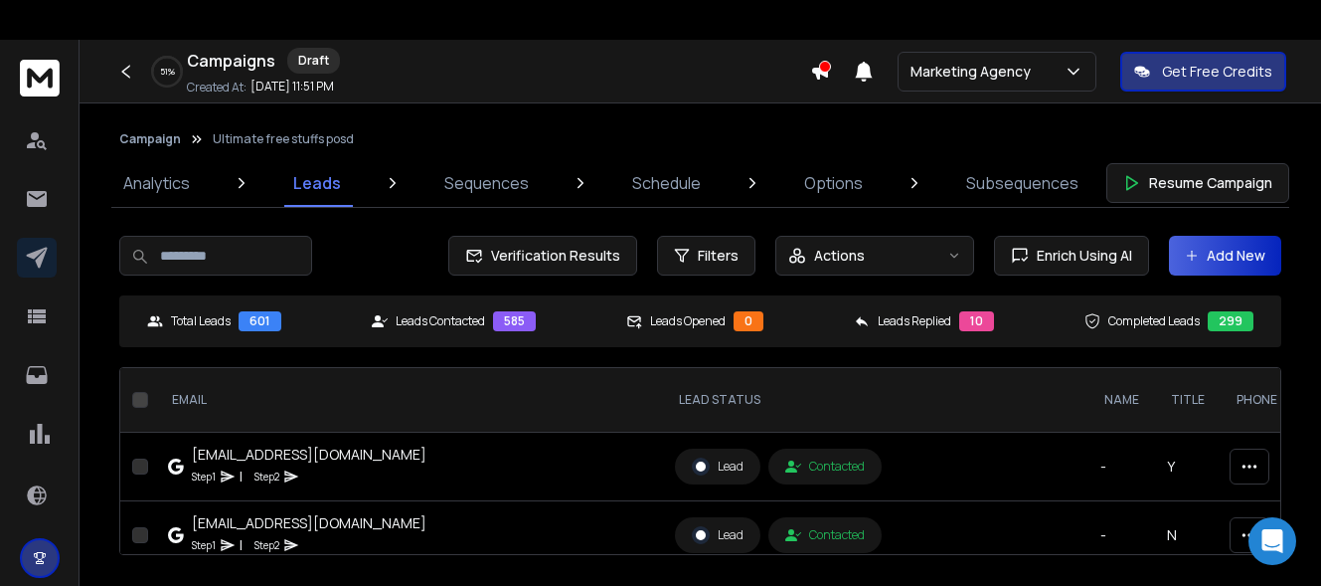
click at [1272, 253] on button "Add New" at bounding box center [1225, 256] width 112 height 40
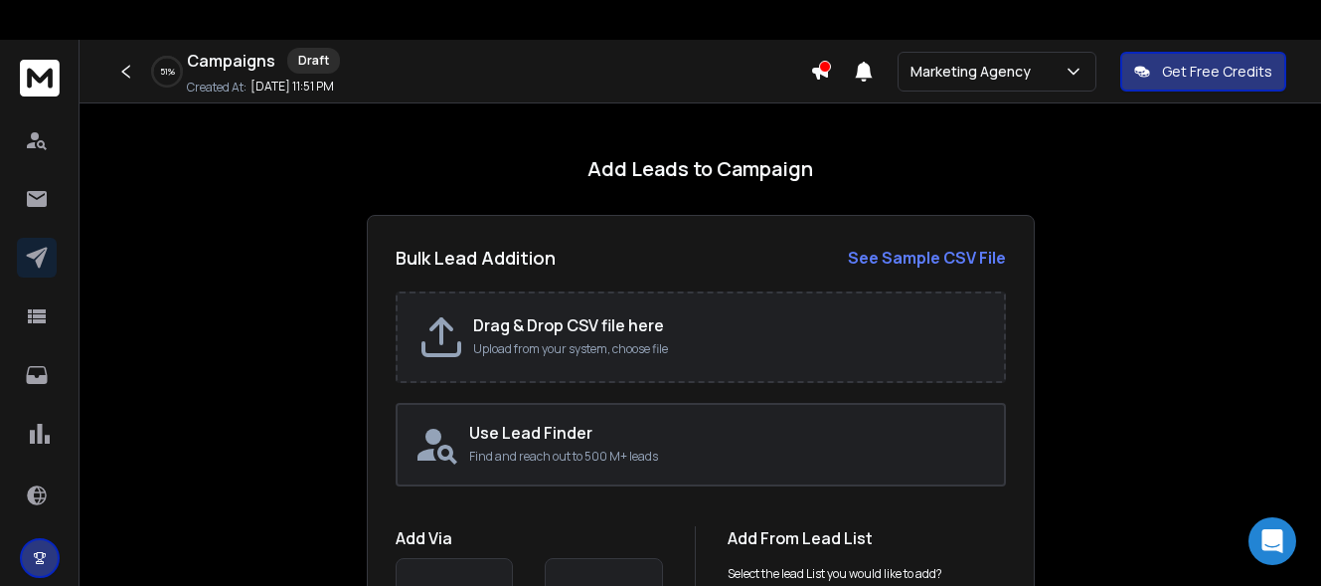
click at [832, 313] on h2 "Drag & Drop CSV file here" at bounding box center [728, 325] width 511 height 24
click at [849, 324] on h2 "Drag & Drop CSV file here" at bounding box center [728, 325] width 511 height 24
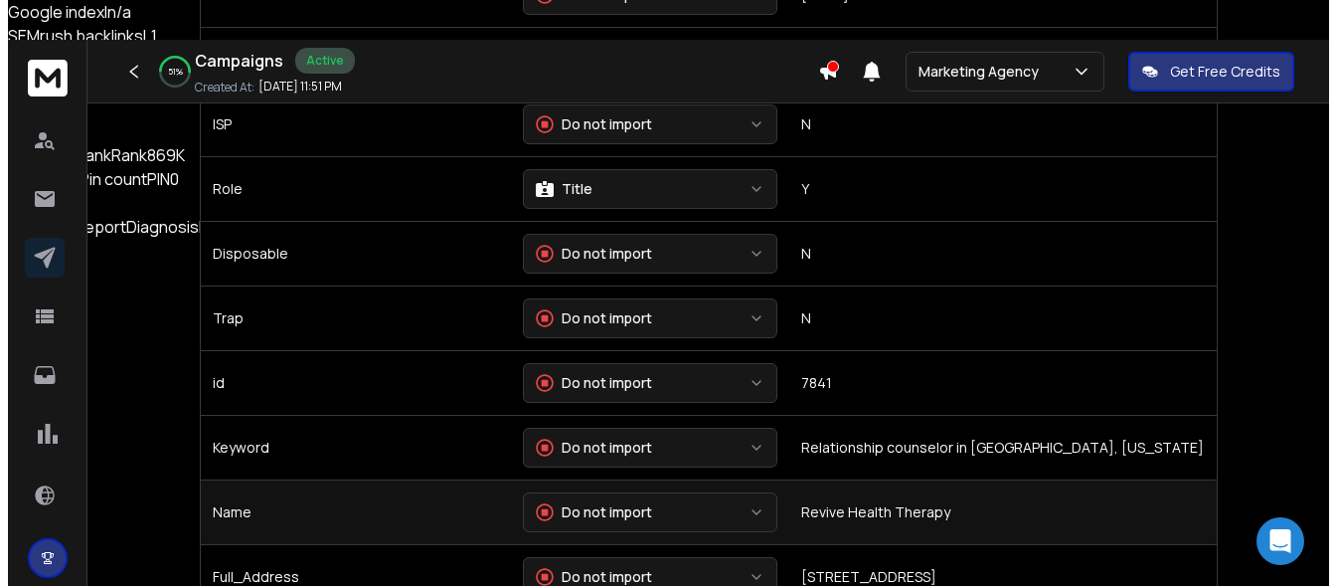
scroll to position [696, 0]
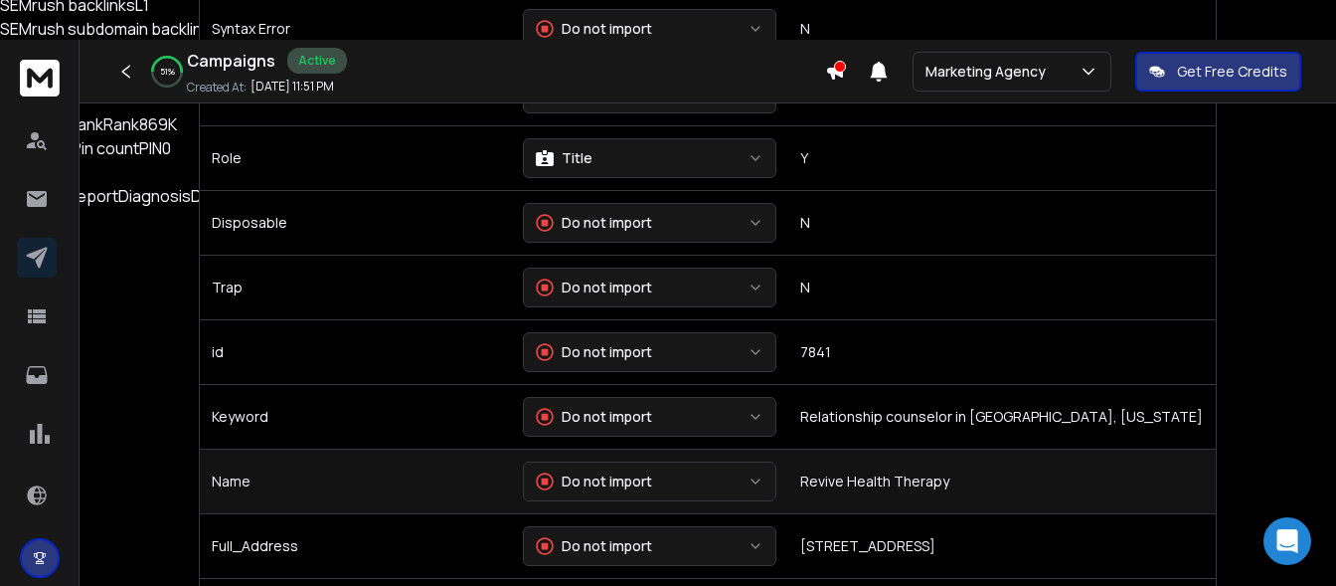
click at [701, 461] on button "Do not import" at bounding box center [650, 481] width 254 height 40
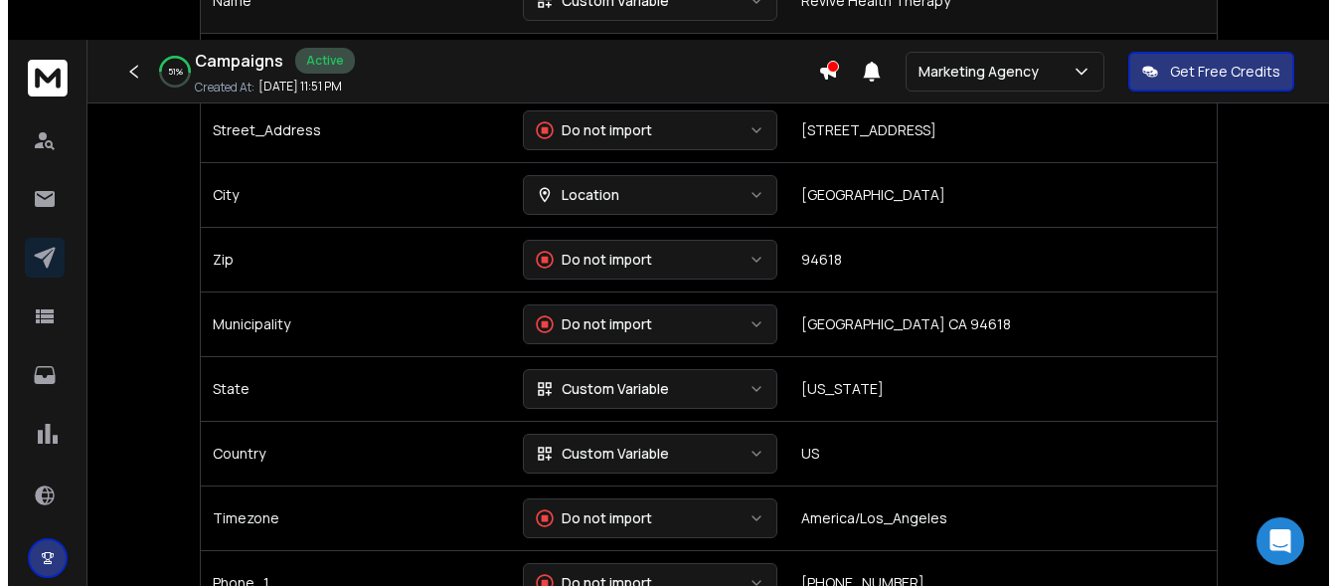
scroll to position [1292, 0]
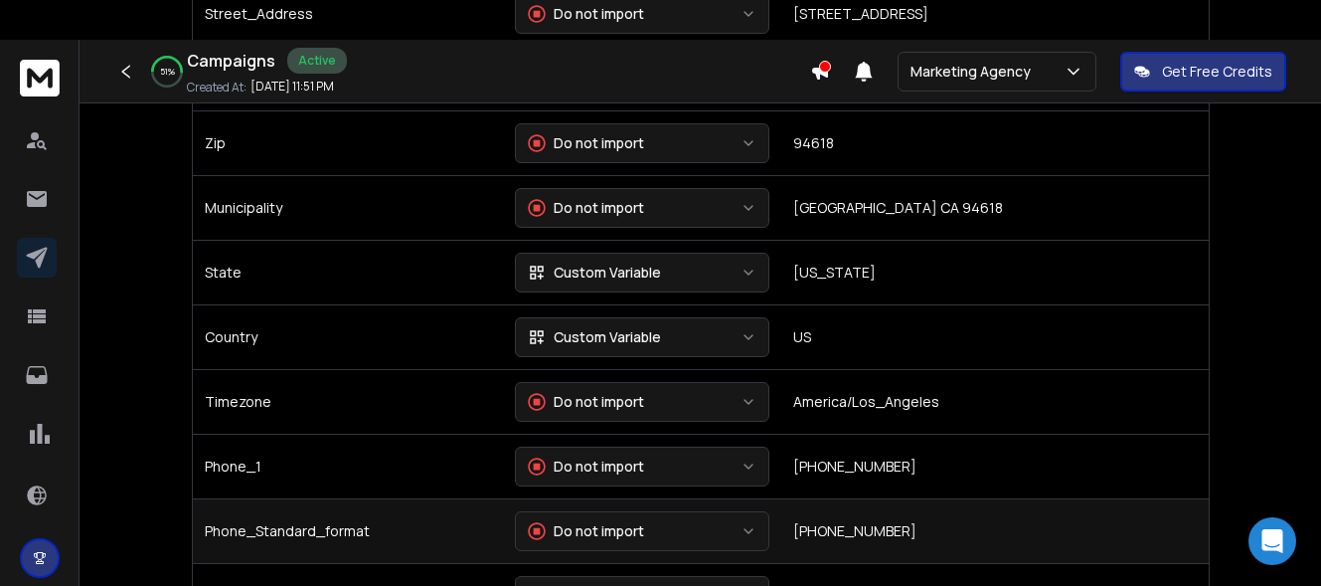
click at [683, 511] on button "Do not import" at bounding box center [642, 531] width 254 height 40
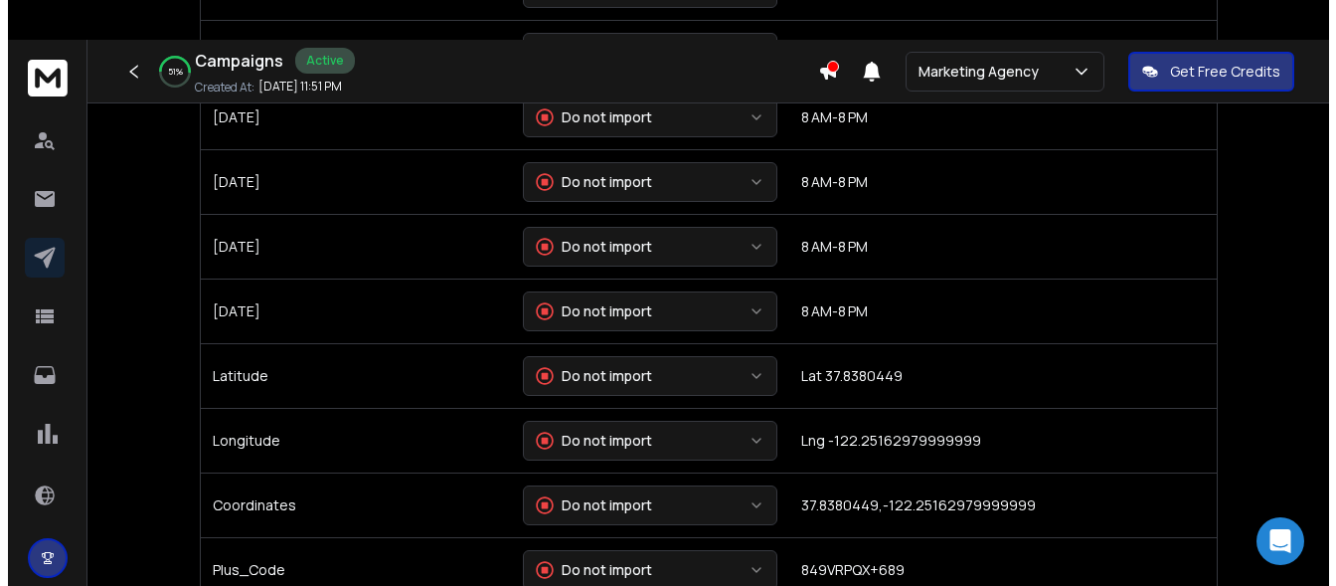
scroll to position [2784, 0]
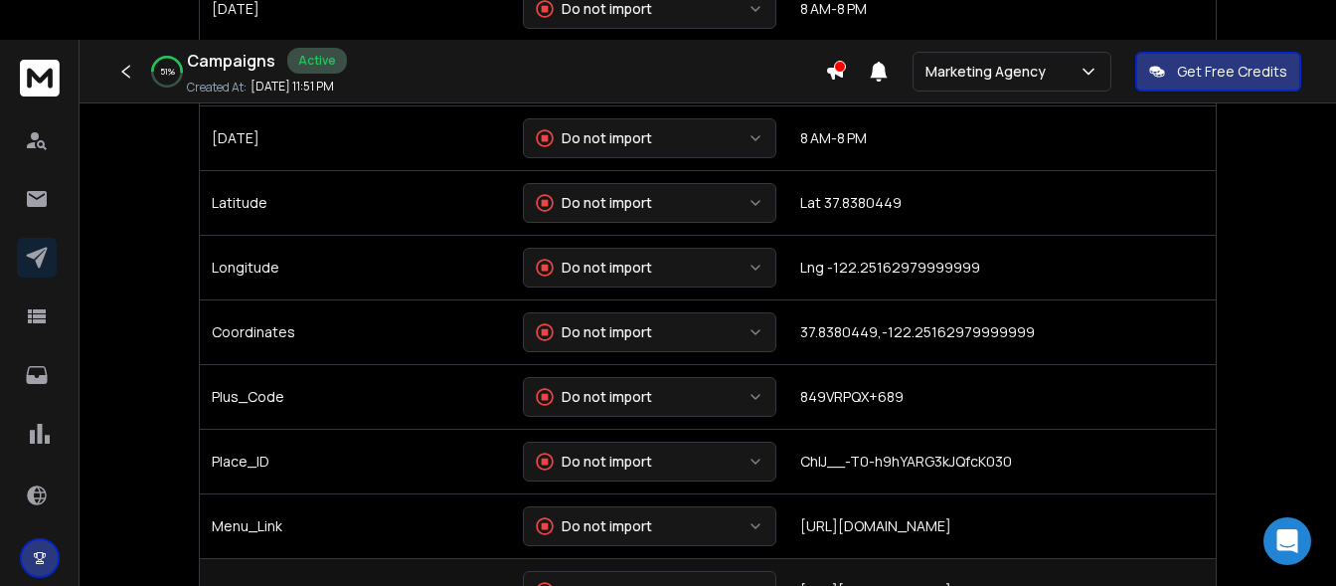
click at [677, 571] on button "Do not import" at bounding box center [650, 591] width 254 height 40
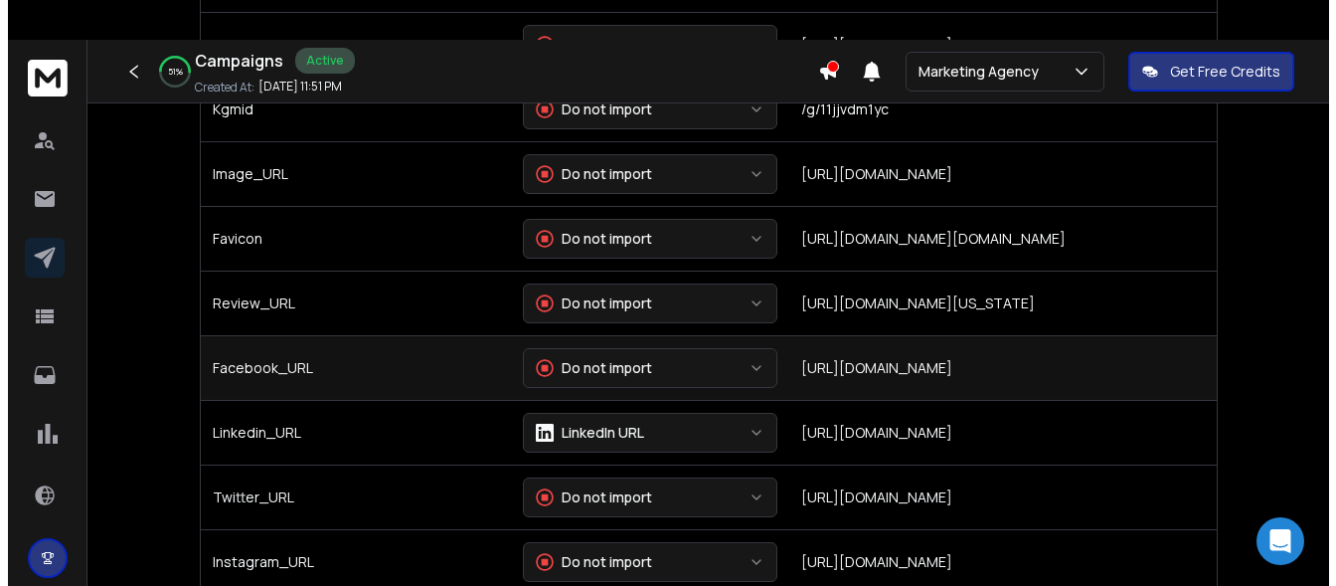
scroll to position [3480, 0]
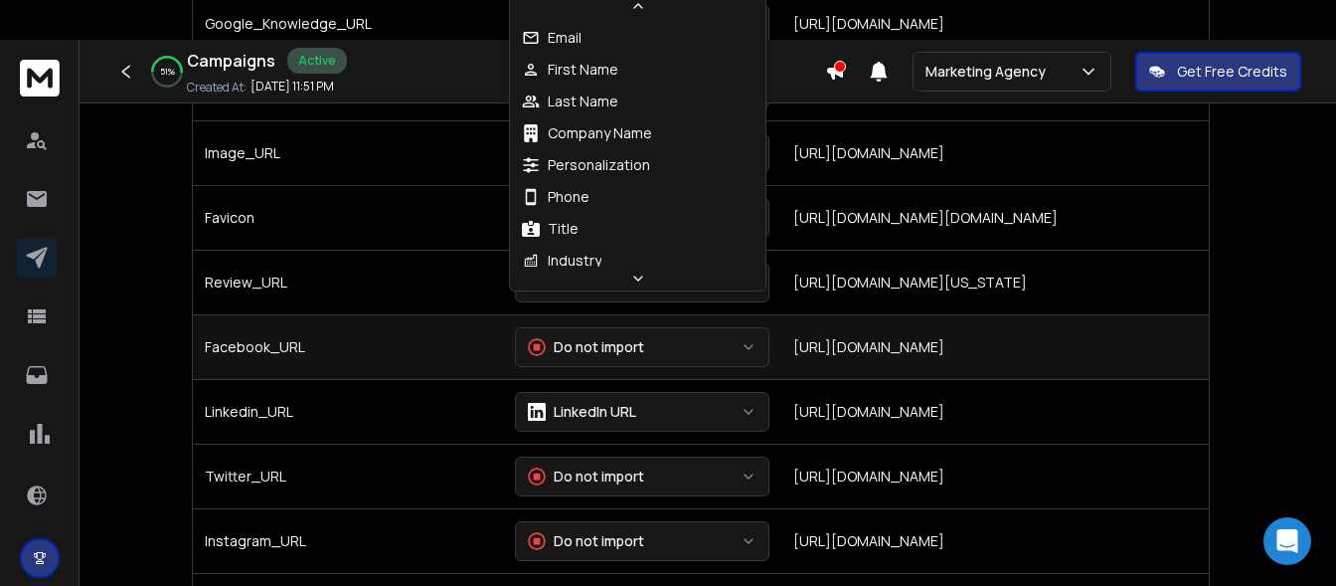
click at [641, 330] on button "Do not import" at bounding box center [642, 347] width 254 height 40
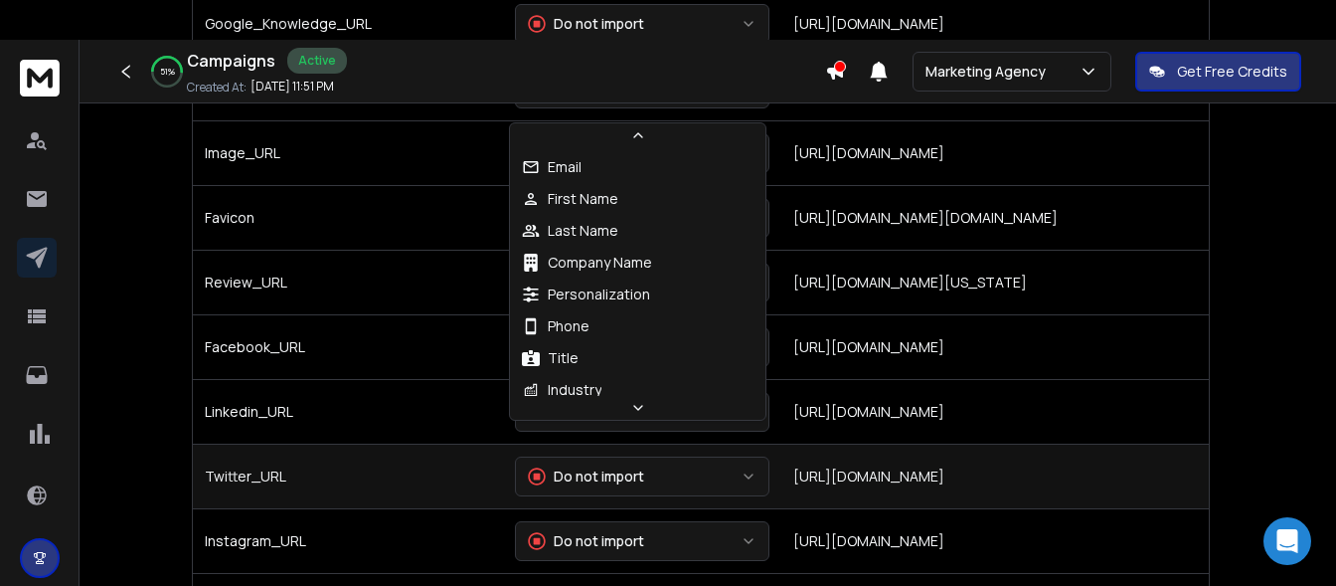
click at [618, 466] on div "Do not import" at bounding box center [586, 476] width 116 height 20
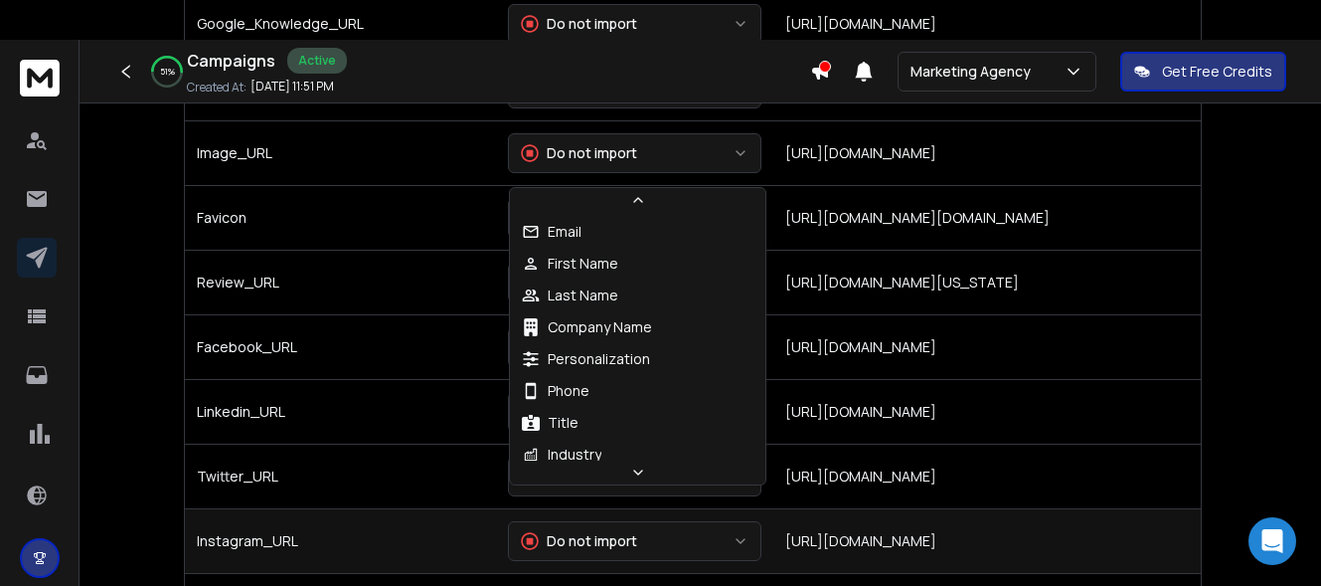
click at [634, 531] on div "Do not import" at bounding box center [579, 541] width 116 height 20
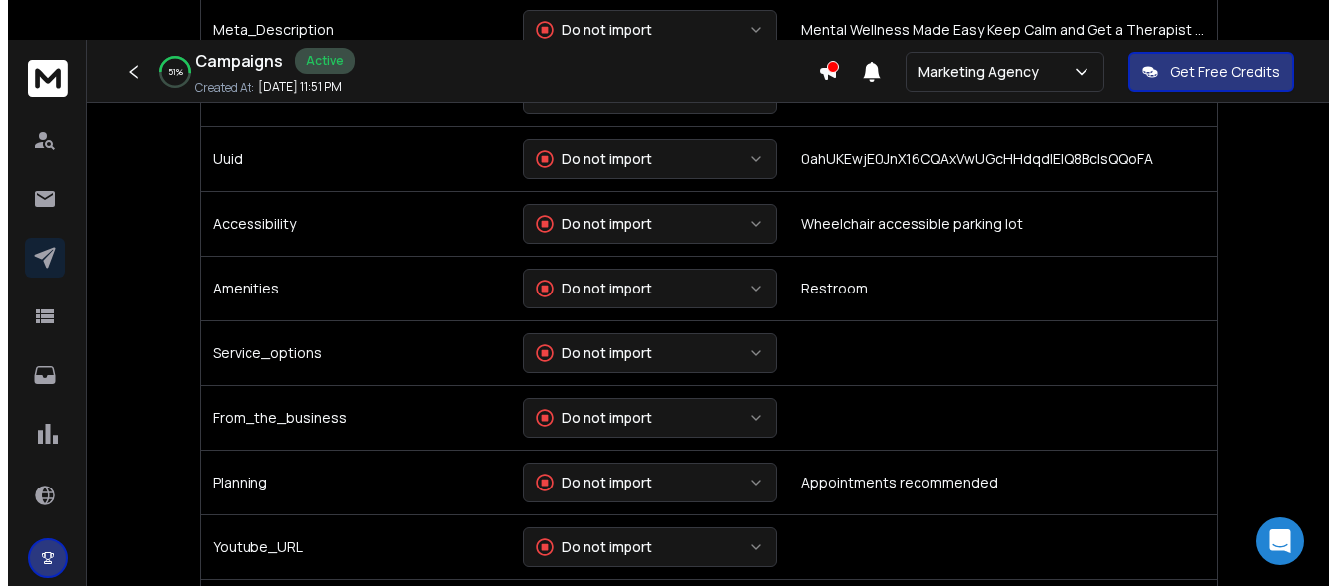
scroll to position [4176, 0]
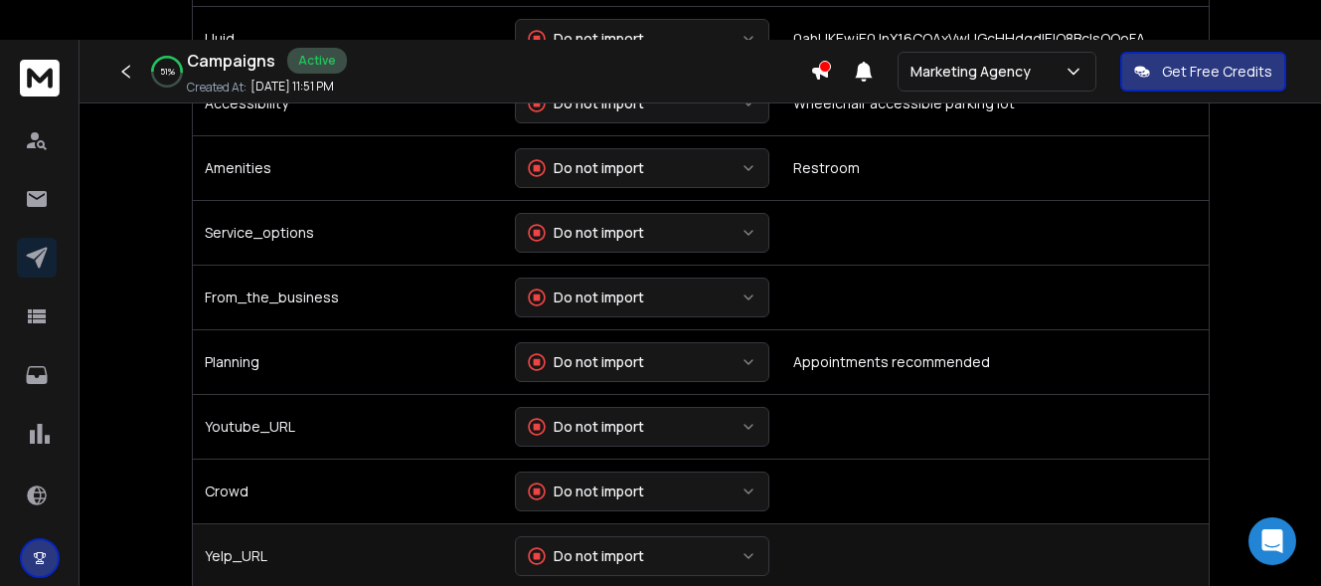
click at [650, 536] on button "Do not import" at bounding box center [642, 556] width 254 height 40
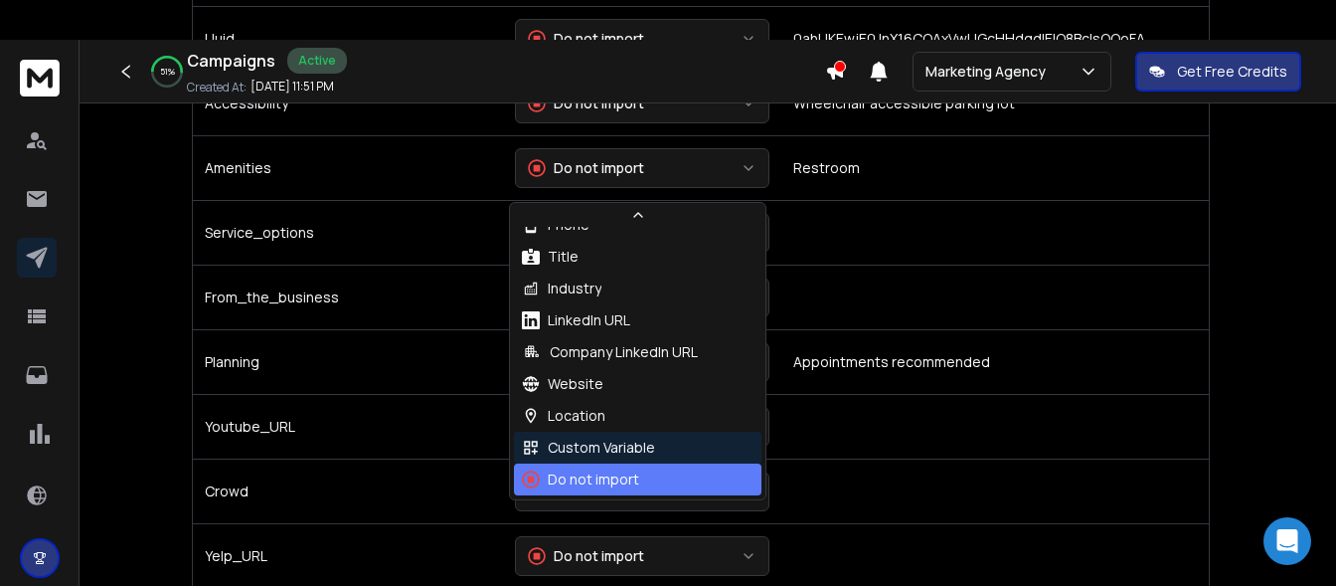
scroll to position [181, 0]
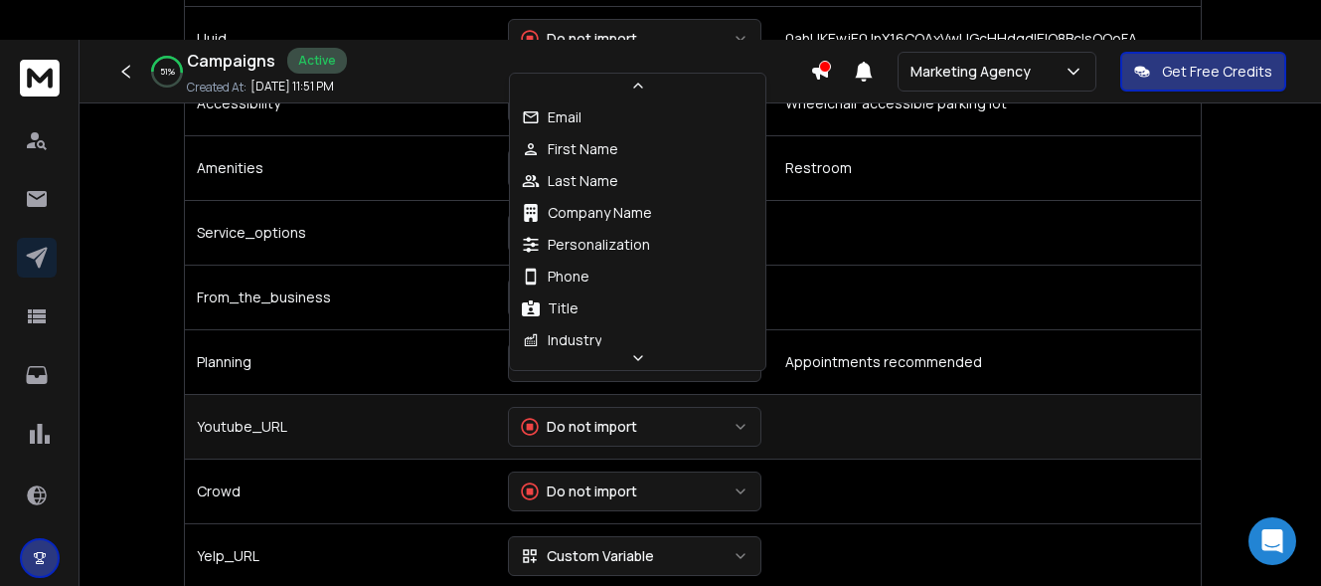
click at [628, 417] on div "Do not import" at bounding box center [579, 427] width 116 height 20
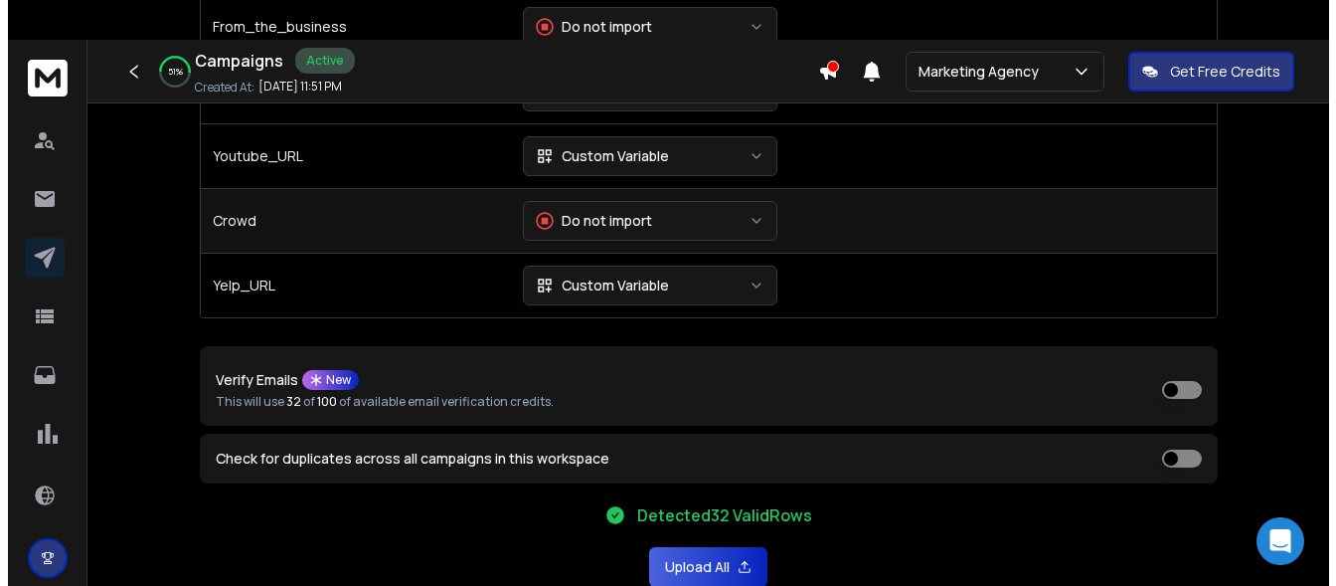
scroll to position [4447, 0]
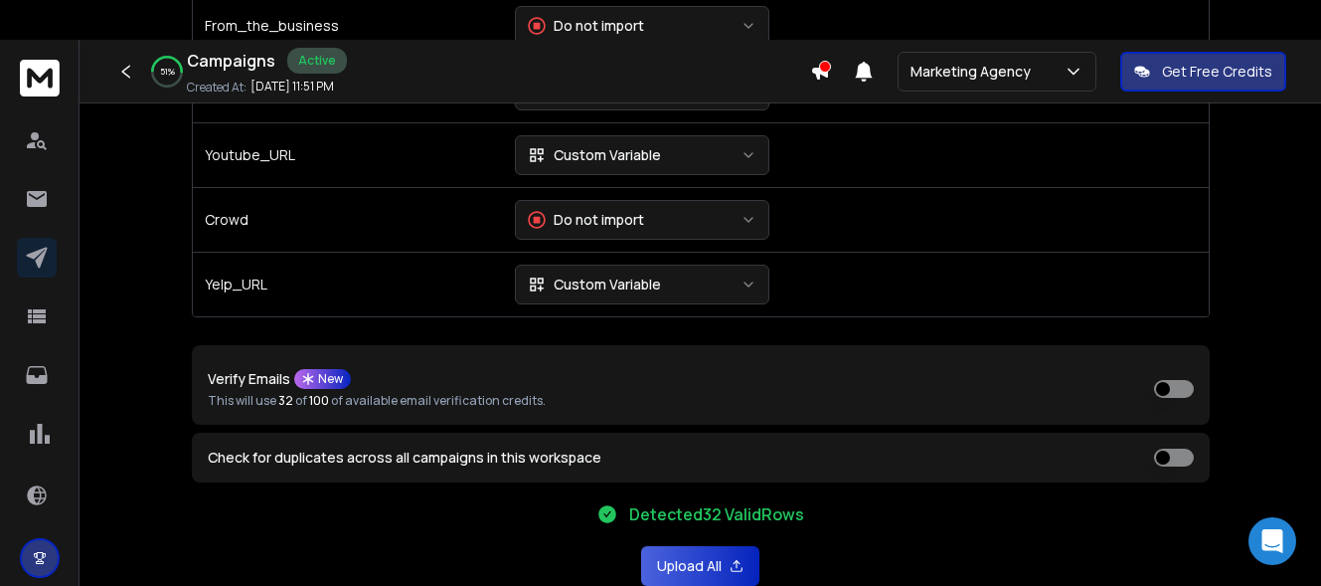
click at [1183, 448] on button "Check for duplicates across all campaigns in this workspace" at bounding box center [1174, 457] width 40 height 18
click at [718, 546] on button "Upload All" at bounding box center [700, 566] width 118 height 40
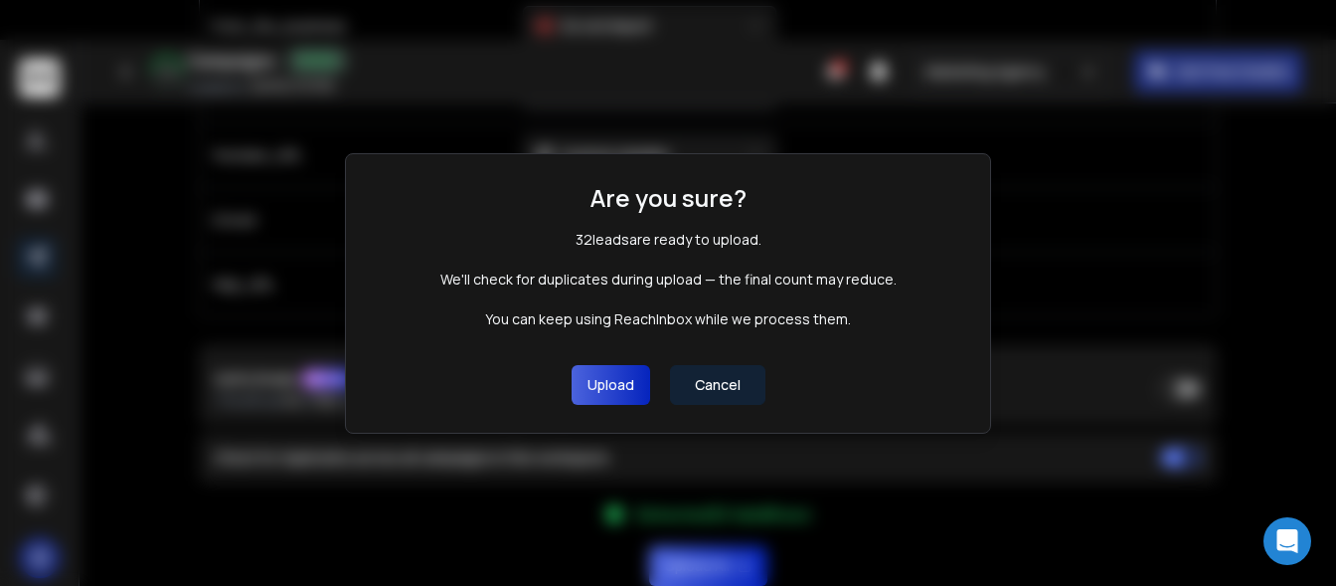
click at [638, 391] on button "Upload" at bounding box center [611, 385] width 79 height 40
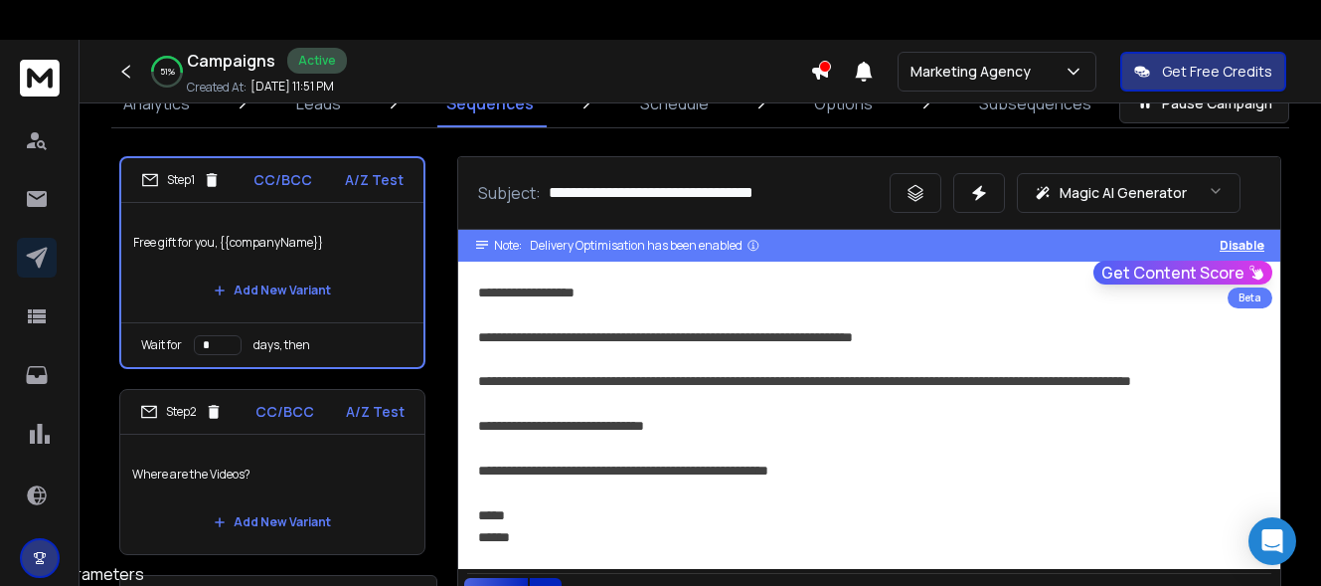
scroll to position [170, 0]
